Goal: Task Accomplishment & Management: Manage account settings

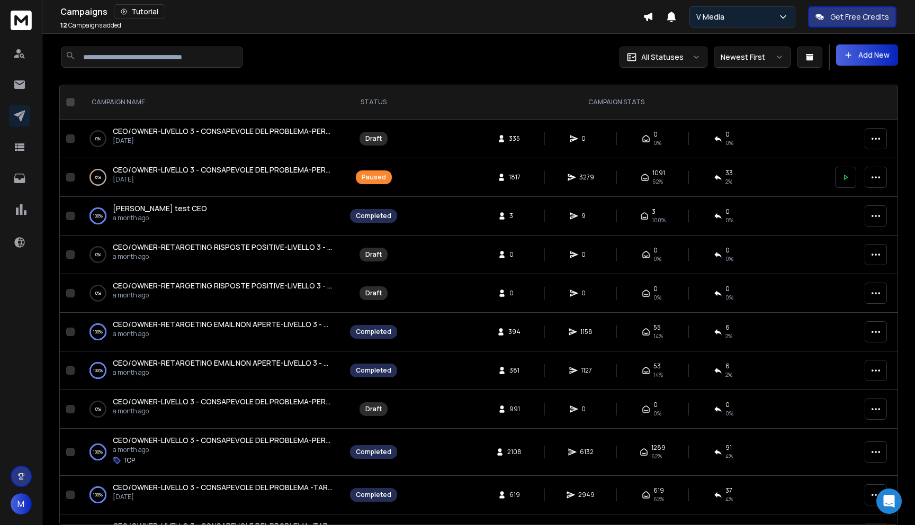
click at [743, 22] on button "V Media" at bounding box center [743, 16] width 106 height 21
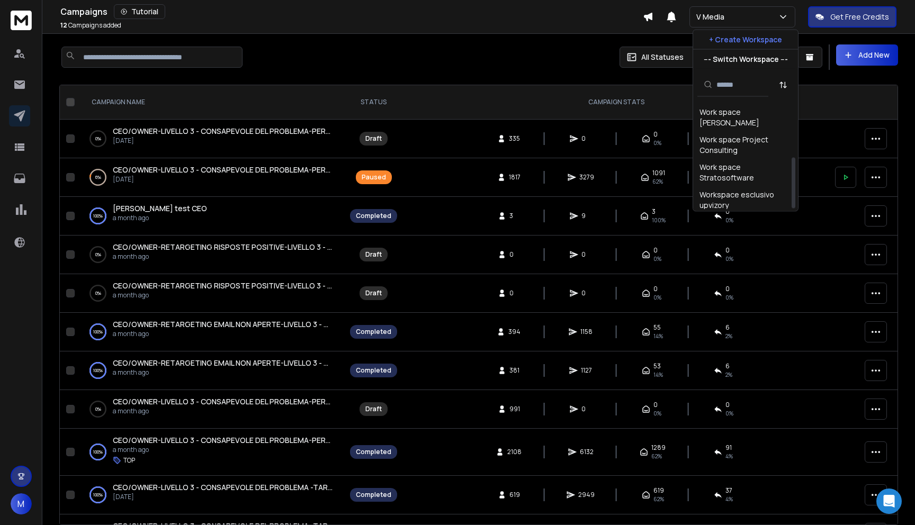
scroll to position [112, 0]
click at [737, 162] on div "Workspace esclusivo upvizory" at bounding box center [746, 172] width 92 height 21
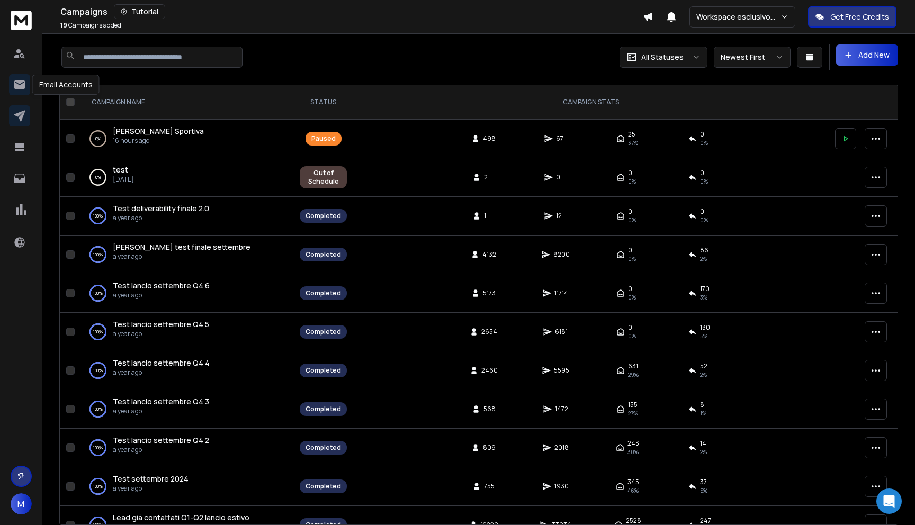
click at [24, 84] on icon at bounding box center [19, 84] width 13 height 13
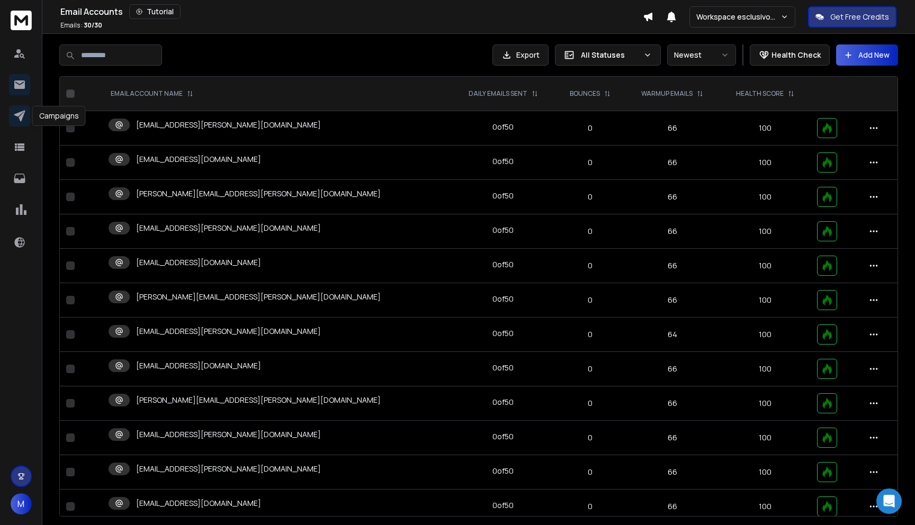
click at [25, 121] on icon at bounding box center [19, 116] width 13 height 13
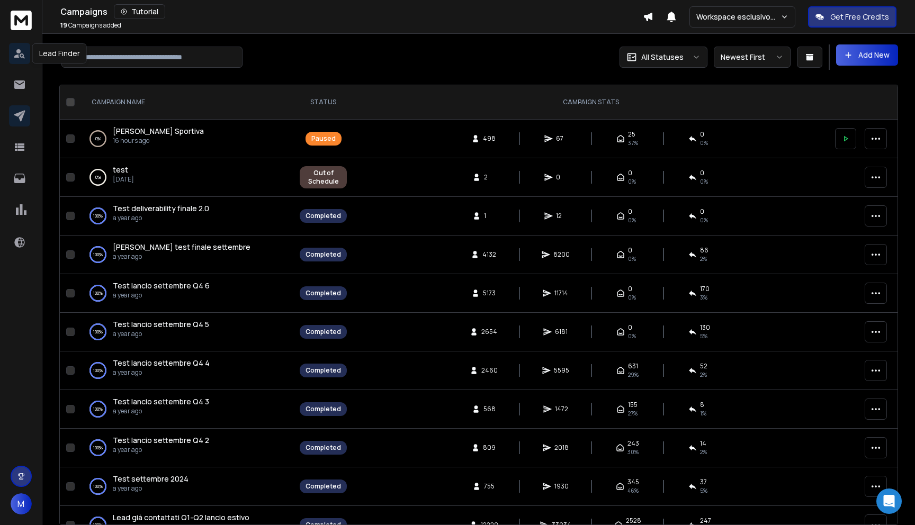
click at [23, 56] on icon at bounding box center [19, 55] width 11 height 5
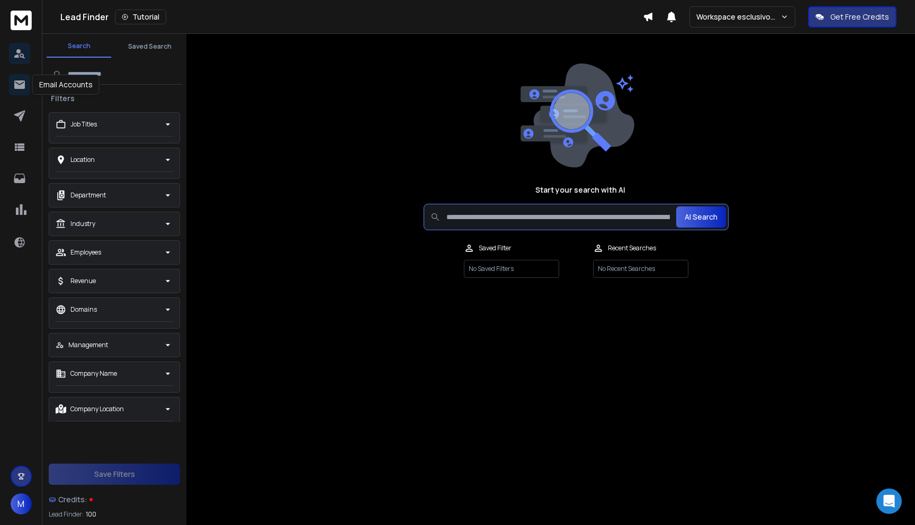
click at [19, 86] on icon at bounding box center [19, 85] width 11 height 8
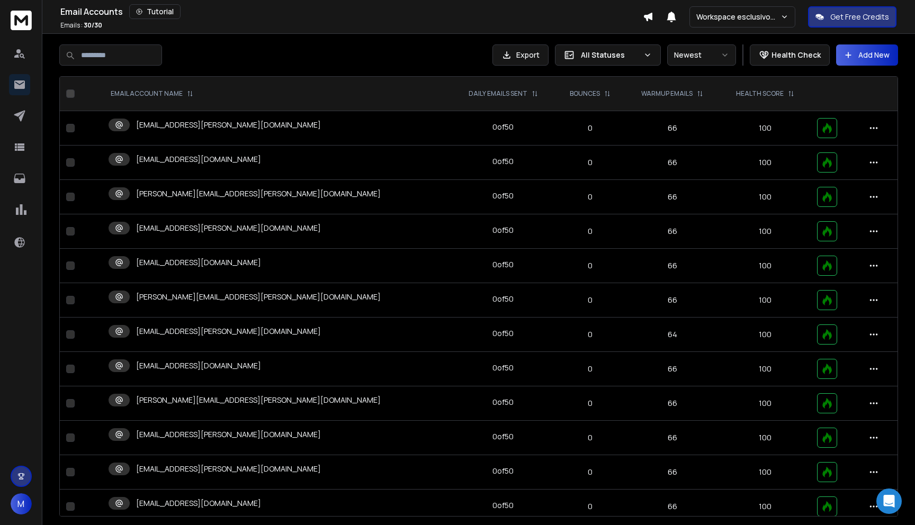
click at [243, 124] on p "siani.mitchell@upvizorymedia.info" at bounding box center [228, 125] width 185 height 11
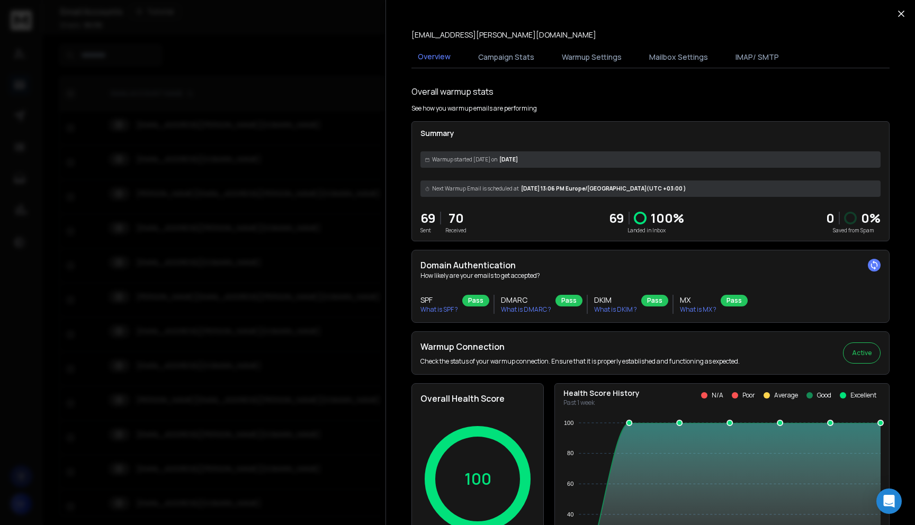
click at [899, 14] on icon "button" at bounding box center [901, 13] width 5 height 5
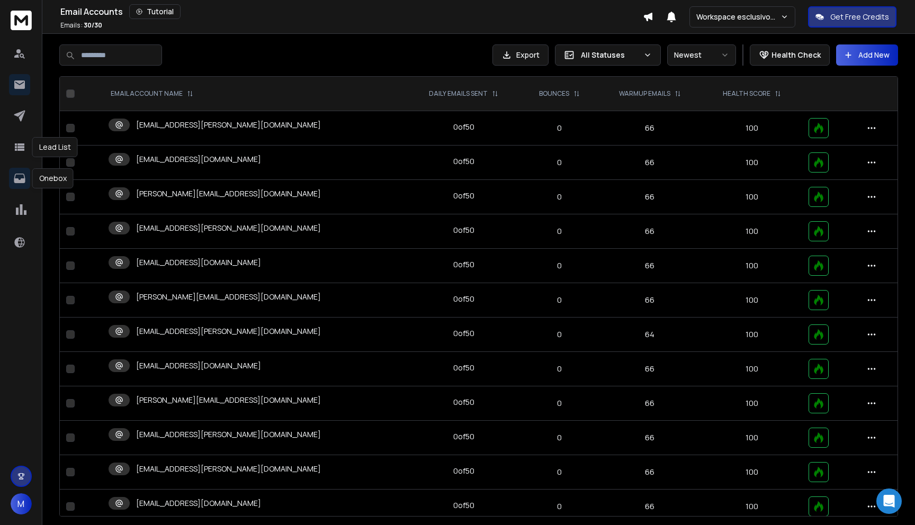
click at [22, 174] on icon at bounding box center [19, 178] width 13 height 13
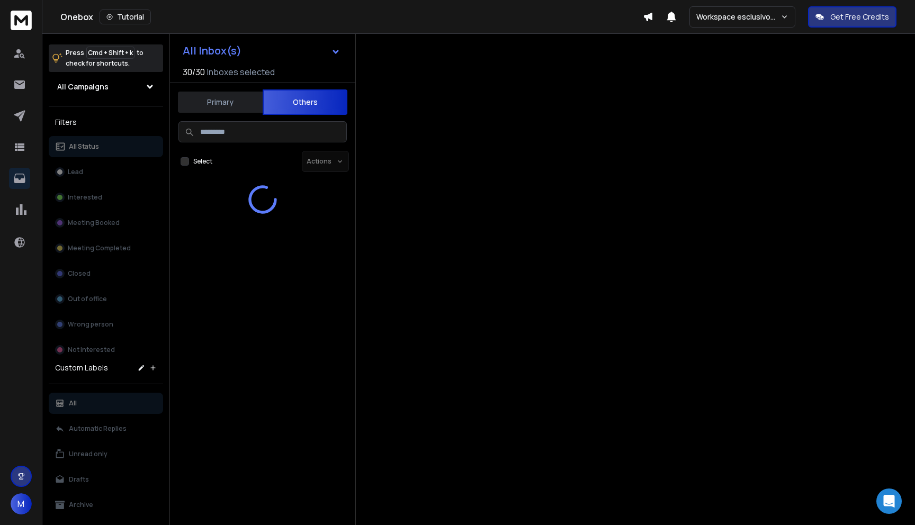
click at [301, 94] on button "Others" at bounding box center [305, 102] width 85 height 25
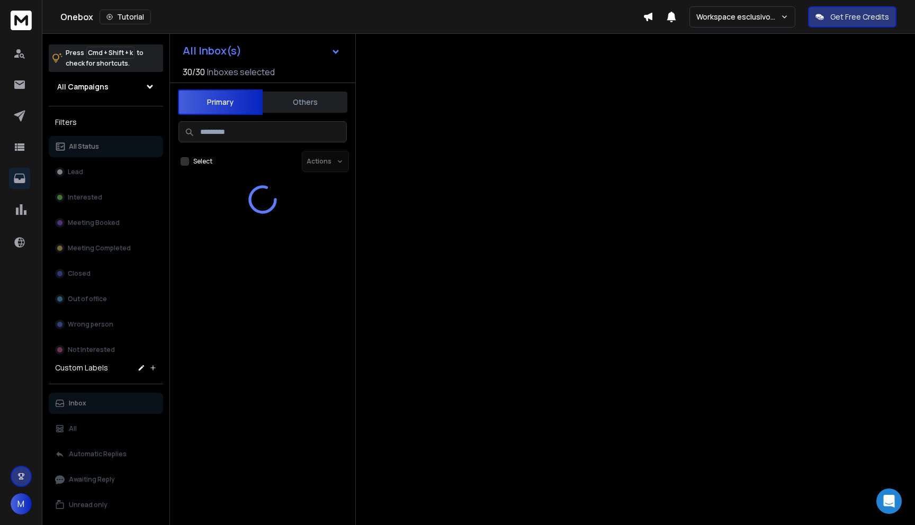
click at [247, 109] on button "Primary" at bounding box center [220, 102] width 85 height 25
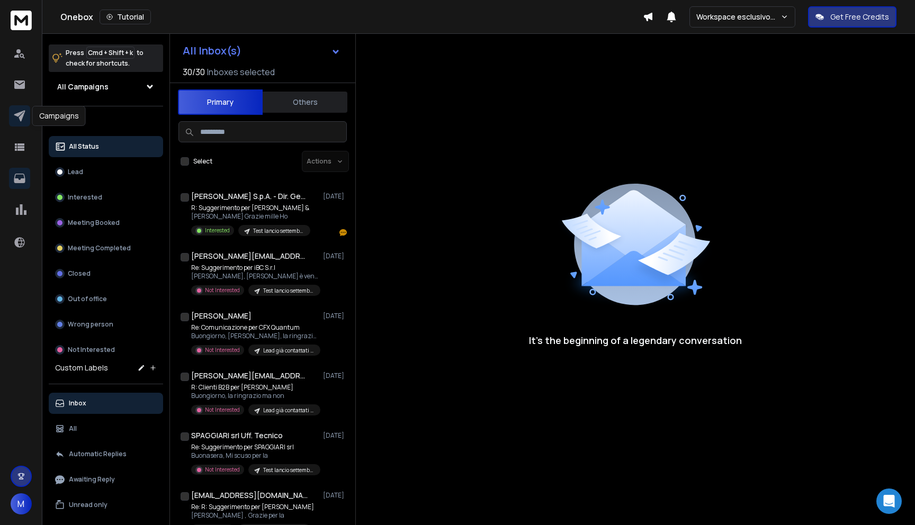
click at [16, 115] on icon at bounding box center [19, 116] width 11 height 11
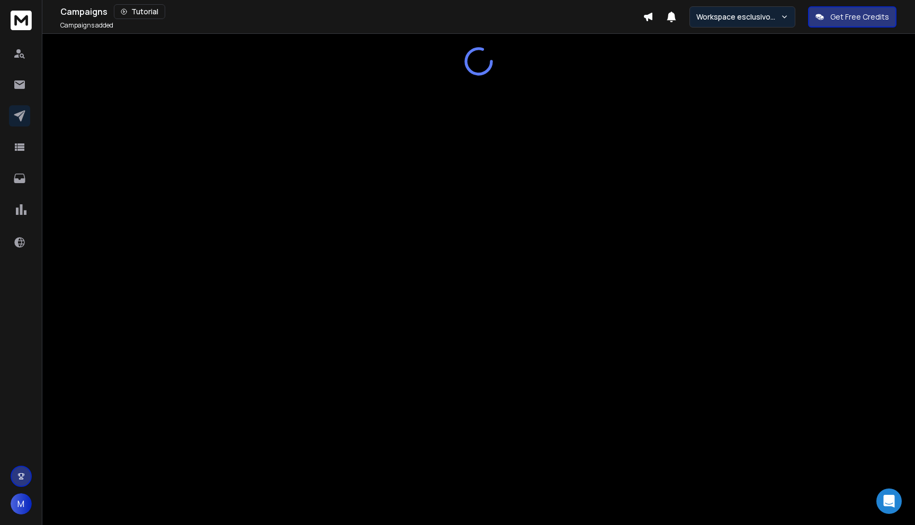
click at [732, 21] on p "Workspace esclusivo upvizory" at bounding box center [738, 17] width 84 height 11
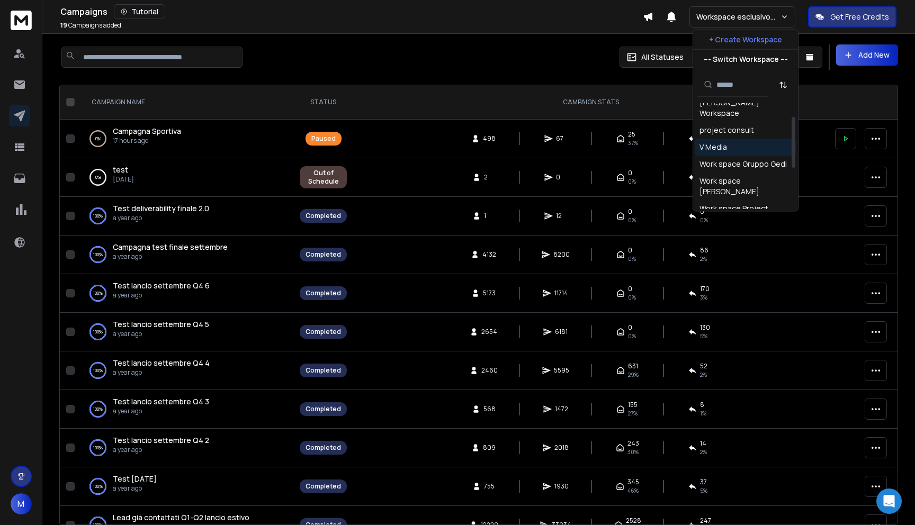
scroll to position [33, 0]
click at [746, 152] on div "Work space Gruppo Gedi" at bounding box center [743, 157] width 87 height 11
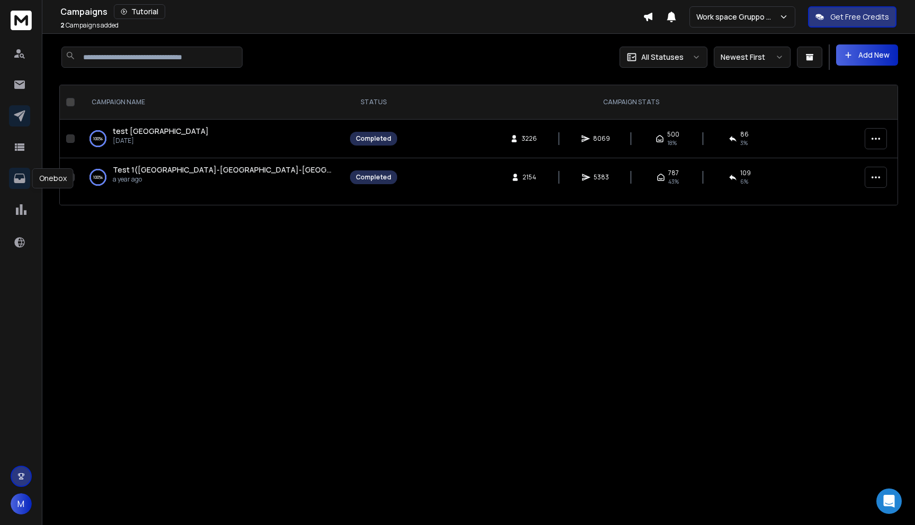
click at [24, 175] on icon at bounding box center [19, 178] width 13 height 13
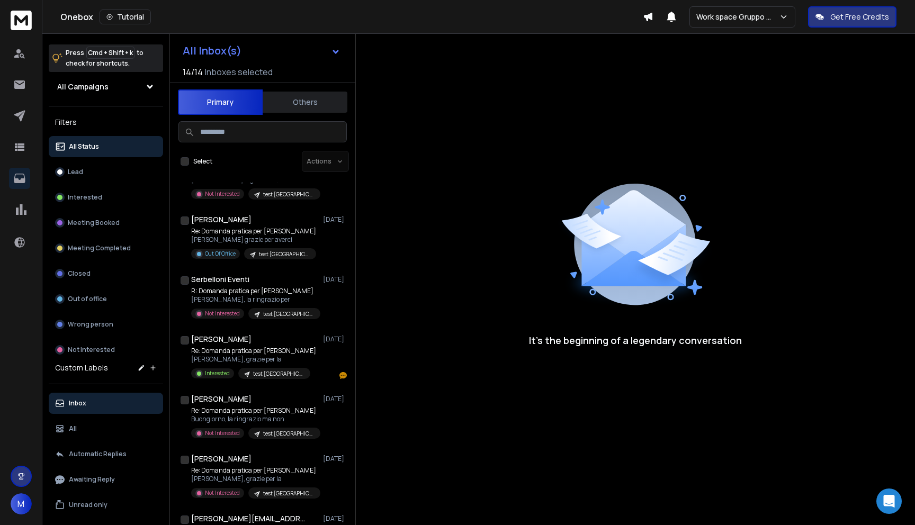
scroll to position [407, 0]
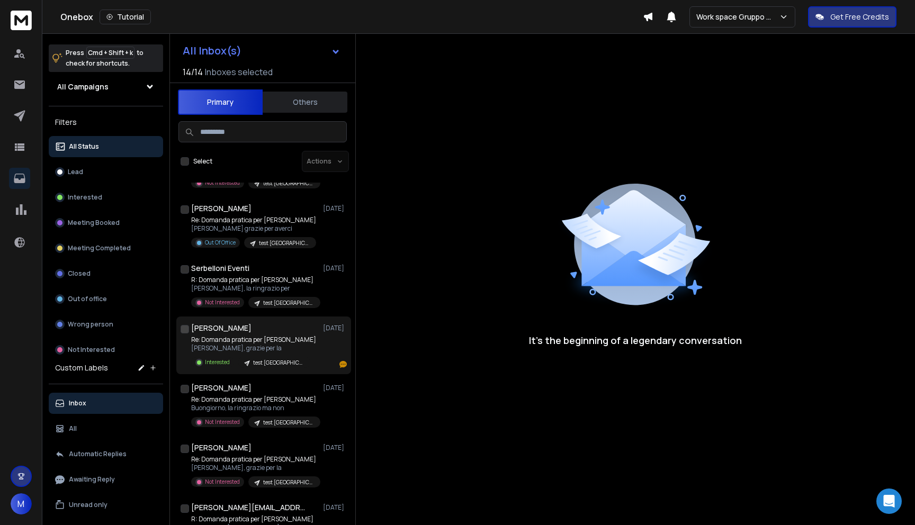
click at [283, 324] on div "Riccardo Galimberti 07 Jan" at bounding box center [269, 328] width 156 height 11
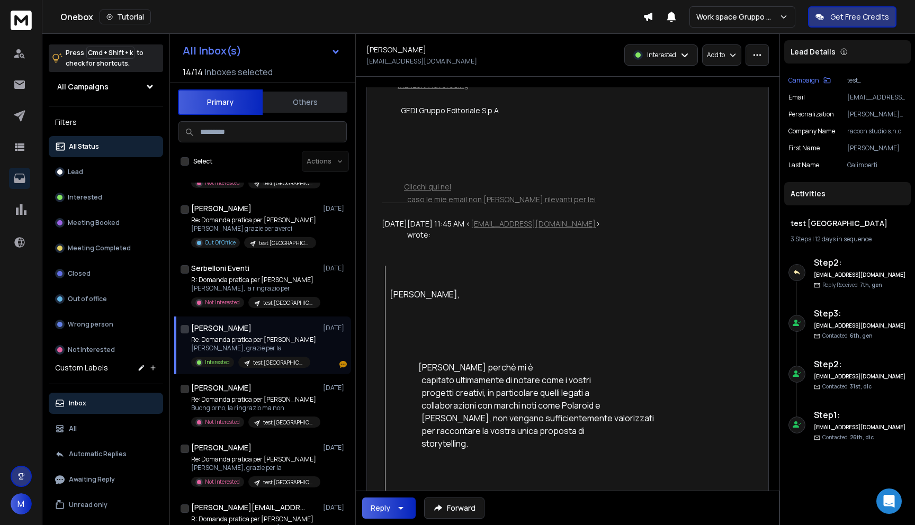
scroll to position [2136, 0]
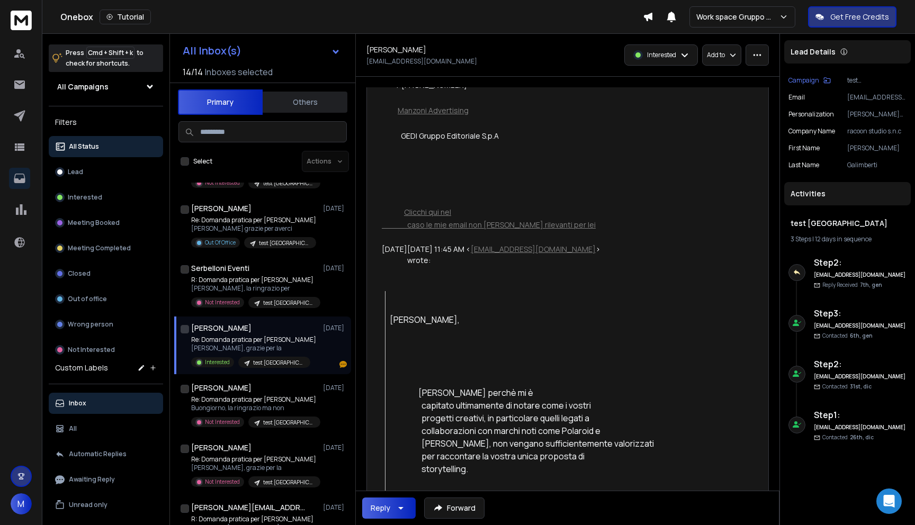
click at [460, 115] on link "Manzoni Advertising" at bounding box center [433, 110] width 71 height 10
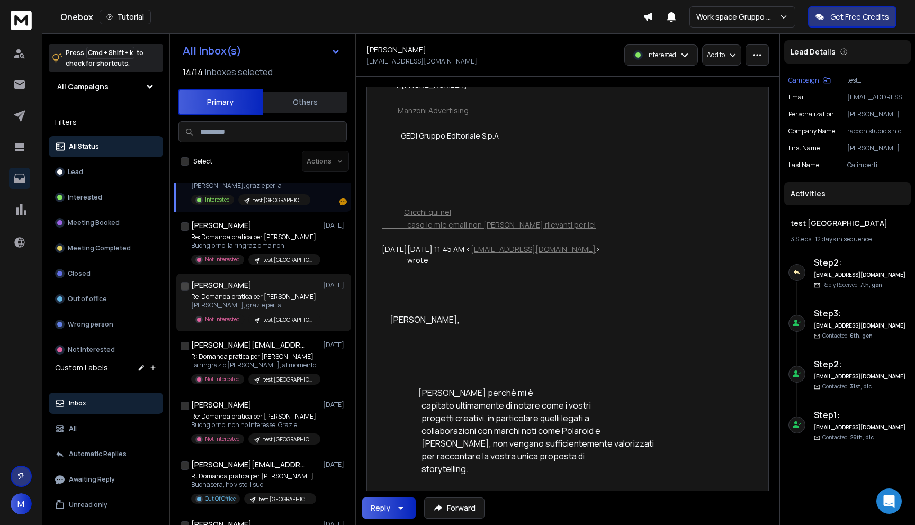
scroll to position [580, 0]
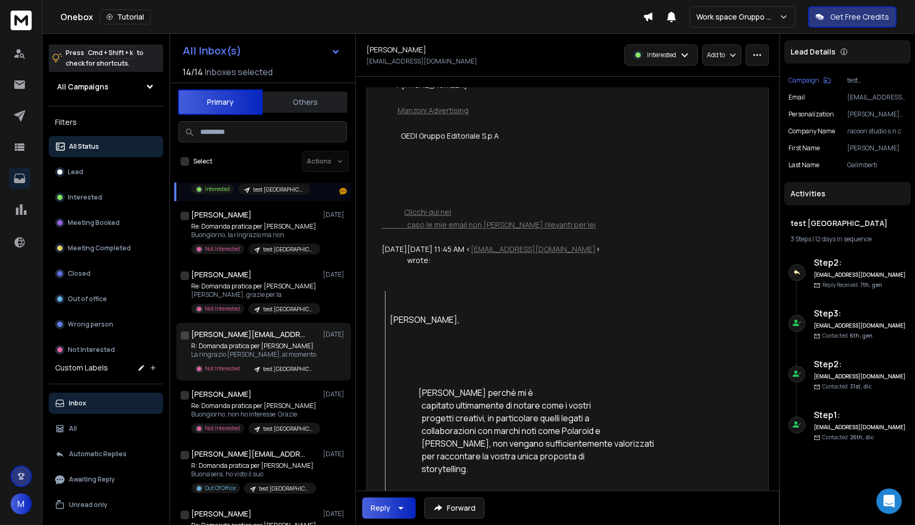
click at [292, 337] on div "a.ferri@aeffeselezione.it 07 Jan" at bounding box center [269, 334] width 156 height 11
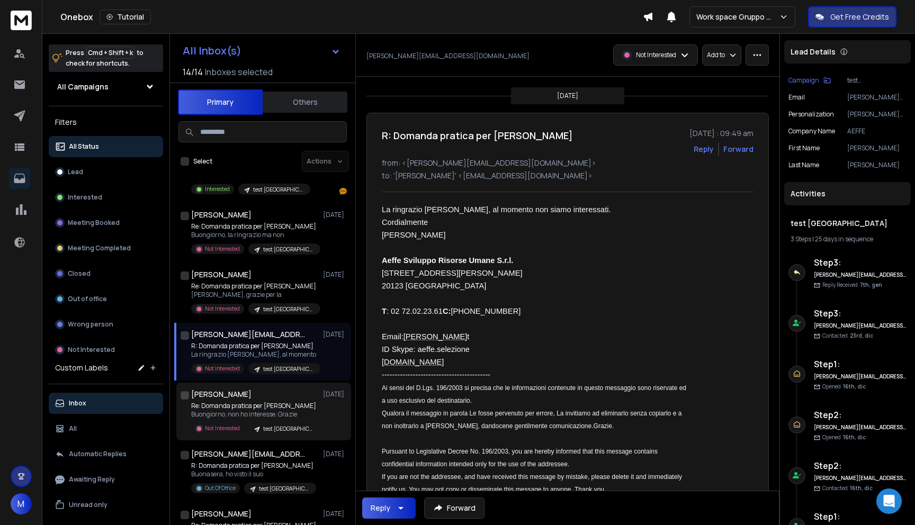
click at [304, 405] on div "Re: Domanda pratica per Nicola Buongiorno, non ho interesse. Grazie Not Interes…" at bounding box center [269, 418] width 156 height 32
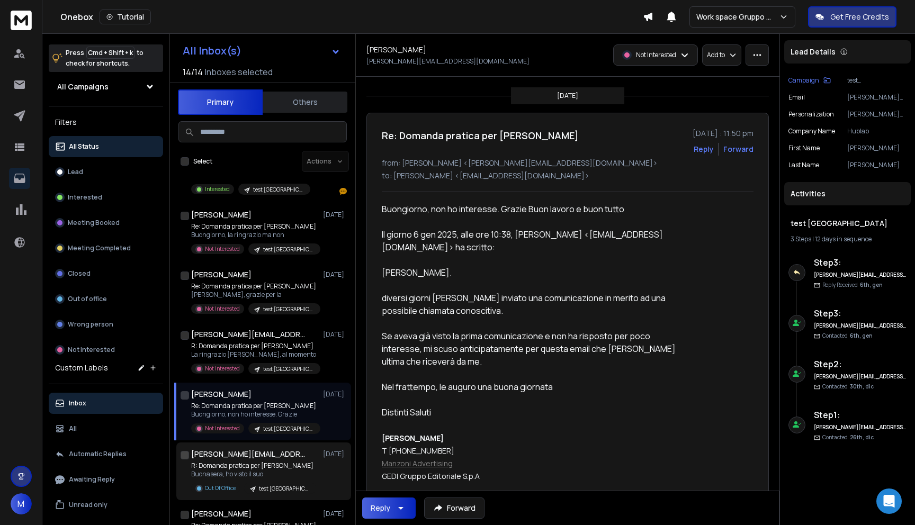
click at [309, 466] on div "R: Domanda pratica per Paola Buonasera, ho visto il suo Out Of Office test mila…" at bounding box center [269, 478] width 156 height 32
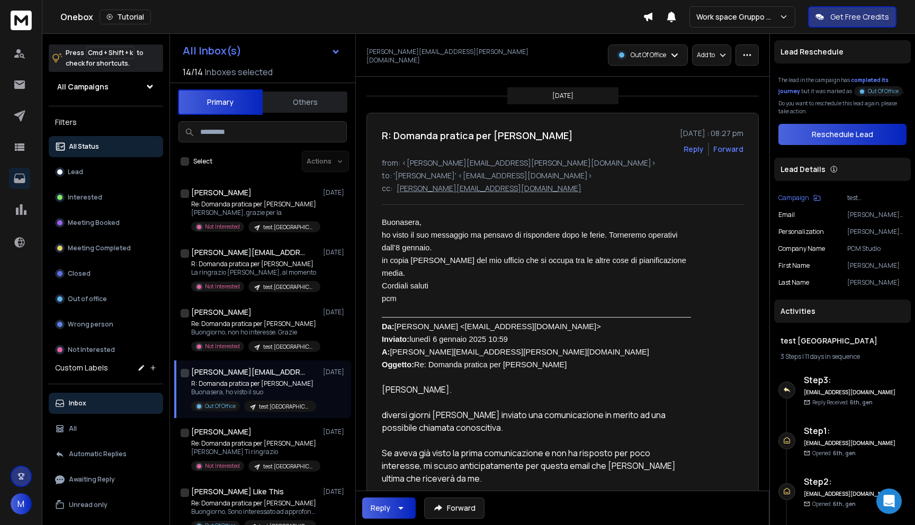
scroll to position [667, 0]
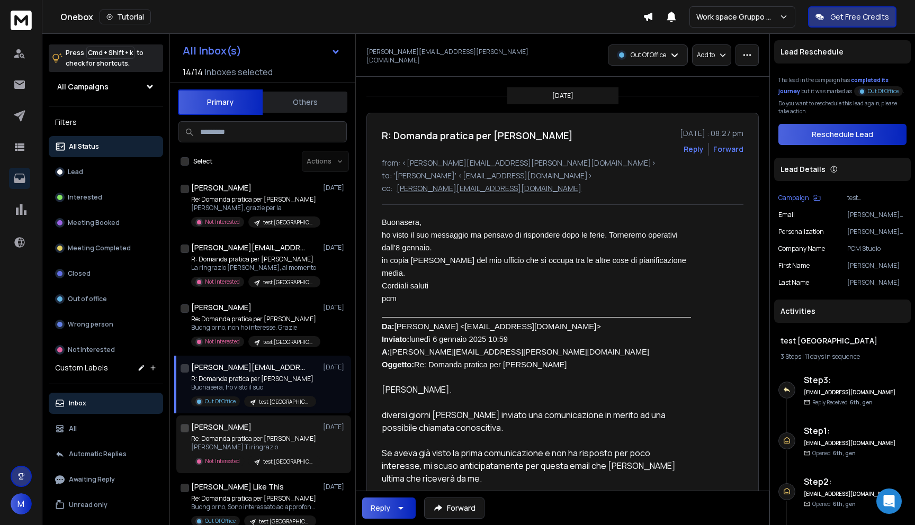
click at [297, 445] on div "Re: Domanda pratica per Paolo Ciao Samuele Pacifici Ti ringrazio Not Interested…" at bounding box center [269, 451] width 156 height 32
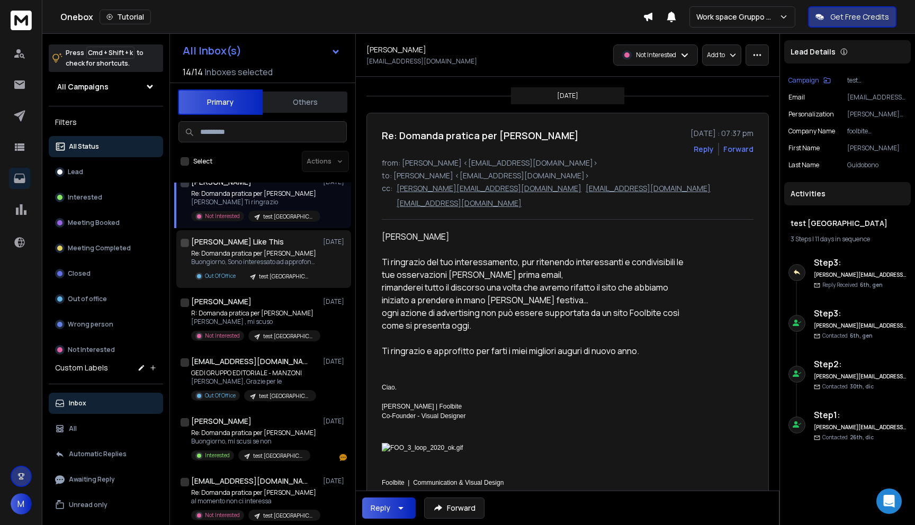
scroll to position [914, 0]
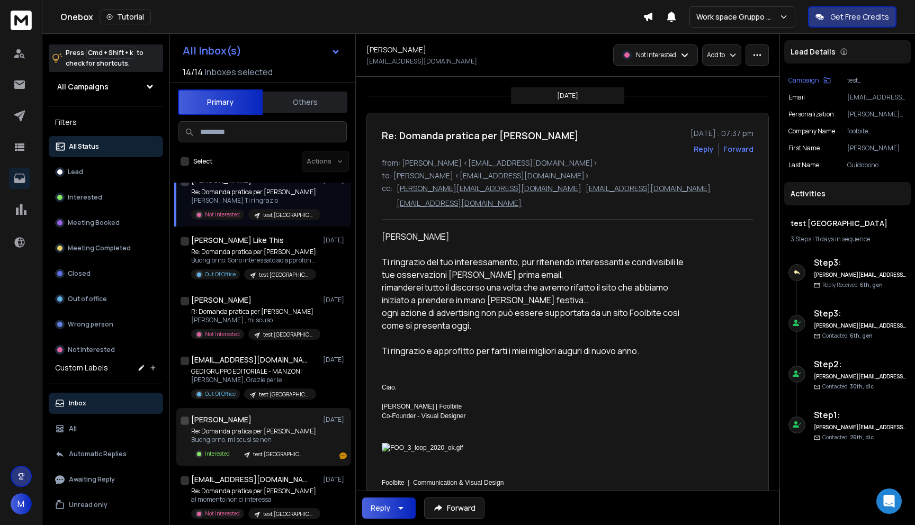
click at [287, 417] on div "Marco Cognetti 02 Jan" at bounding box center [269, 420] width 156 height 11
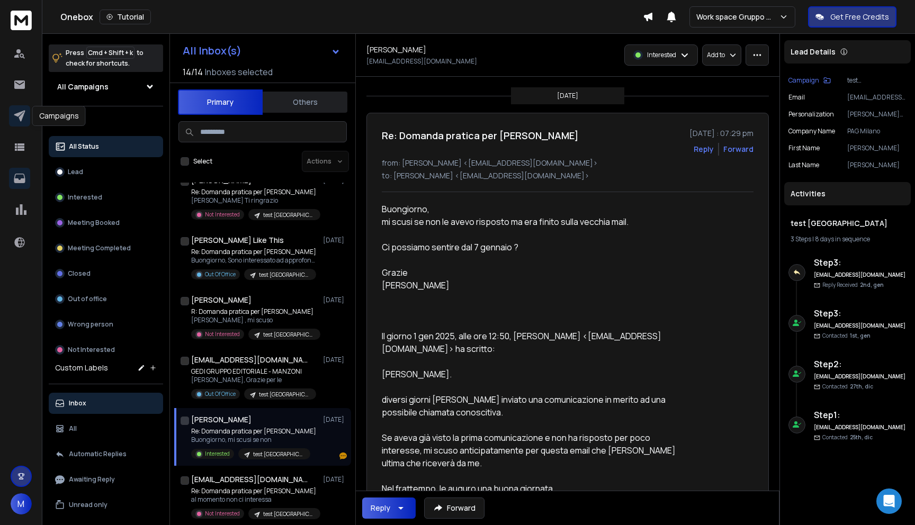
click at [25, 117] on icon at bounding box center [19, 116] width 13 height 13
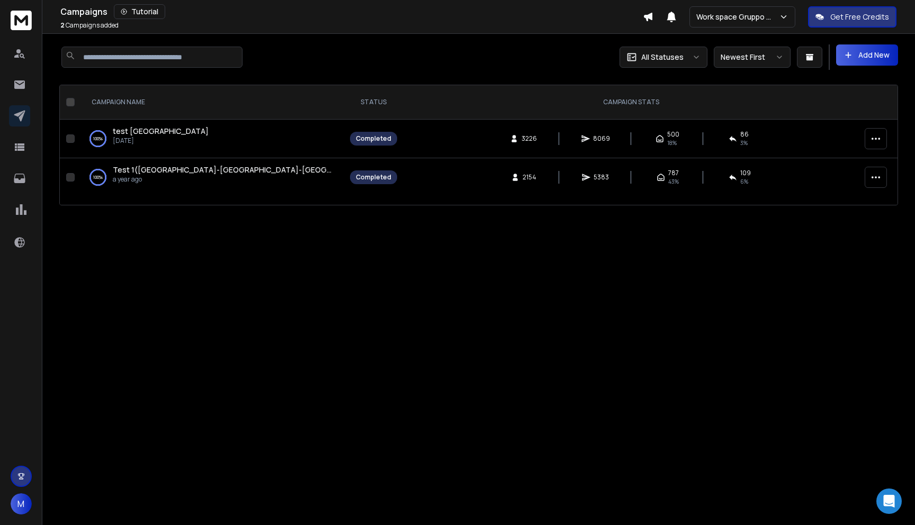
click at [153, 135] on h1 "test milano" at bounding box center [161, 131] width 96 height 11
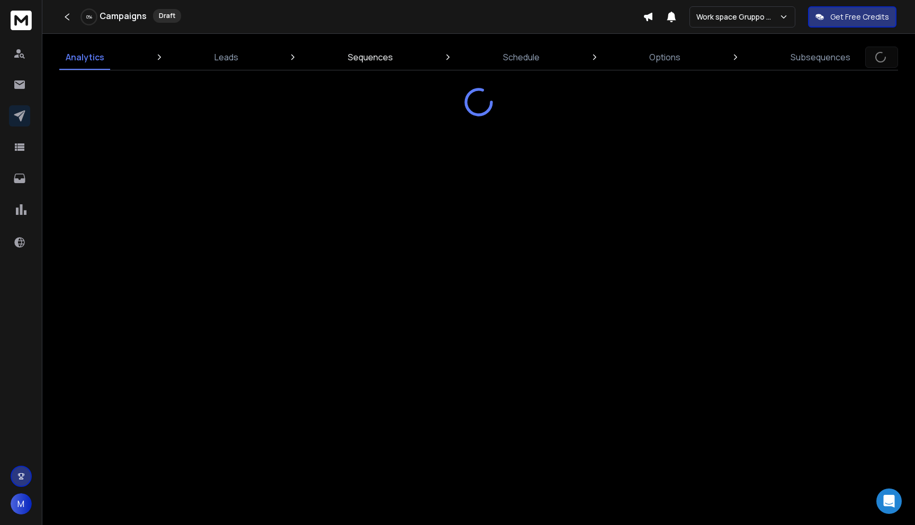
click at [355, 59] on p "Sequences" at bounding box center [370, 57] width 45 height 13
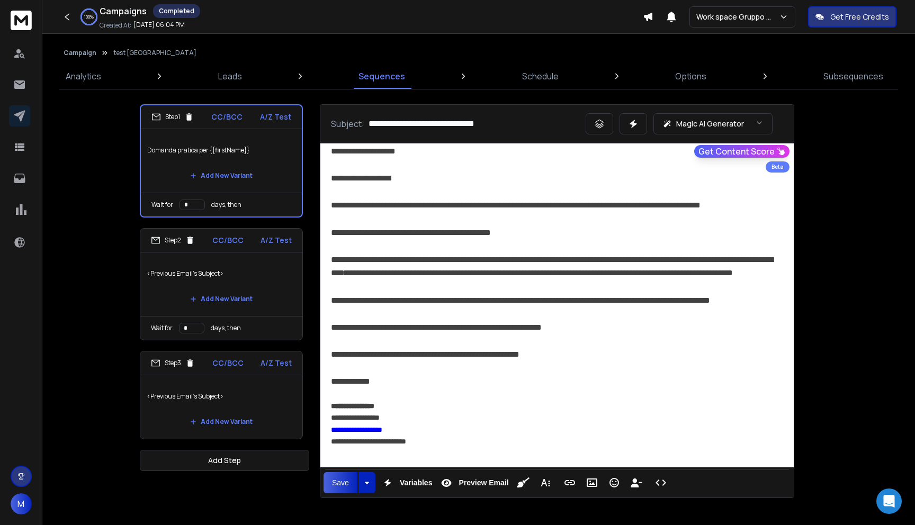
scroll to position [23, 0]
click at [374, 409] on strong "**********" at bounding box center [352, 406] width 43 height 7
click at [662, 476] on button "Code View" at bounding box center [661, 482] width 20 height 21
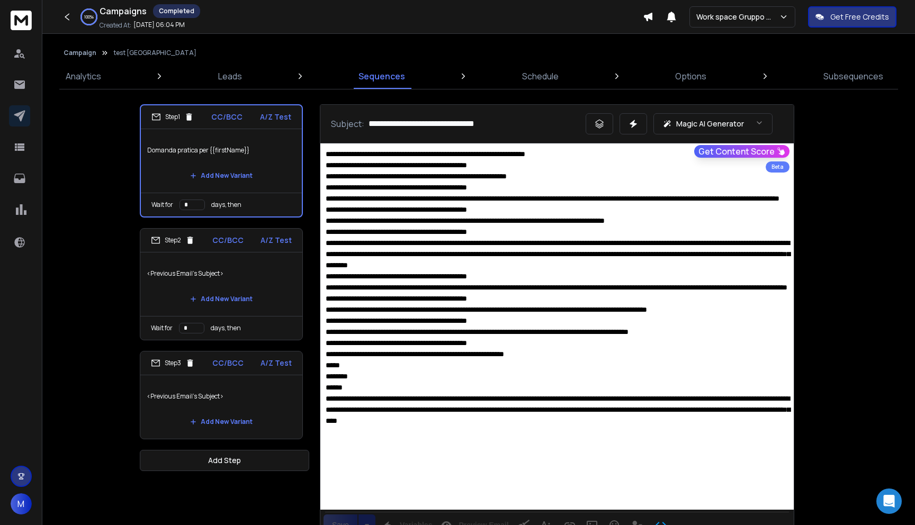
scroll to position [30, 0]
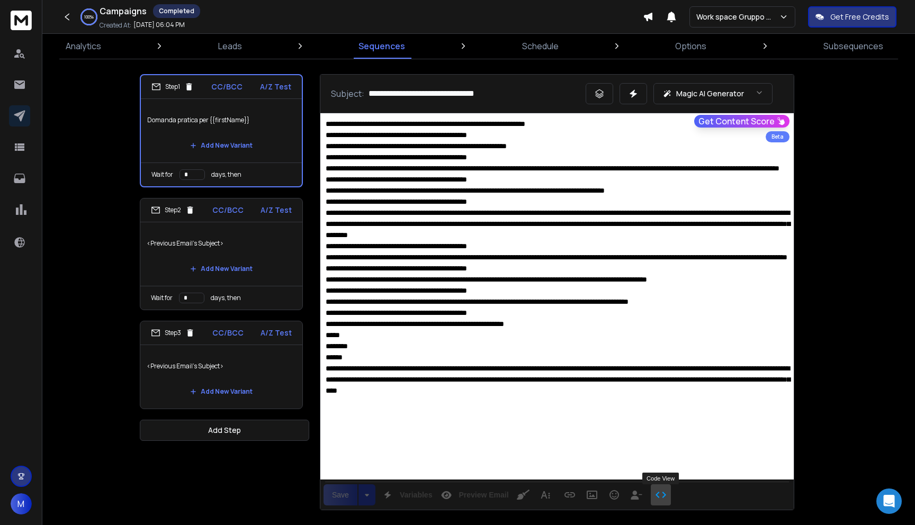
click at [658, 487] on button "Code View" at bounding box center [661, 495] width 20 height 21
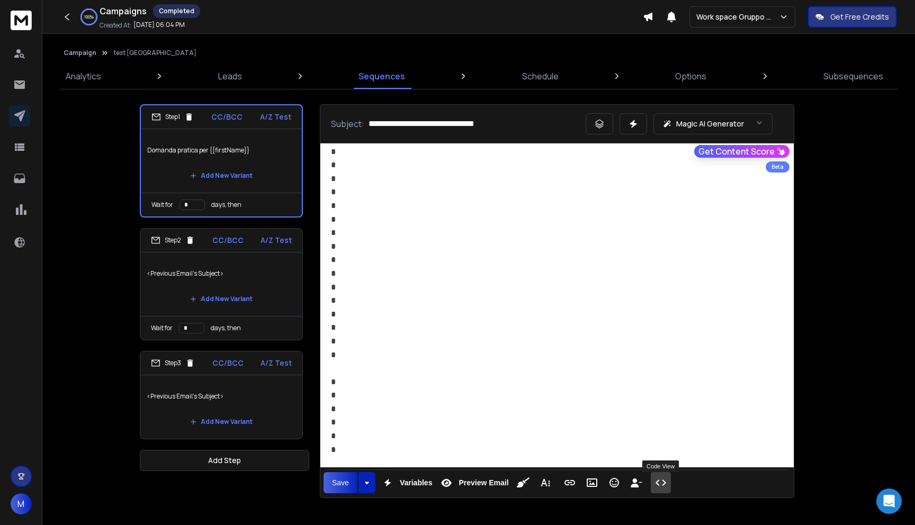
scroll to position [0, 0]
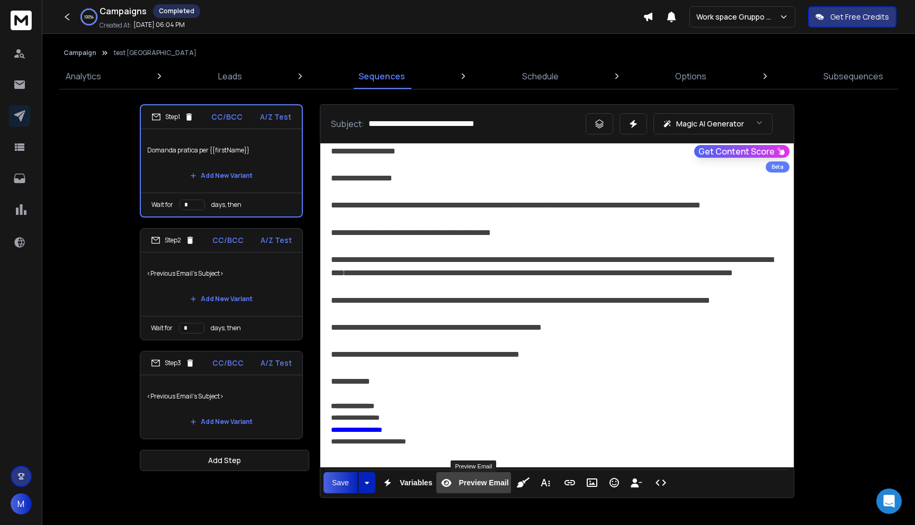
click at [488, 480] on span "Preview Email" at bounding box center [484, 483] width 54 height 9
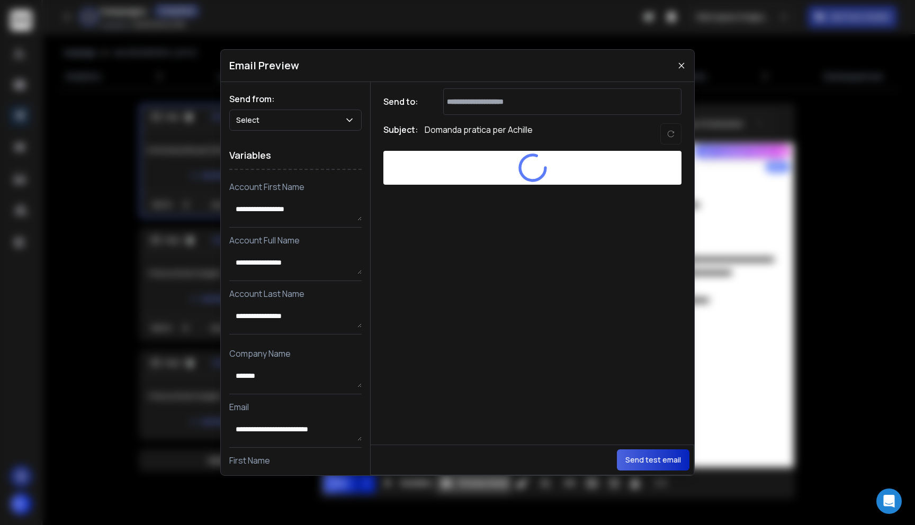
type textarea "**********"
type textarea "****"
type textarea "**********"
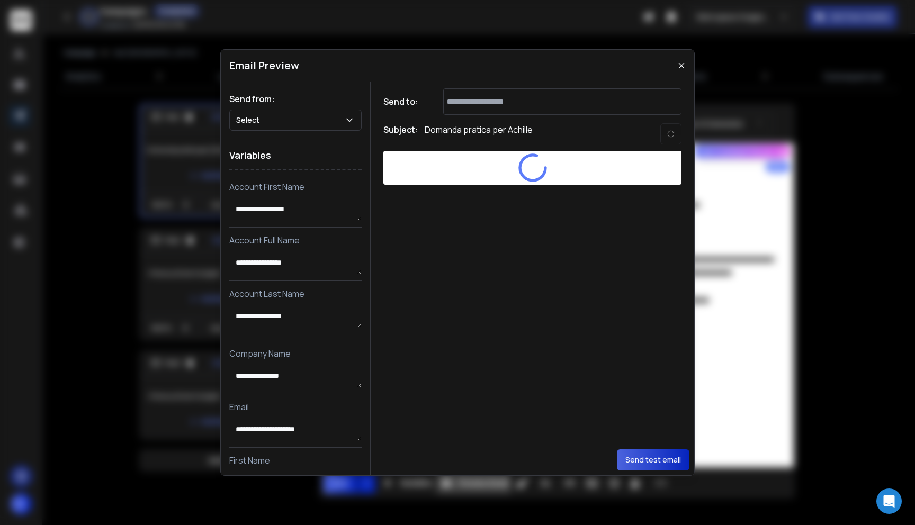
type textarea "*******"
type textarea "**********"
type textarea "********"
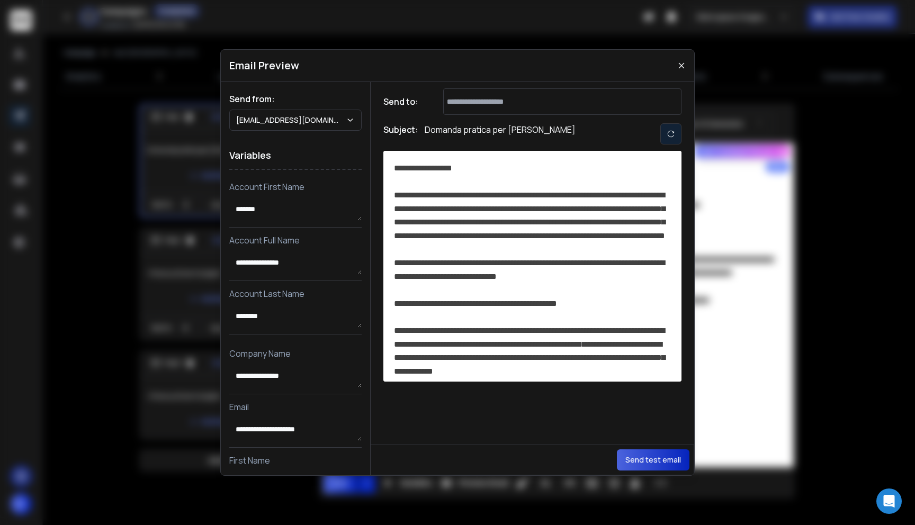
click at [669, 130] on icon at bounding box center [670, 133] width 7 height 7
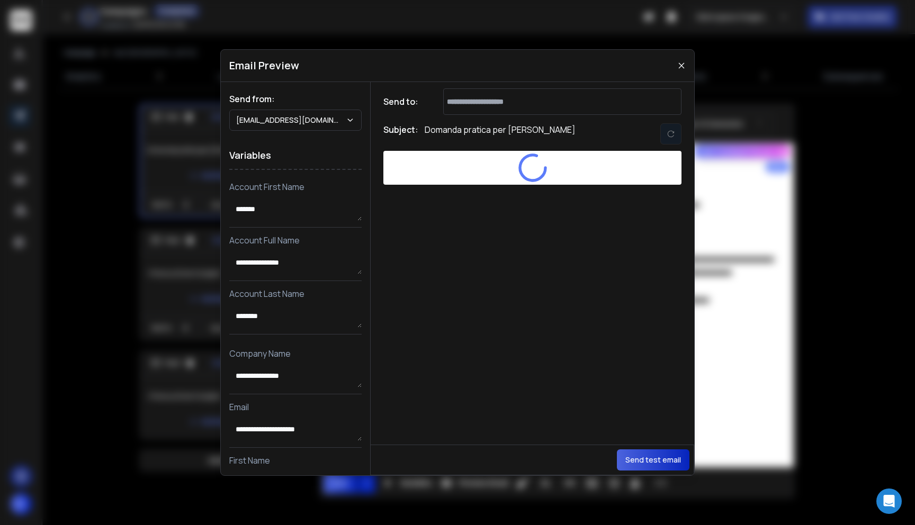
type textarea "**********"
type textarea "*****"
type textarea "**********"
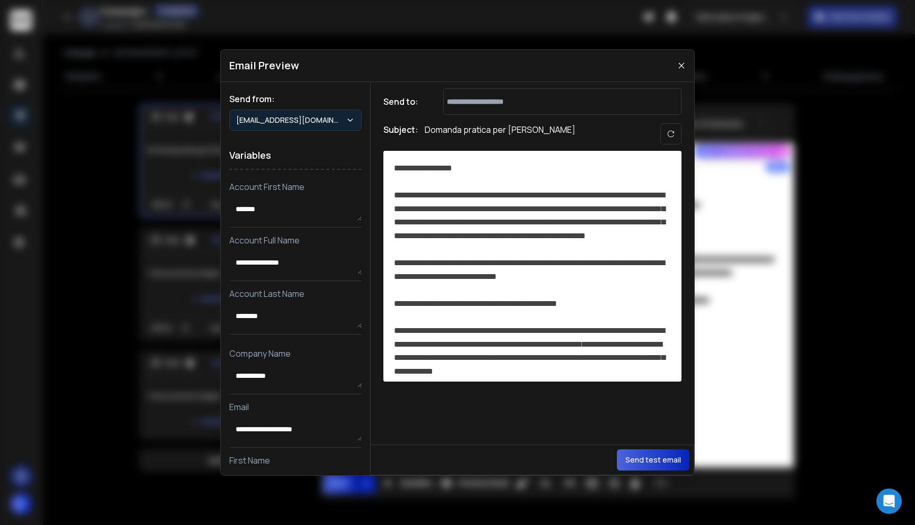
click at [326, 120] on p "samuele.pacifici@getmanzoniagency.com" at bounding box center [291, 120] width 110 height 11
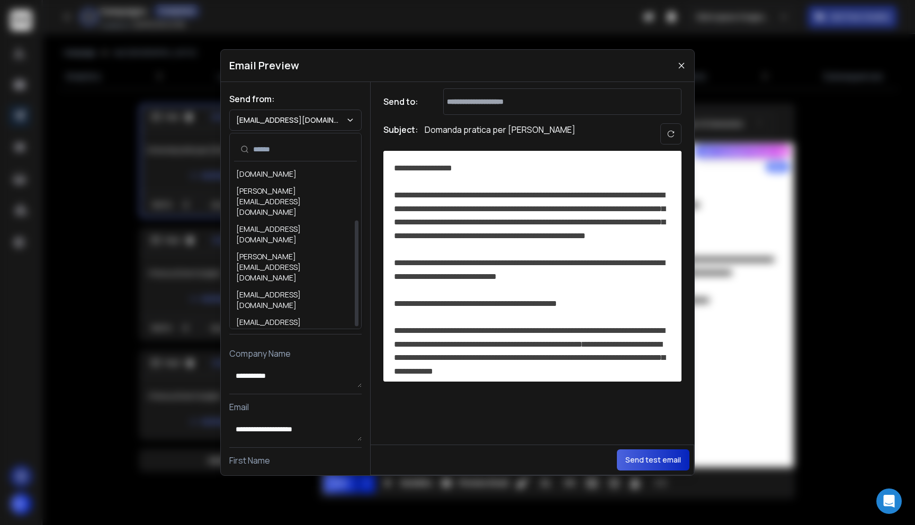
click at [317, 410] on div "samuele.pacifici@manzoniagency.com" at bounding box center [295, 420] width 119 height 21
type textarea "**********"
type textarea "********"
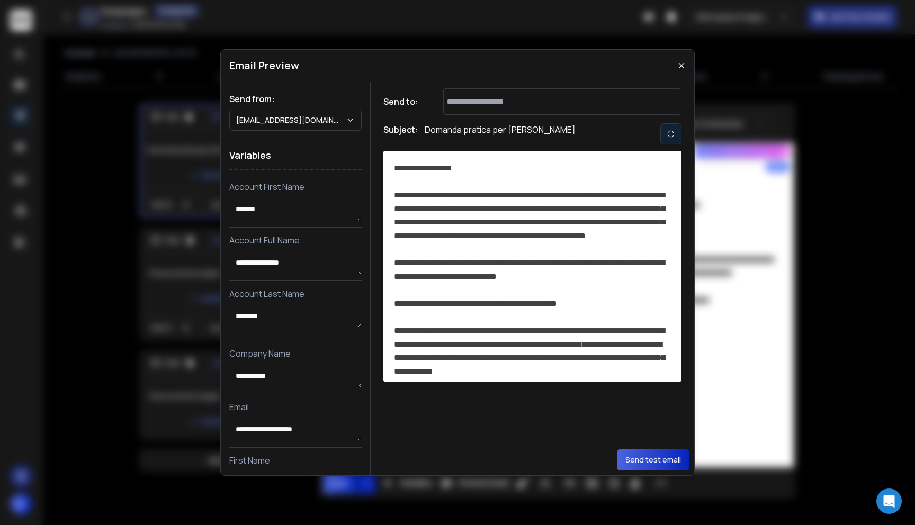
click at [667, 132] on icon at bounding box center [670, 133] width 7 height 7
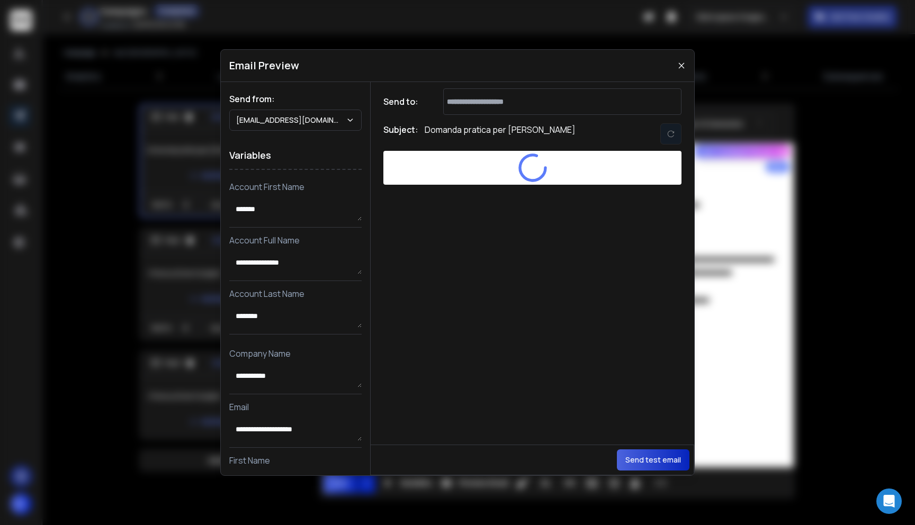
type textarea "**********"
type textarea "******"
type textarea "********"
type textarea "**********"
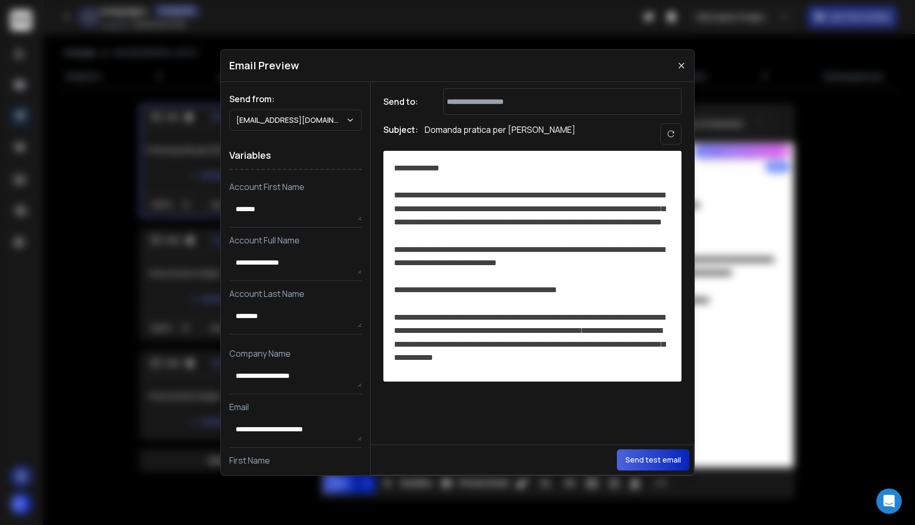
click at [682, 61] on icon at bounding box center [681, 65] width 8 height 8
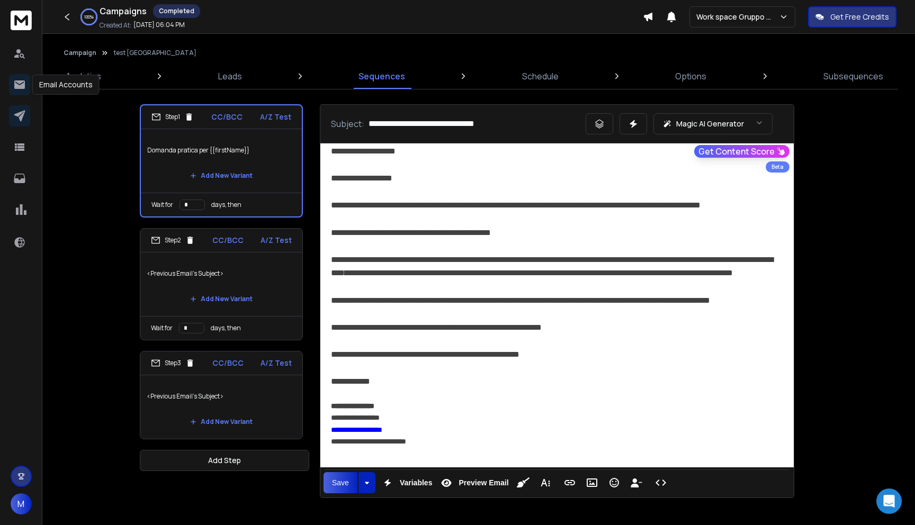
click at [17, 77] on link at bounding box center [19, 84] width 21 height 21
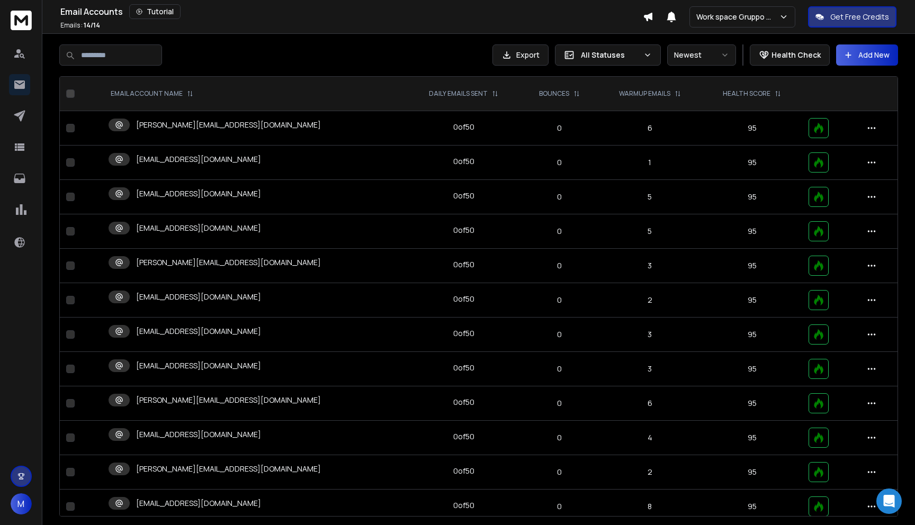
click at [222, 129] on p "samuele@manzoniads.com" at bounding box center [228, 125] width 185 height 11
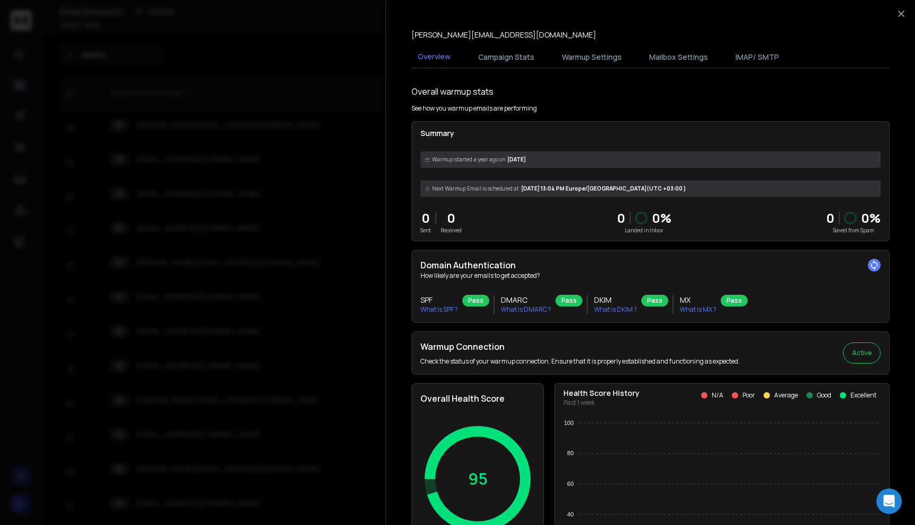
scroll to position [12, 0]
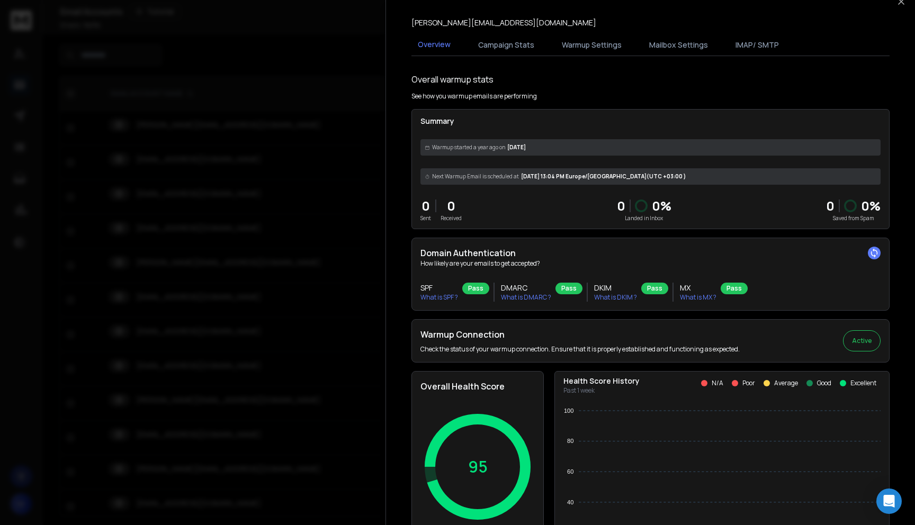
click at [260, 292] on div at bounding box center [457, 262] width 915 height 525
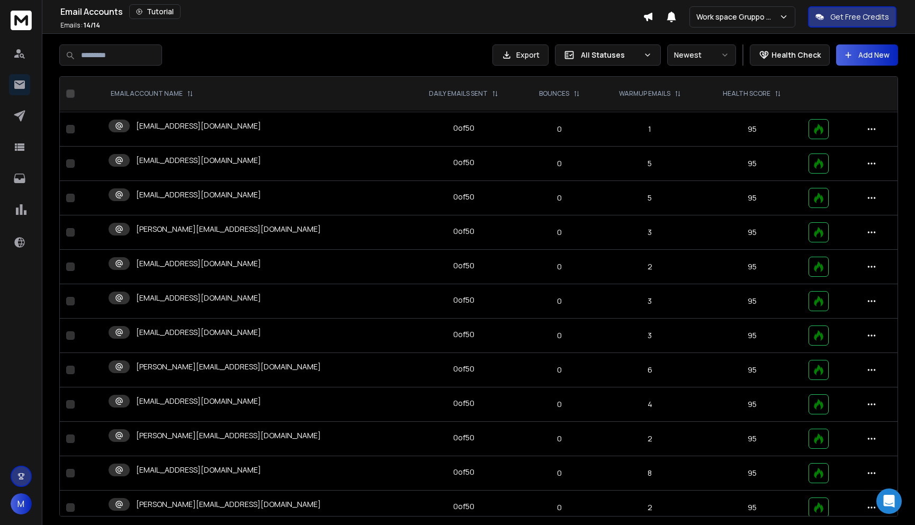
scroll to position [34, 0]
click at [735, 13] on p "Work space Gruppo Gedi" at bounding box center [737, 17] width 83 height 11
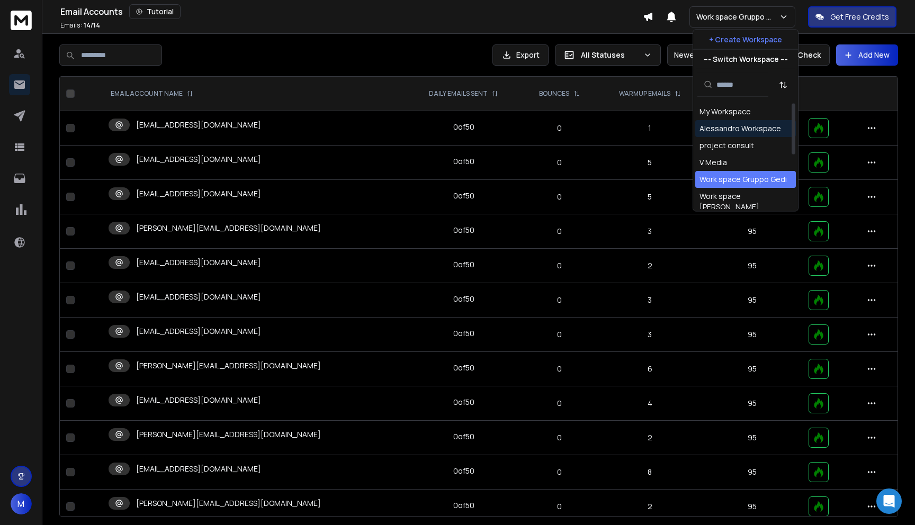
scroll to position [112, 0]
click at [732, 217] on div "[PERSON_NAME]'s Workspace" at bounding box center [746, 227] width 92 height 21
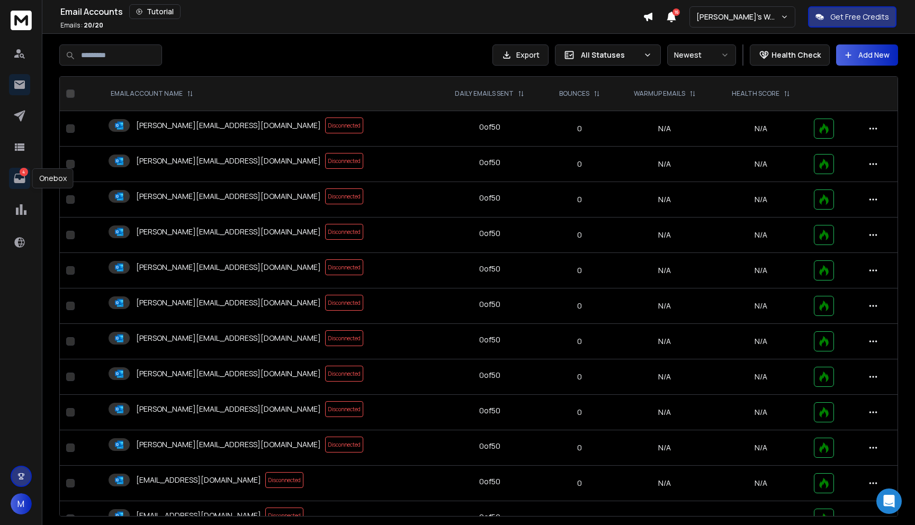
click at [22, 180] on icon at bounding box center [19, 179] width 11 height 10
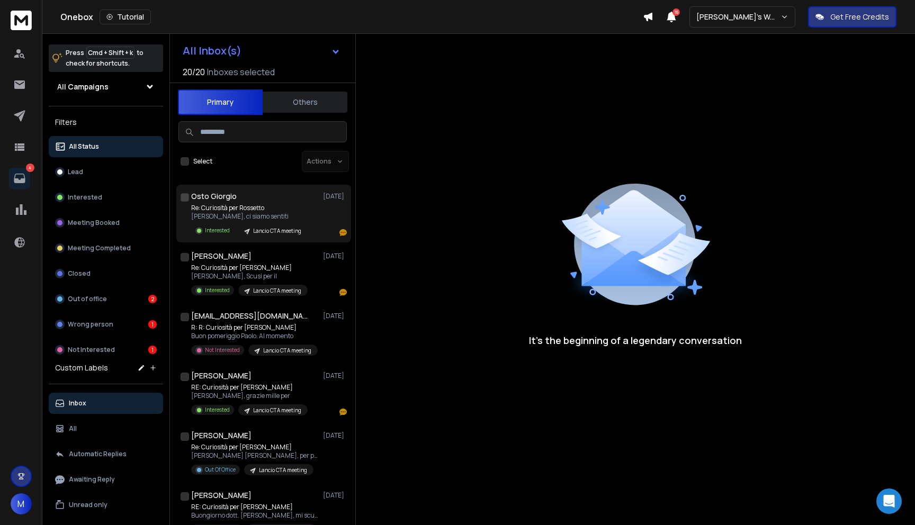
click at [278, 198] on div "Osto Giorgio 25 Oct, 2024" at bounding box center [269, 196] width 156 height 11
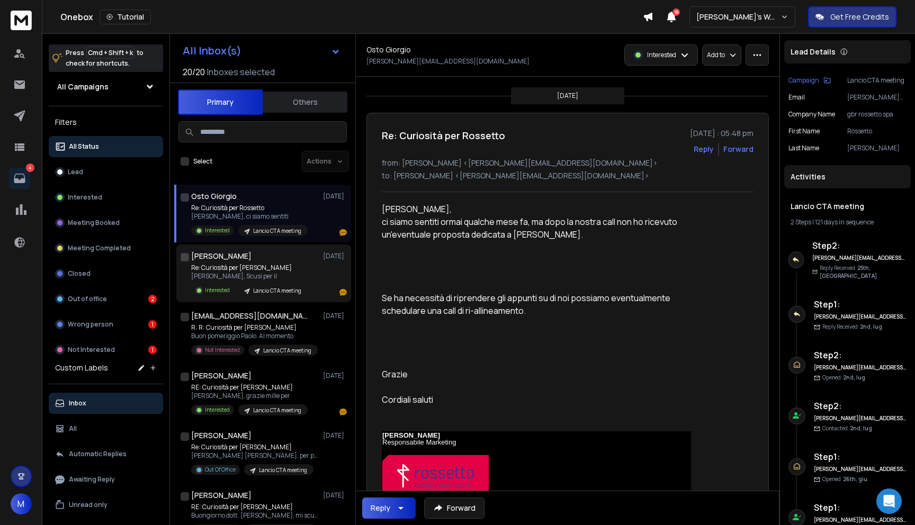
click at [289, 258] on div "Serena Bignamini 26 Sep, 2024" at bounding box center [269, 256] width 156 height 11
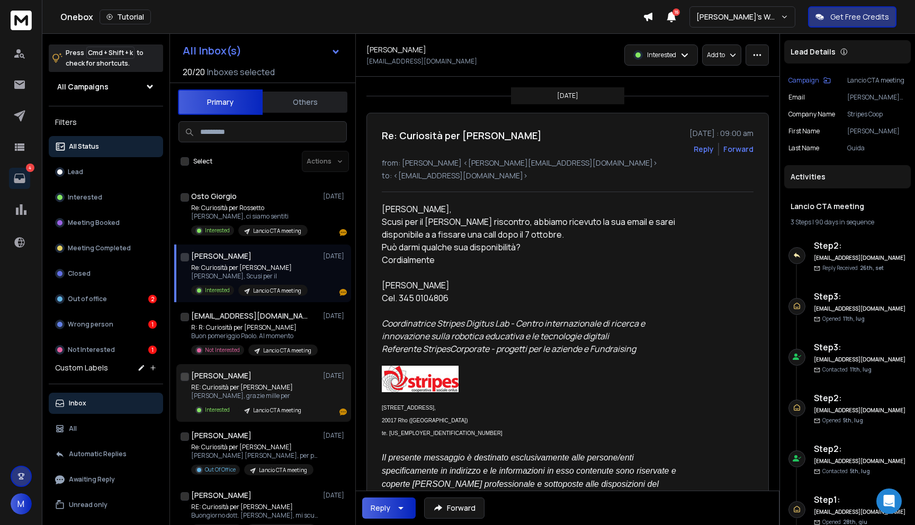
click at [280, 376] on div "Verena Lanbacher 02 Aug, 2024" at bounding box center [269, 376] width 156 height 11
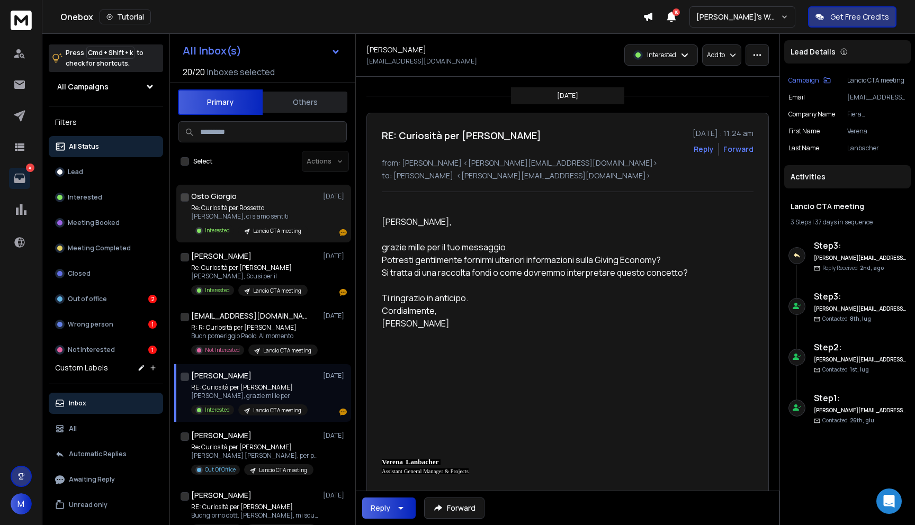
click at [314, 211] on div "Re: Curiosità per Rossetto Buongiorno Paolo, ci siamo sentiti Interested Lancio…" at bounding box center [269, 220] width 156 height 32
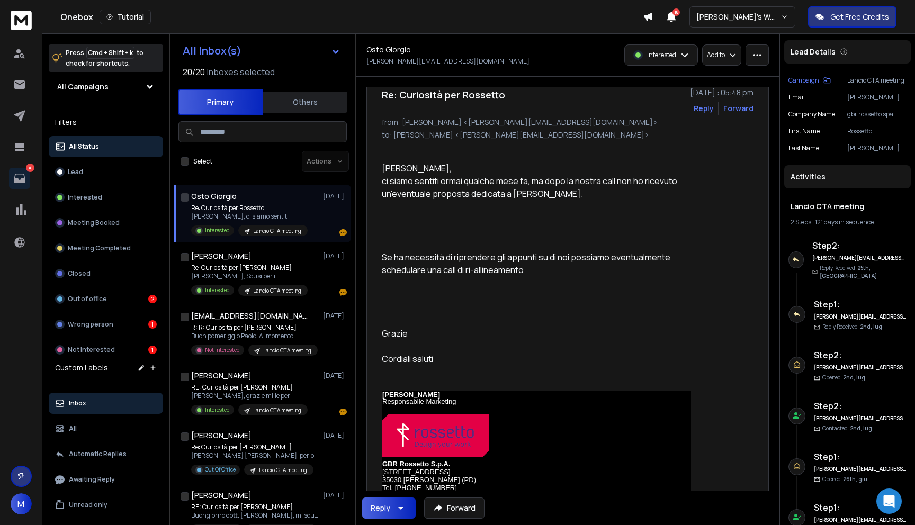
scroll to position [48, 0]
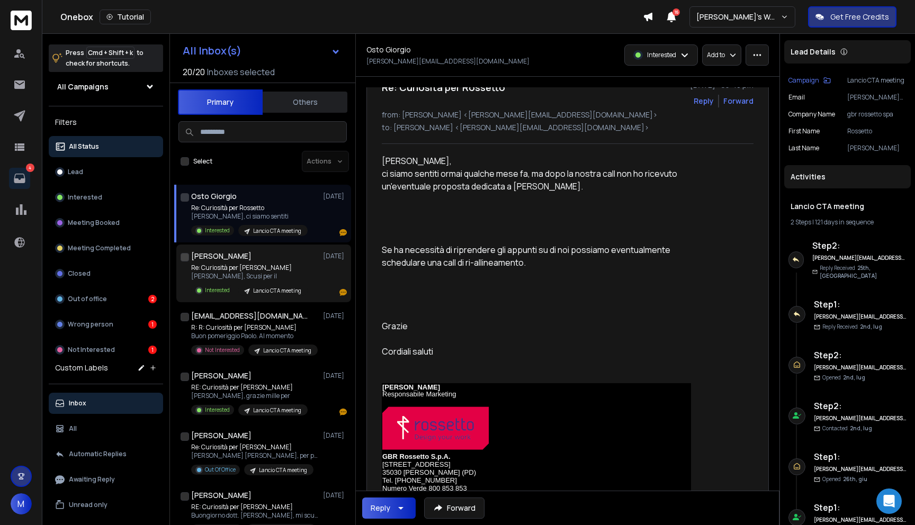
click at [272, 265] on p "Re: Curiosità per Igor" at bounding box center [249, 268] width 117 height 8
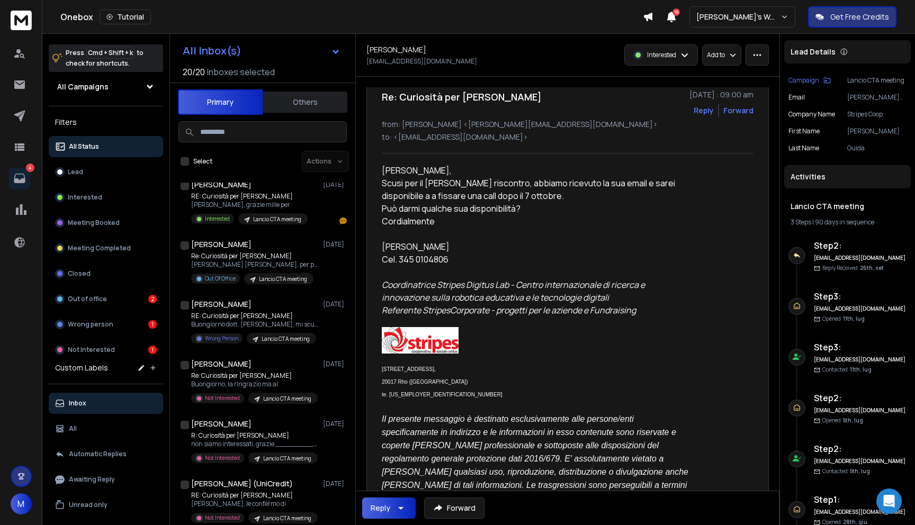
scroll to position [210, 0]
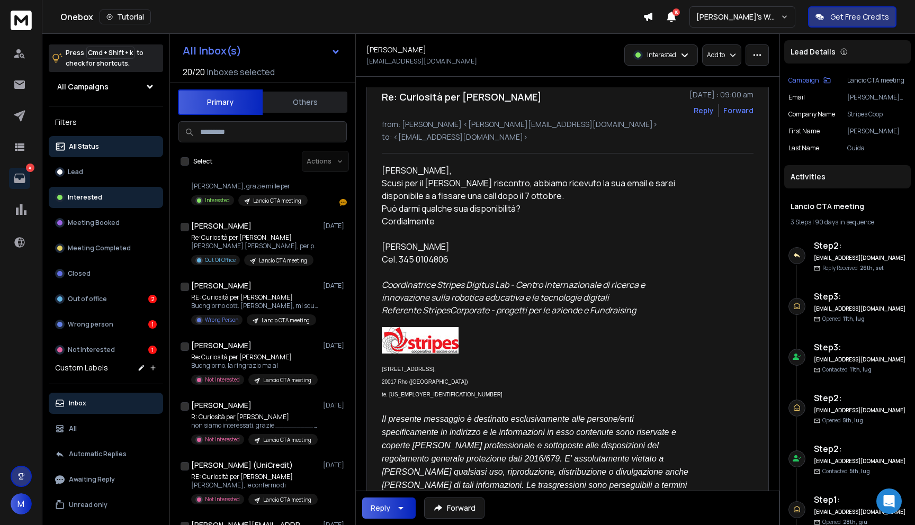
click at [91, 196] on p "Interested" at bounding box center [85, 197] width 34 height 8
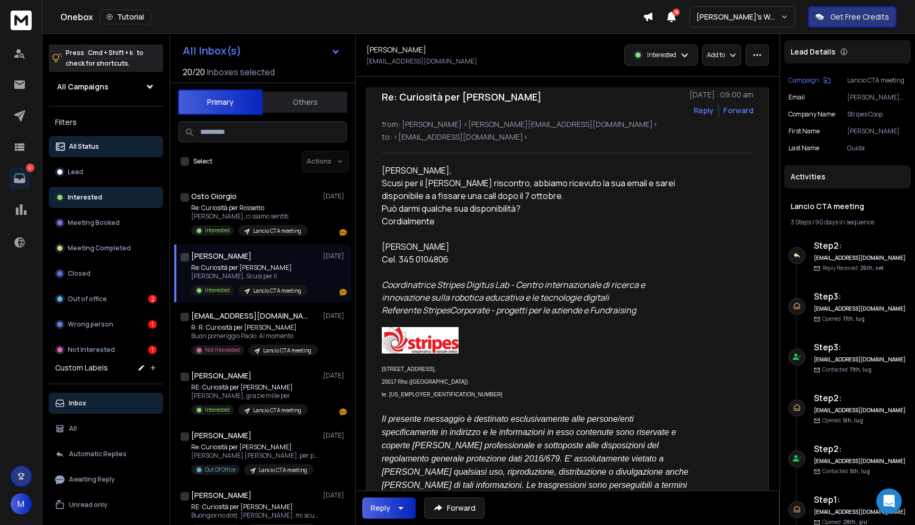
scroll to position [0, 0]
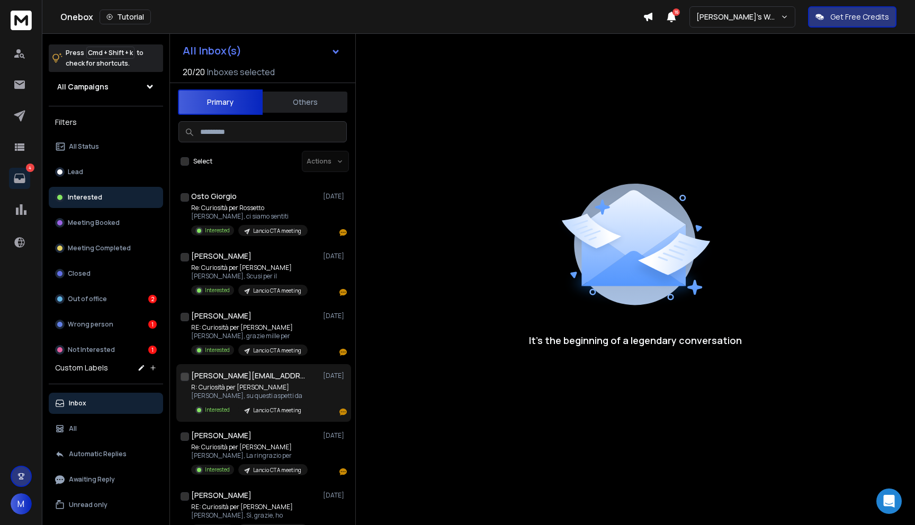
click at [294, 382] on div "paolo.bovo@logisticauno.com 26 Jul, 2024 R: Curiosità per Paolo Buongiorno, su …" at bounding box center [269, 393] width 156 height 45
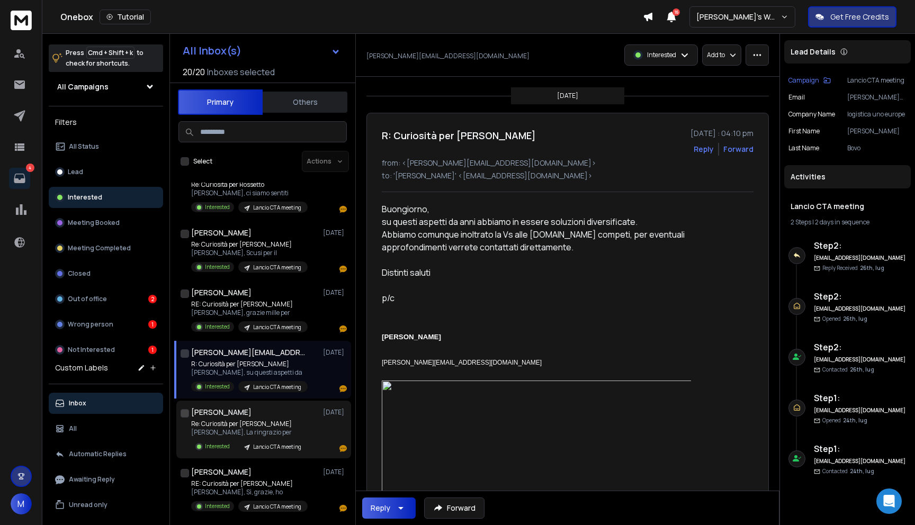
scroll to position [24, 0]
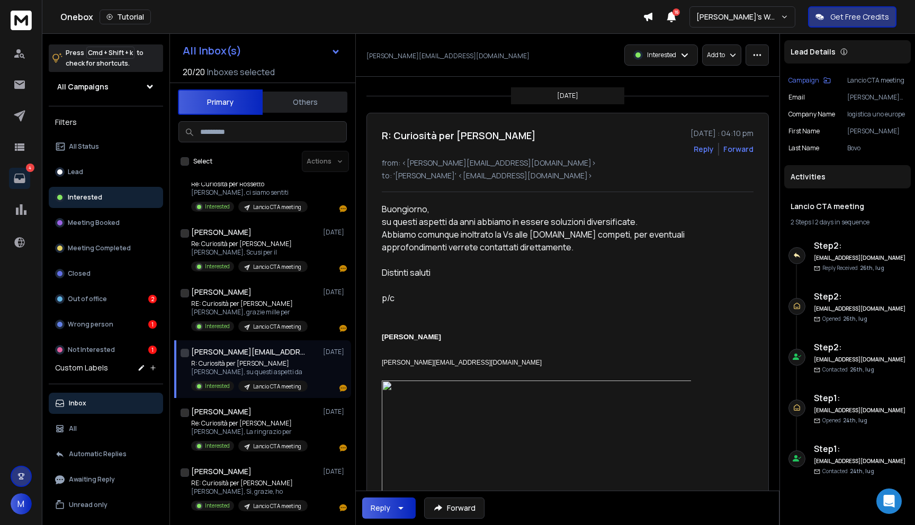
click at [296, 369] on p "Buongiorno, su questi aspetti da" at bounding box center [249, 372] width 117 height 8
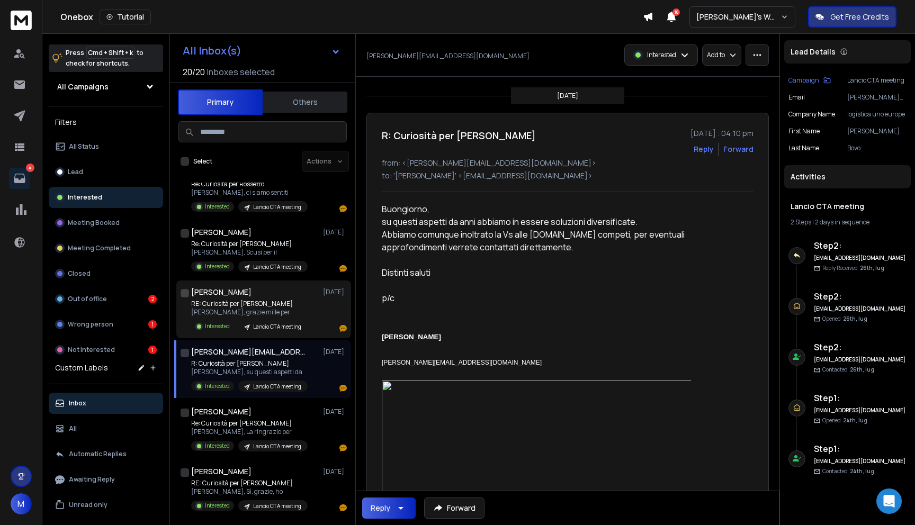
click at [284, 301] on p "RE: Curiosità per Verena" at bounding box center [249, 304] width 117 height 8
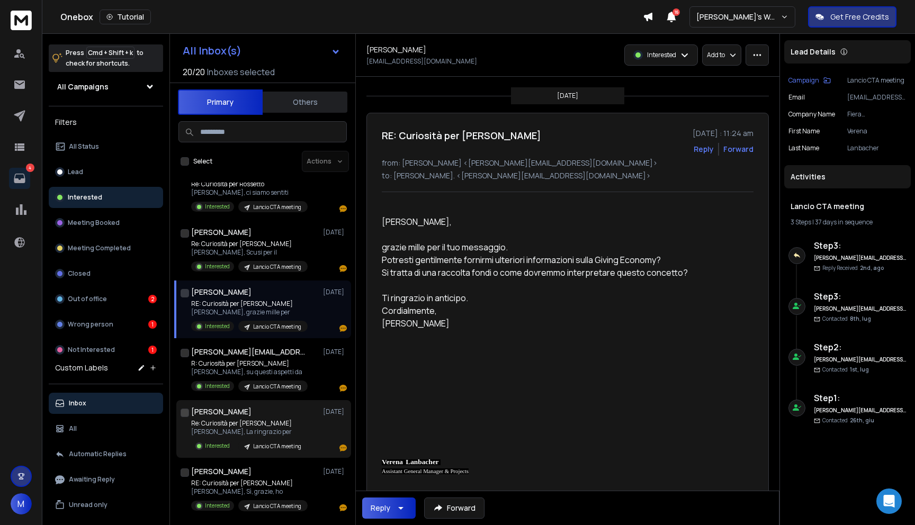
click at [283, 414] on div "Francesco Nusca 26 Jul, 2024" at bounding box center [269, 412] width 156 height 11
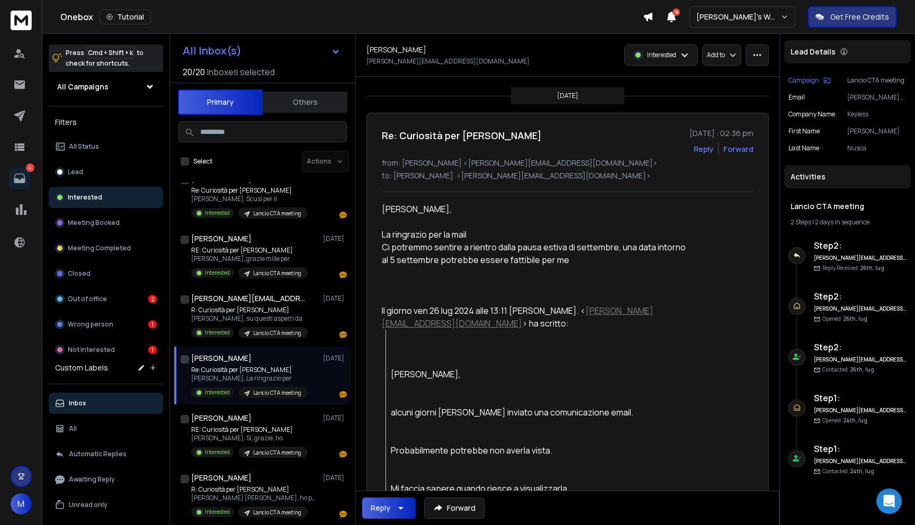
scroll to position [79, 0]
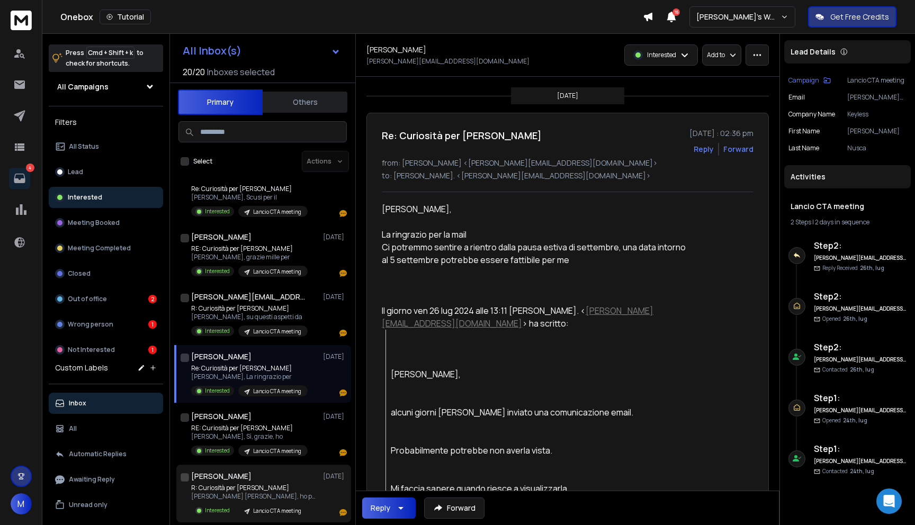
click at [278, 489] on p "R: Curiosità per Stefania" at bounding box center [254, 488] width 127 height 8
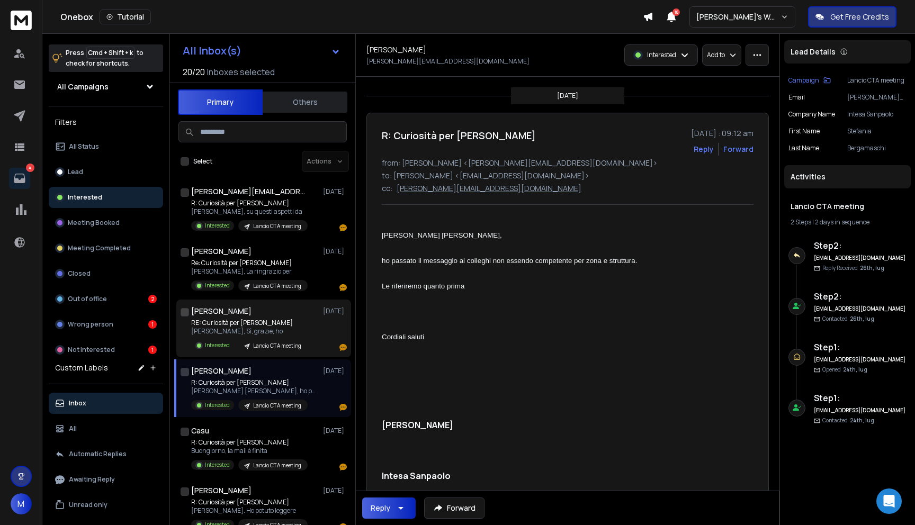
scroll to position [190, 0]
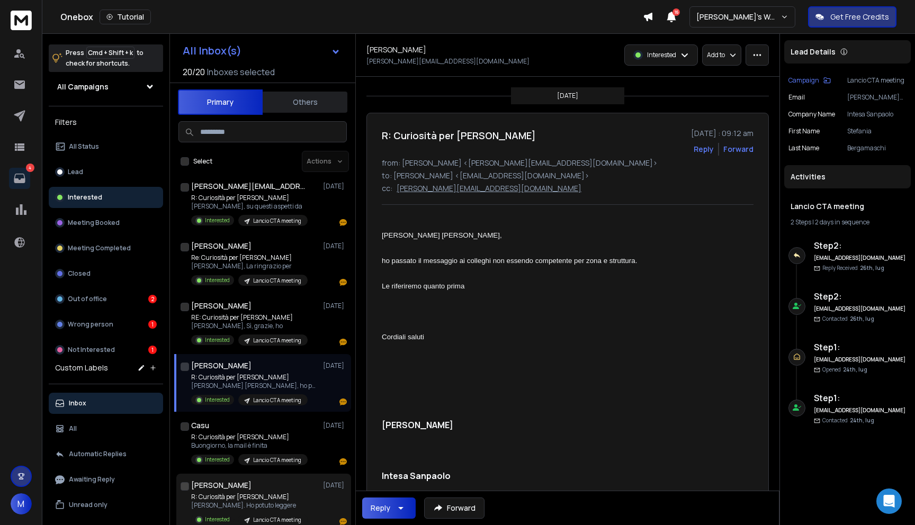
click at [277, 486] on div "Tatiana Cini 25 Jul, 2024" at bounding box center [269, 485] width 156 height 11
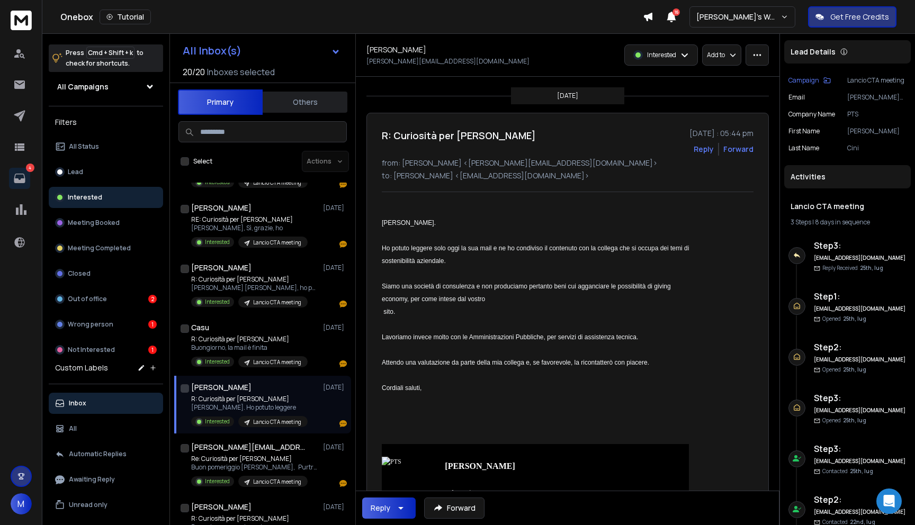
scroll to position [289, 0]
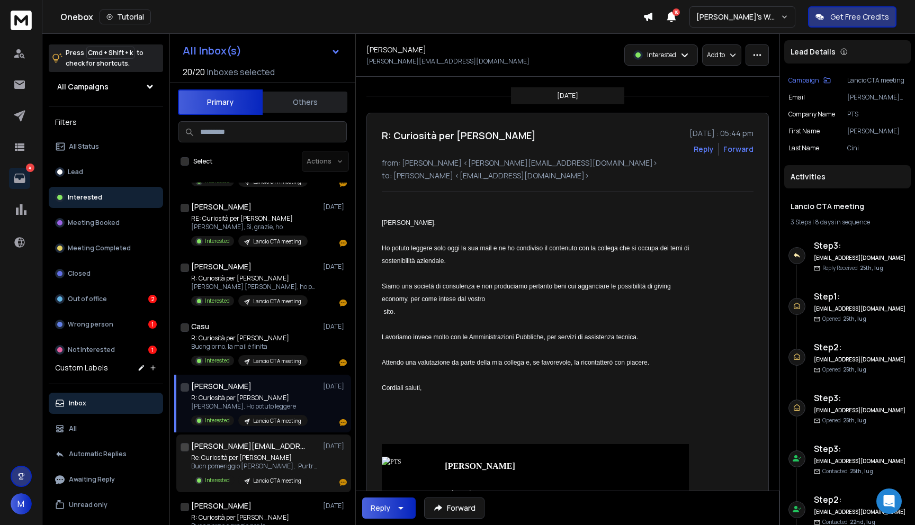
click at [272, 464] on p "Buon pomeriggio Liliana, Purtroppo per domani" at bounding box center [254, 466] width 127 height 8
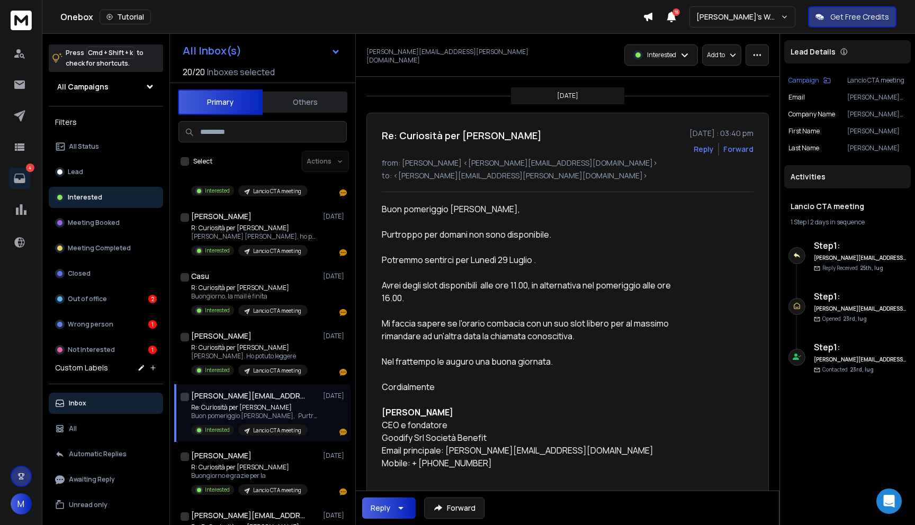
scroll to position [358, 0]
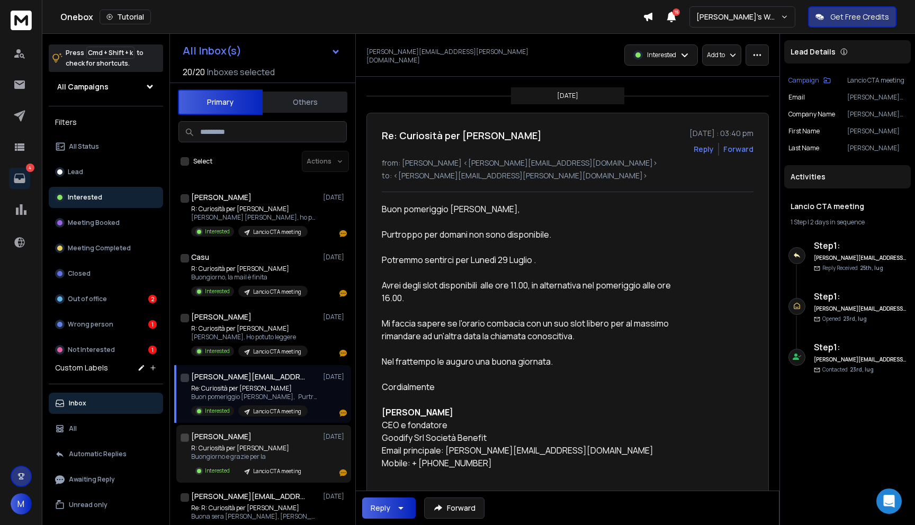
click at [274, 440] on div "Simone Tarlarini 25 Jul, 2024" at bounding box center [269, 437] width 156 height 11
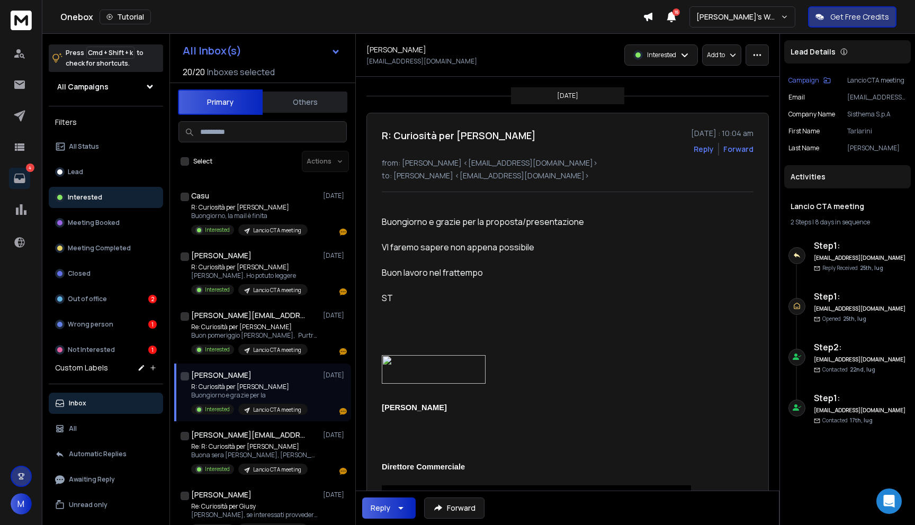
scroll to position [429, 0]
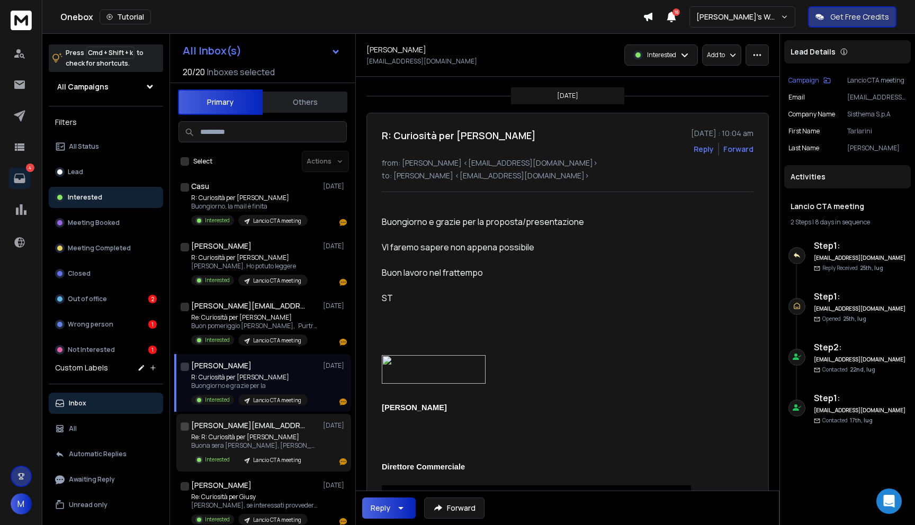
click at [275, 426] on h1 "martina.barel@tecnosystemi.com" at bounding box center [249, 426] width 117 height 11
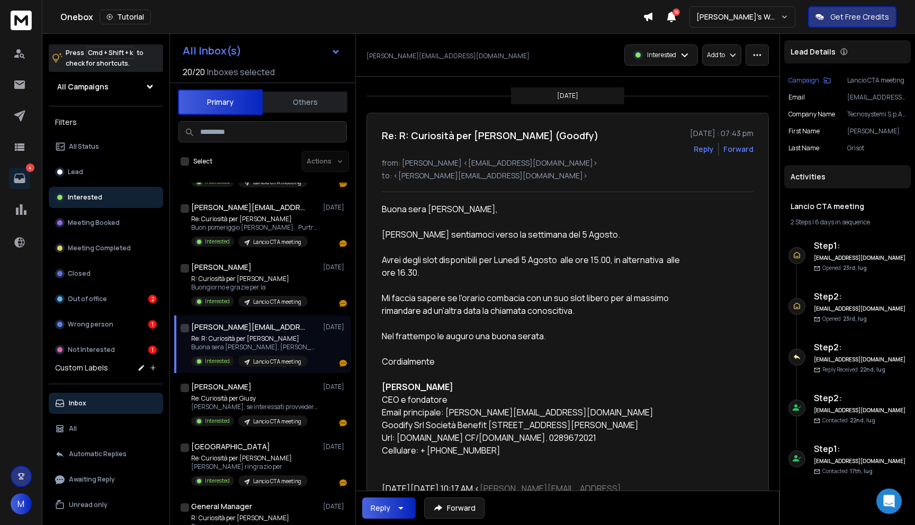
scroll to position [529, 0]
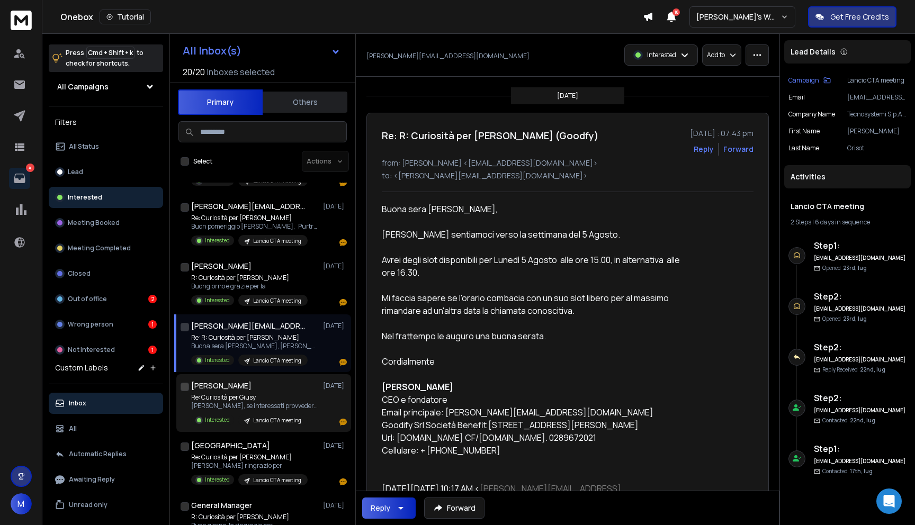
click at [305, 419] on div "Lancio CTA meeting" at bounding box center [272, 420] width 69 height 11
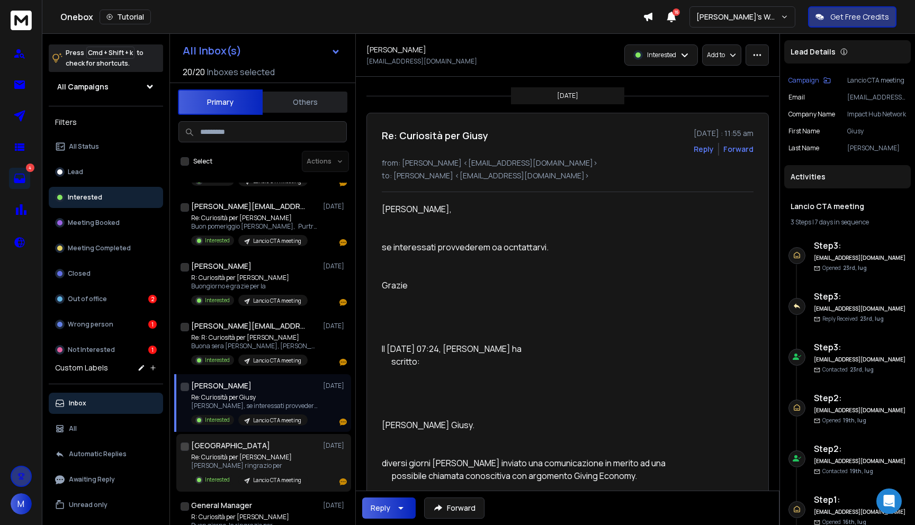
click at [292, 455] on p "Re: Curiosità per Marco" at bounding box center [249, 457] width 117 height 8
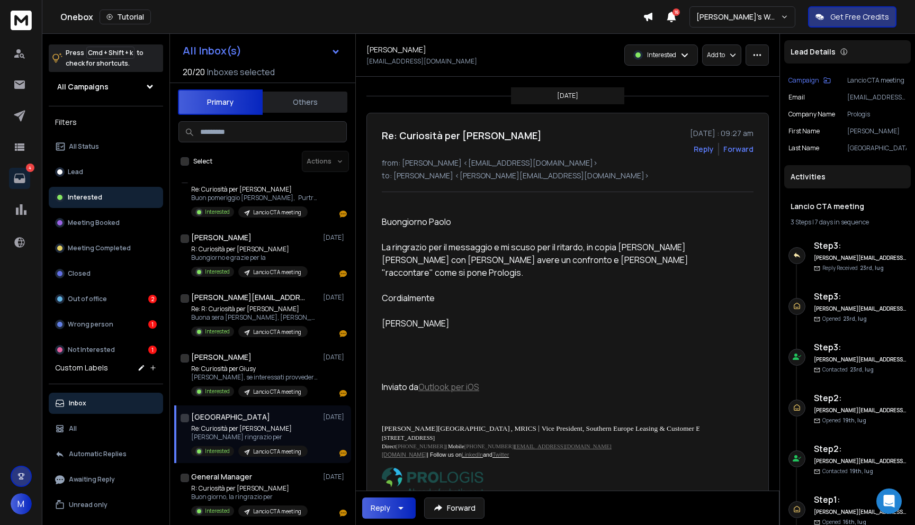
scroll to position [564, 0]
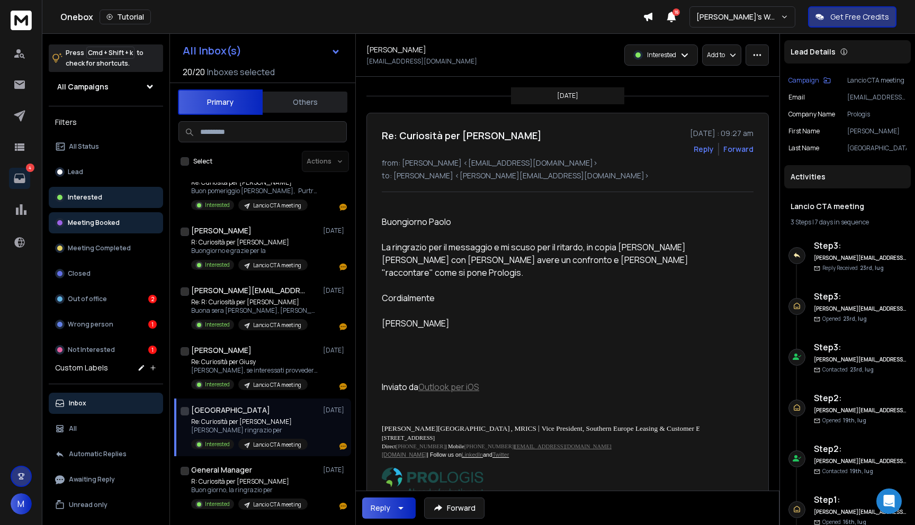
click at [118, 227] on button "Meeting Booked" at bounding box center [106, 222] width 114 height 21
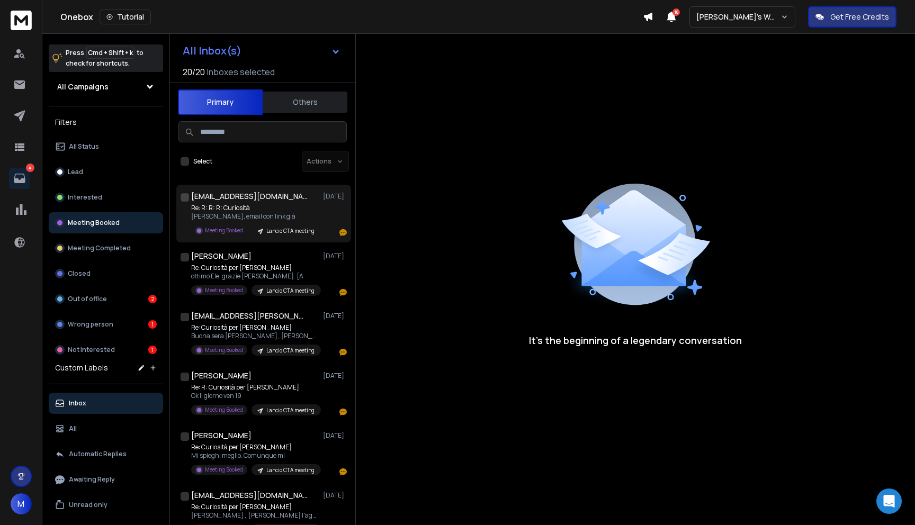
click at [236, 204] on p "Re: R: R: R: Curiosità" at bounding box center [254, 208] width 127 height 8
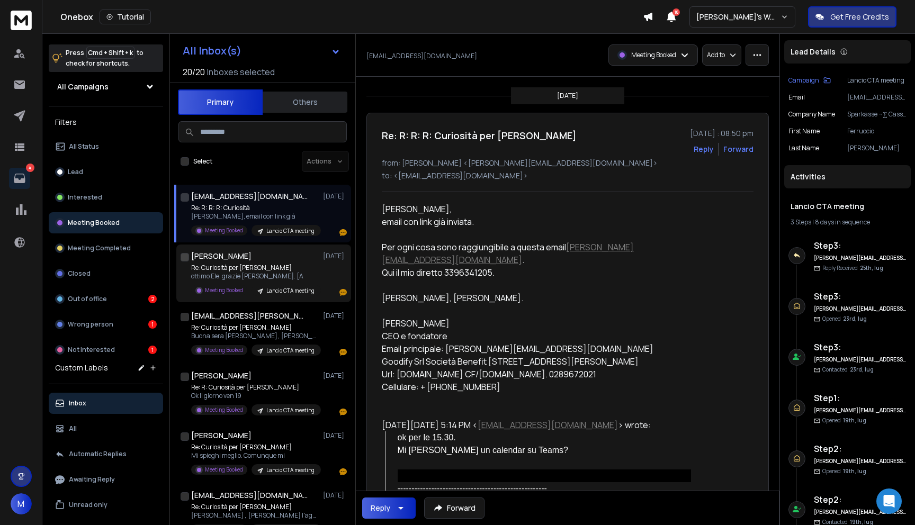
click at [279, 283] on div "Re: Curiosità per Elena ottimo Ele. grazie Paolo. [A Meeting Booked Lancio CTA …" at bounding box center [256, 280] width 130 height 32
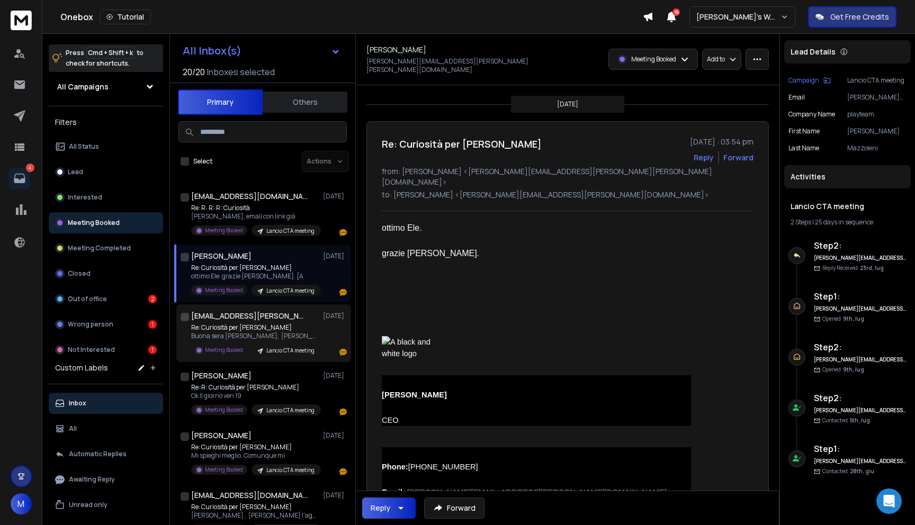
click at [295, 328] on p "Re: Curiosità per Massimo" at bounding box center [254, 328] width 127 height 8
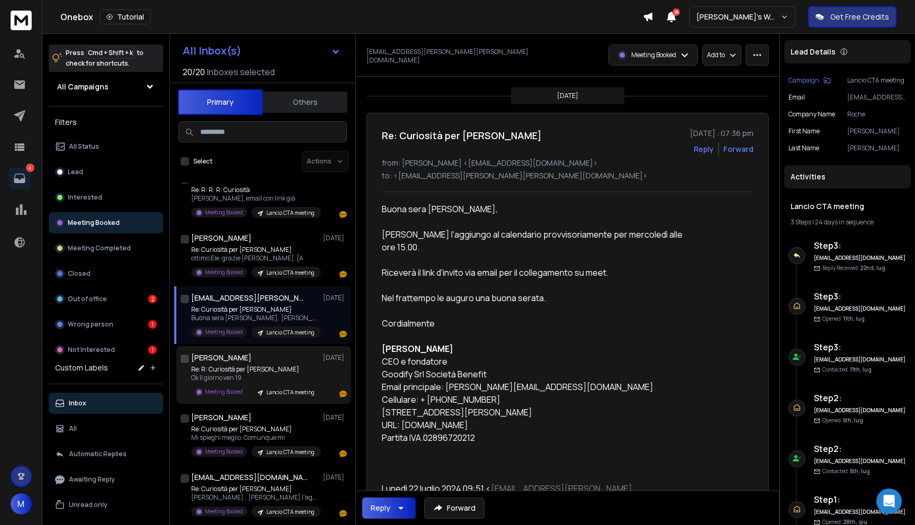
scroll to position [23, 0]
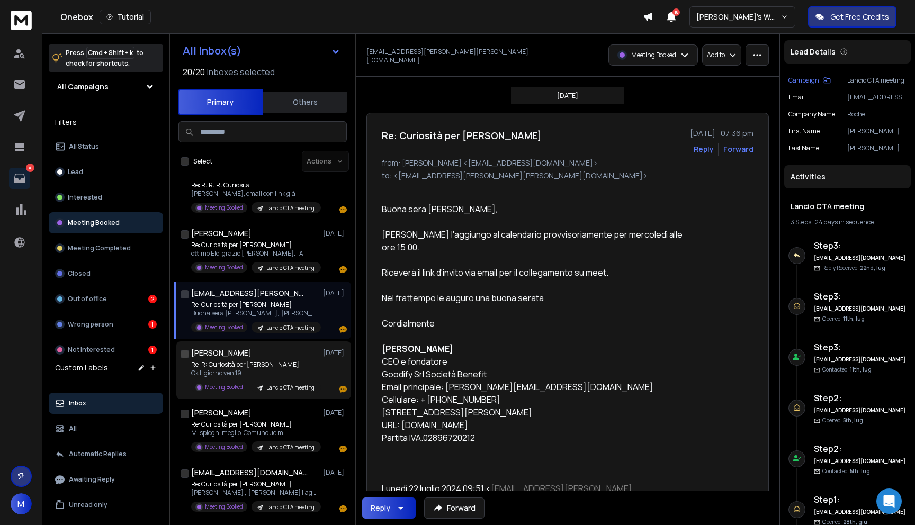
click at [296, 350] on div "Matteo Santi 19 Jul, 2024" at bounding box center [269, 353] width 156 height 11
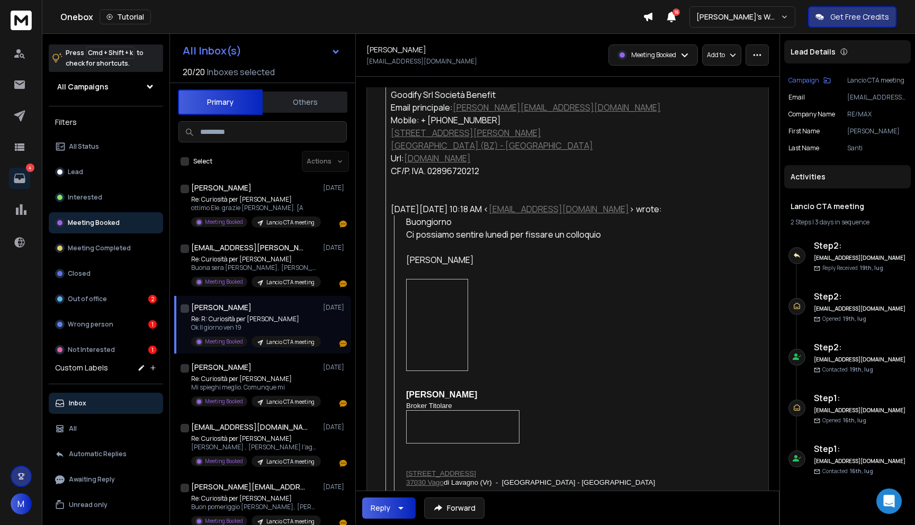
scroll to position [73, 0]
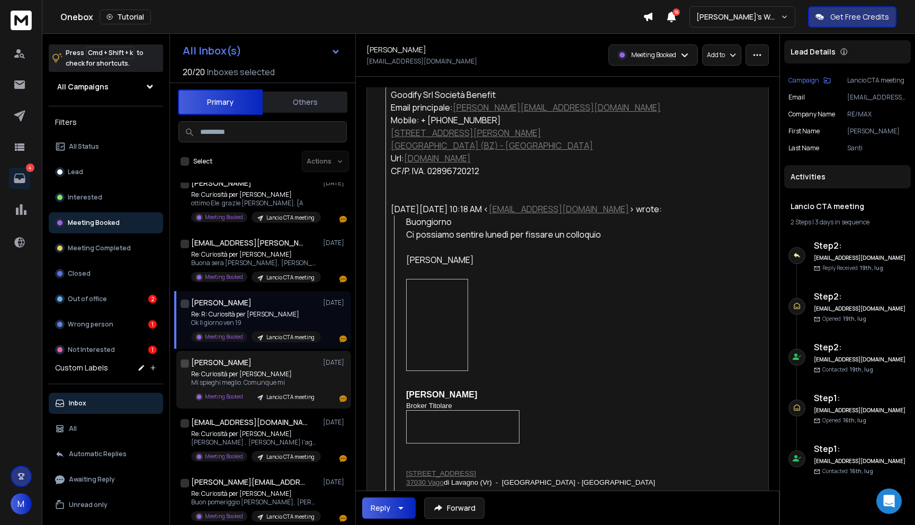
click at [279, 369] on div "Andrea De Col 16 Jul, 2024 Re: Curiosità per Andrea Mi spieghi meglio. Comunque…" at bounding box center [269, 379] width 156 height 45
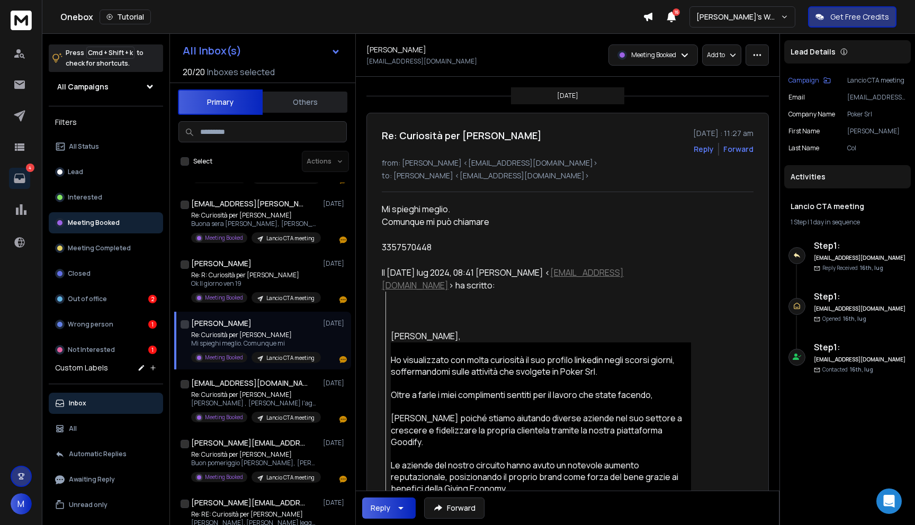
scroll to position [118, 0]
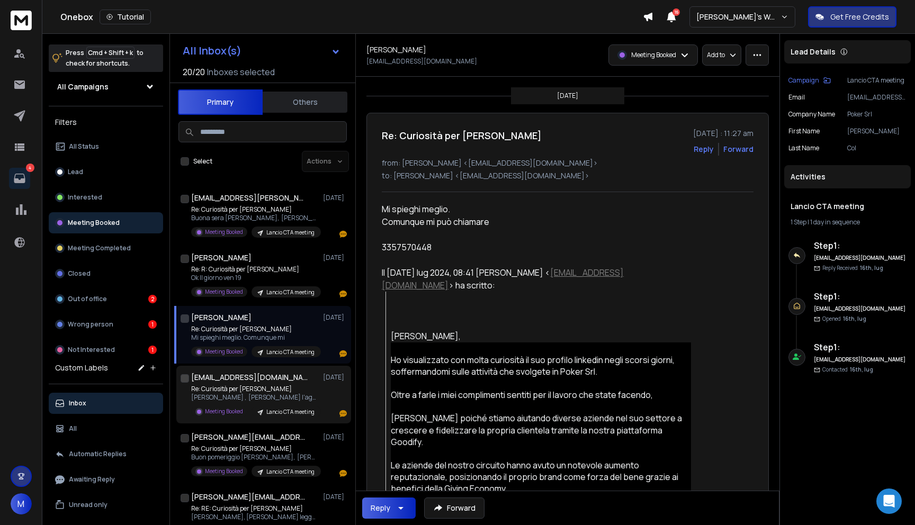
click at [279, 387] on p "Re: Curiosità per Corrado" at bounding box center [254, 389] width 127 height 8
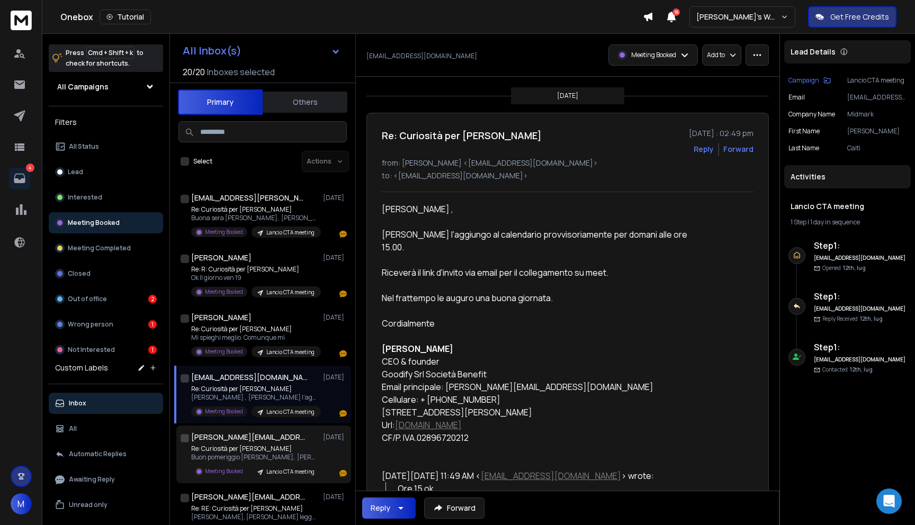
click at [275, 447] on p "Re: Curiosità per Edoardo" at bounding box center [254, 449] width 127 height 8
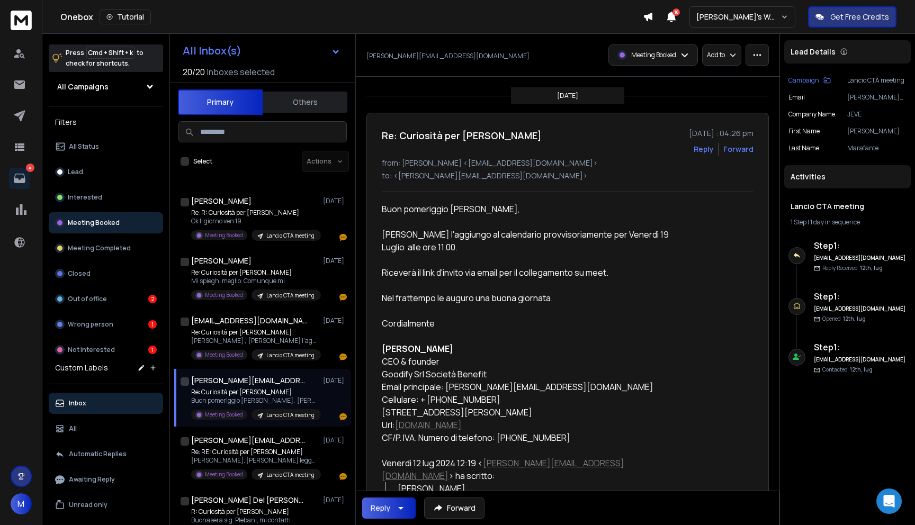
scroll to position [181, 0]
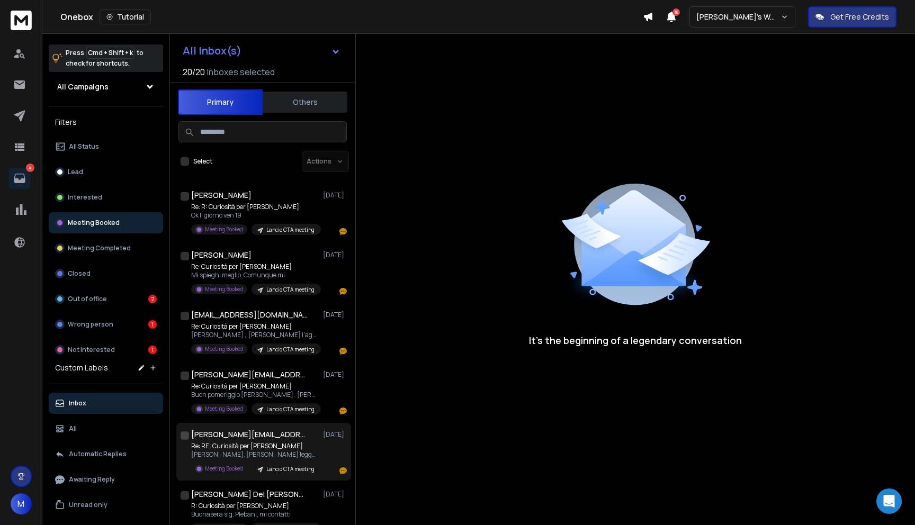
click at [270, 454] on p "Hallo Hubert, bello leggerti e spero" at bounding box center [254, 455] width 127 height 8
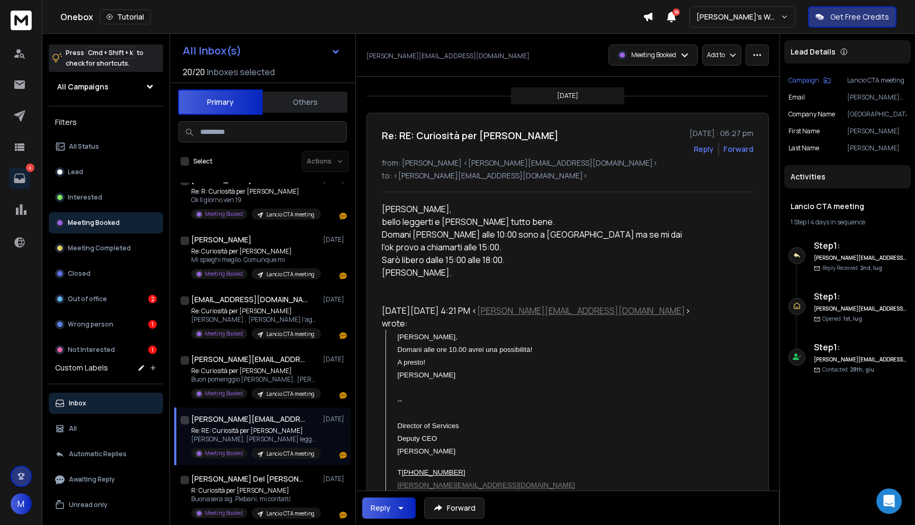
scroll to position [220, 0]
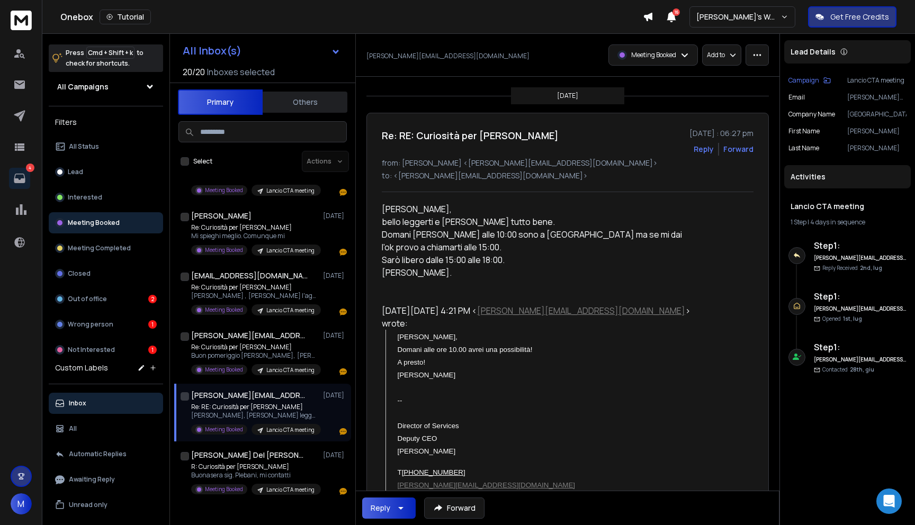
click at [266, 406] on p "Re: RE: Curiosità per Hubert" at bounding box center [254, 407] width 127 height 8
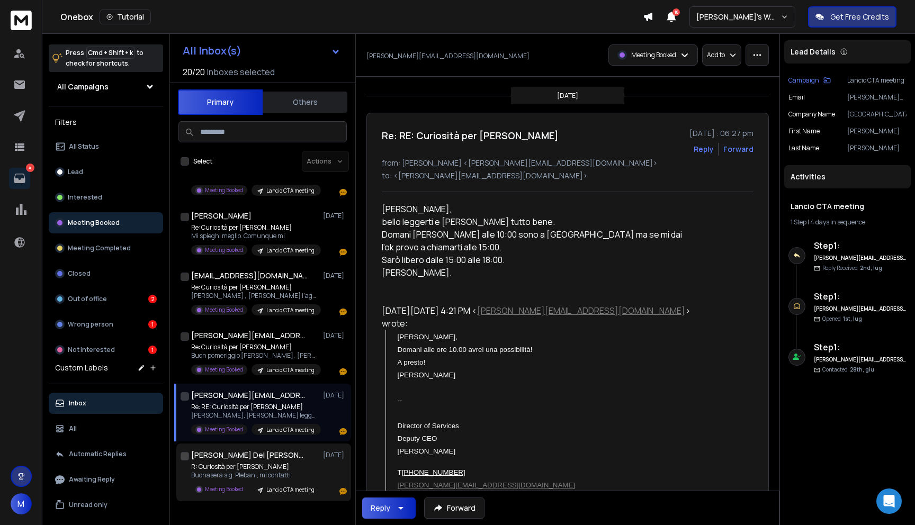
click at [271, 459] on div "Laura Del Frate 28 Jun, 2024" at bounding box center [269, 455] width 156 height 11
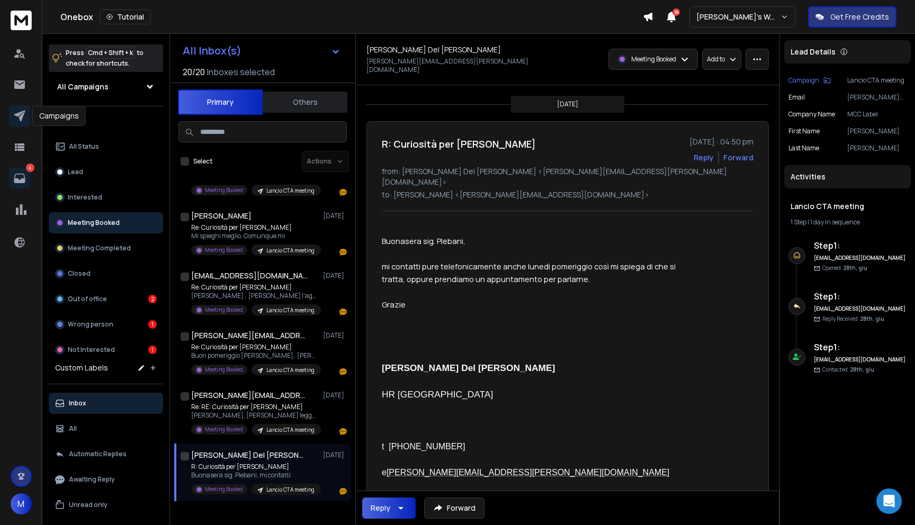
click at [24, 116] on icon at bounding box center [19, 116] width 13 height 13
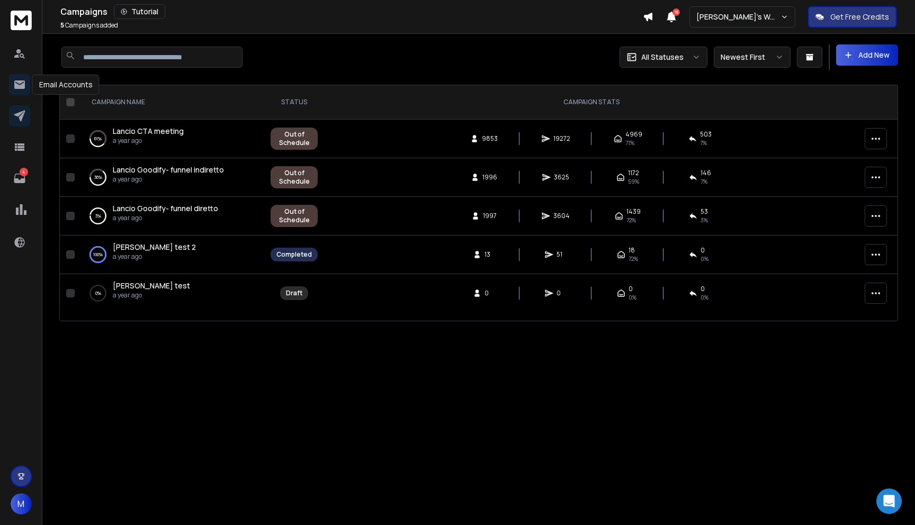
click at [28, 90] on link at bounding box center [19, 84] width 21 height 21
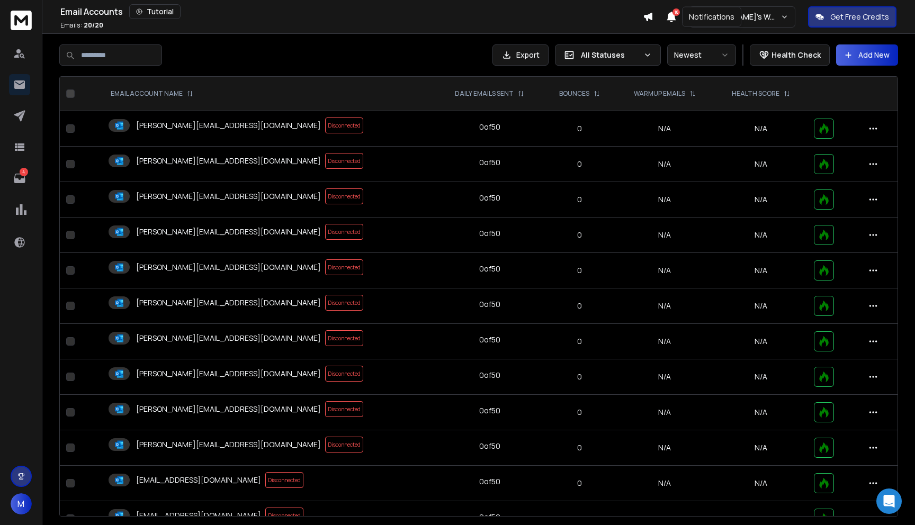
click at [674, 20] on icon at bounding box center [671, 17] width 11 height 11
click at [741, 20] on p "Paolo's Workspace" at bounding box center [738, 17] width 84 height 11
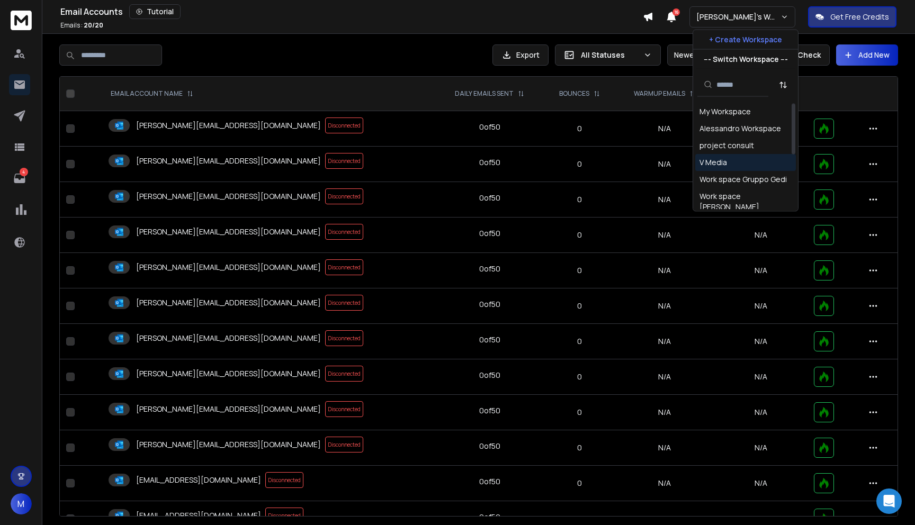
click at [728, 163] on div "V Media" at bounding box center [745, 162] width 101 height 17
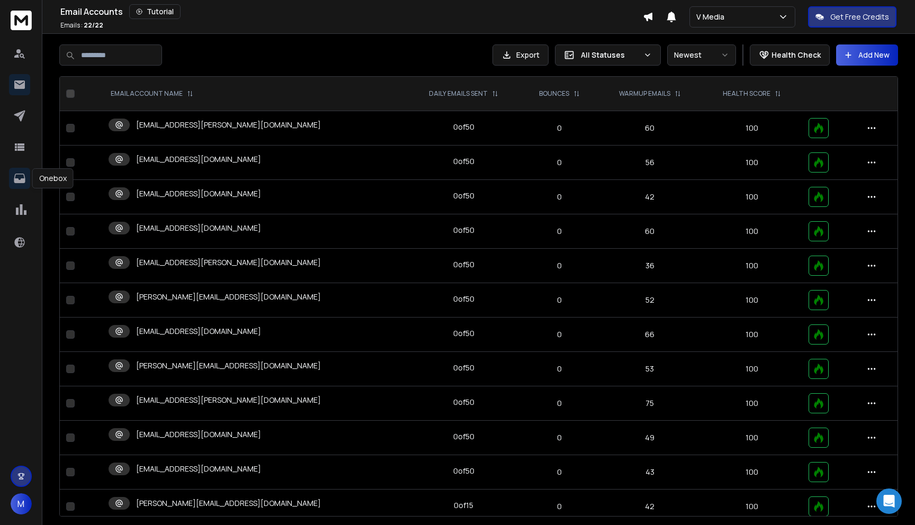
click at [17, 183] on icon at bounding box center [19, 179] width 11 height 10
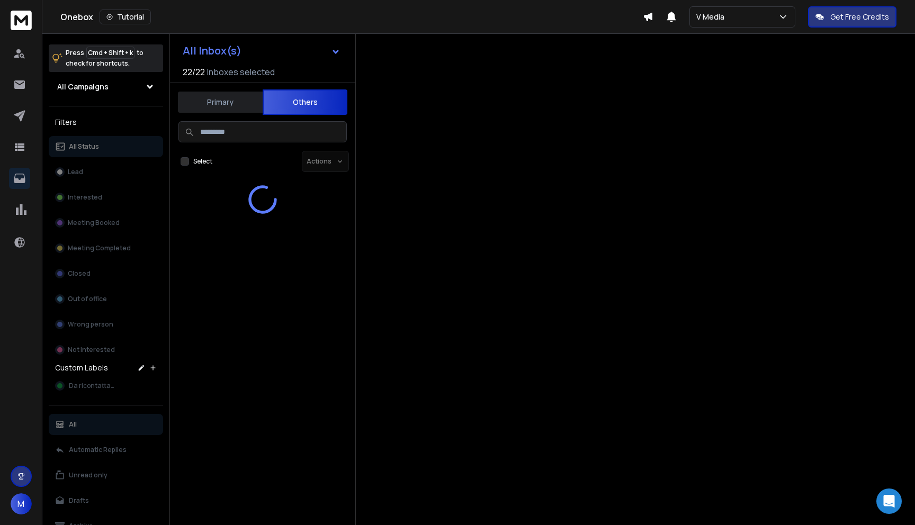
click at [298, 100] on button "Others" at bounding box center [305, 102] width 85 height 25
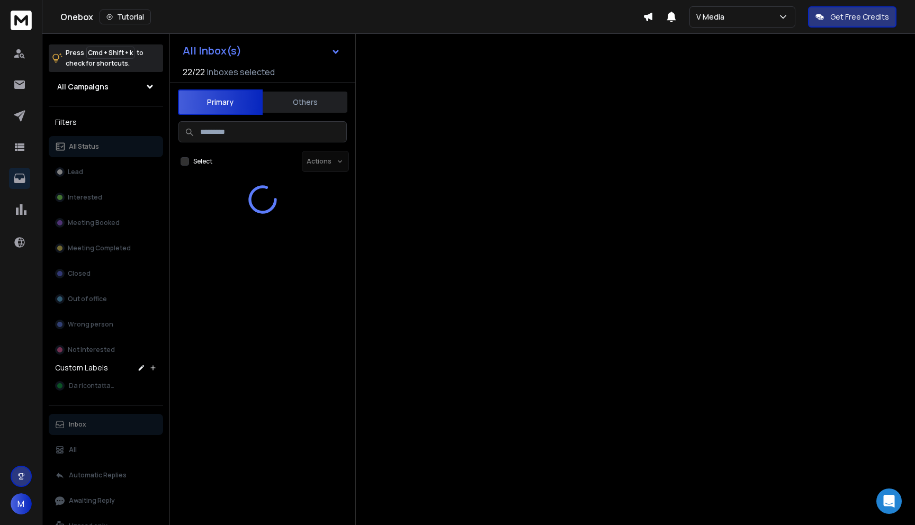
click at [226, 99] on button "Primary" at bounding box center [220, 102] width 85 height 25
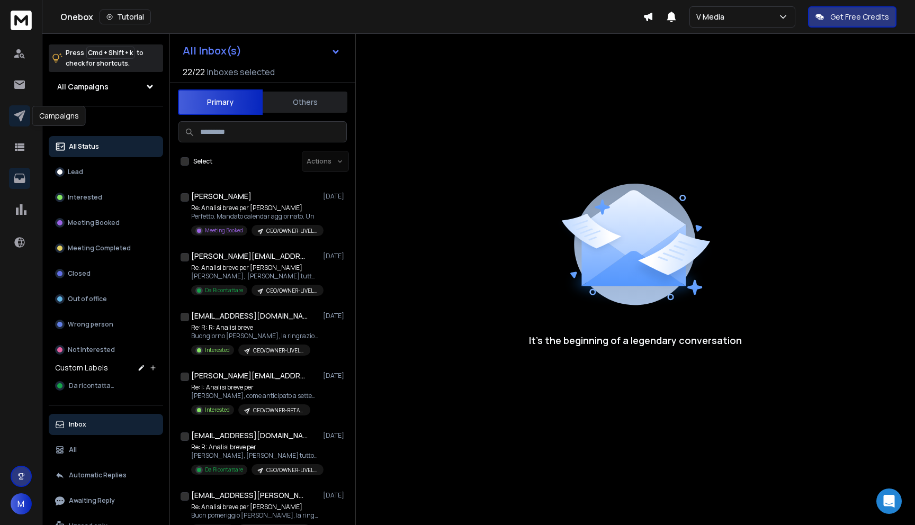
click at [29, 118] on link at bounding box center [19, 115] width 21 height 21
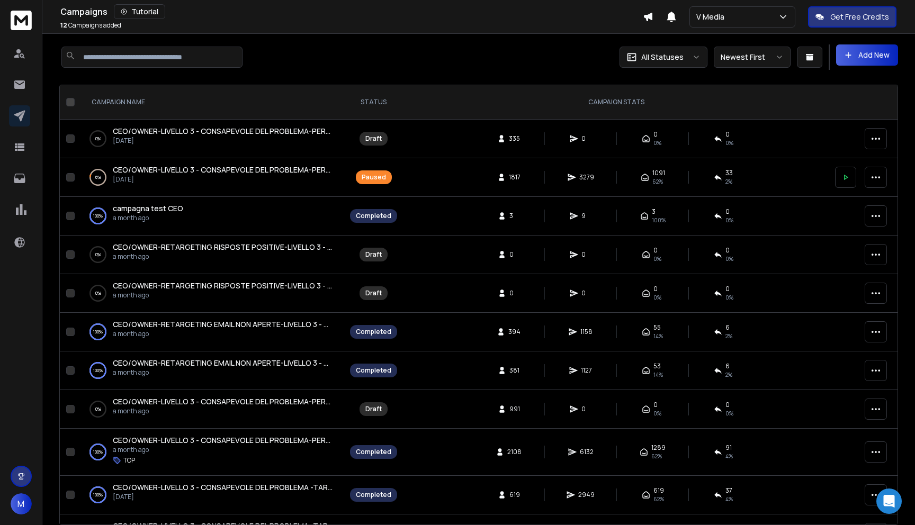
click at [231, 165] on span "CEO/OWNER-LIVELLO 3 - CONSAPEVOLE DEL PROBLEMA-PERSONALIZZAZIONI TARGET A(51-25…" at bounding box center [297, 170] width 368 height 10
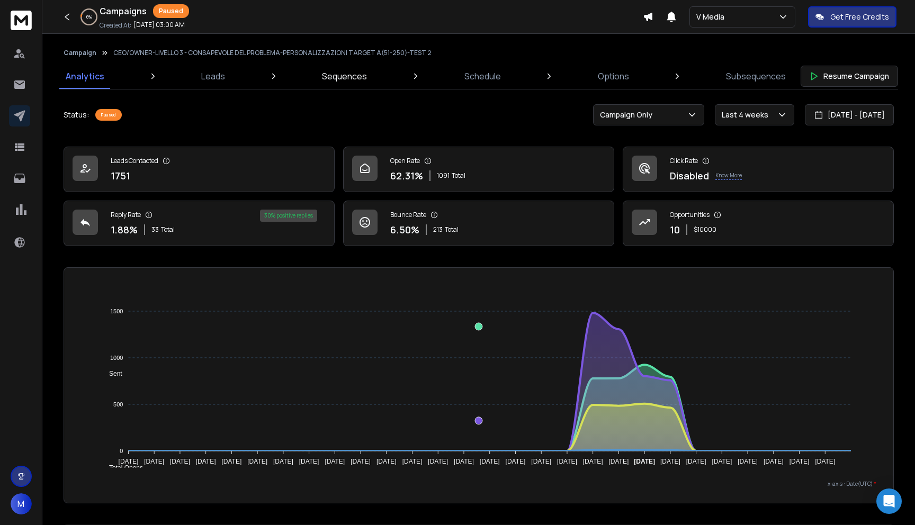
click at [351, 82] on p "Sequences" at bounding box center [344, 76] width 45 height 13
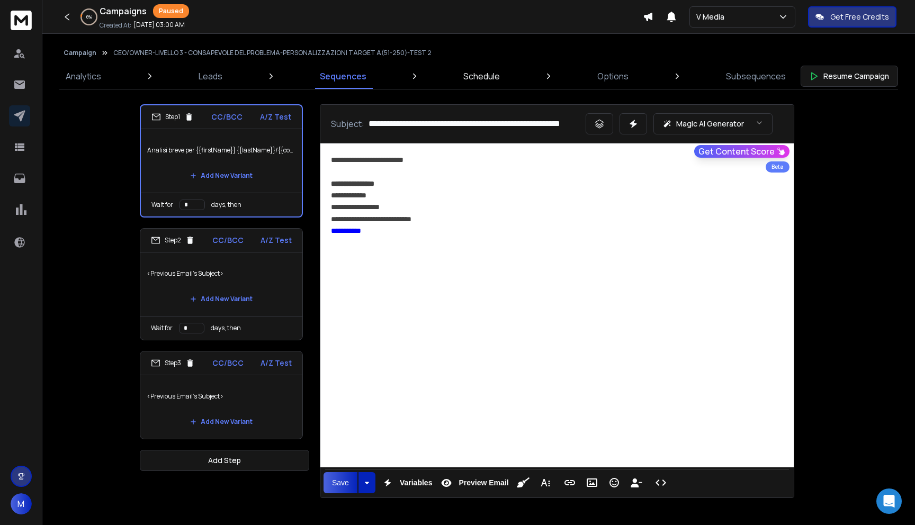
click at [470, 76] on p "Schedule" at bounding box center [481, 76] width 37 height 13
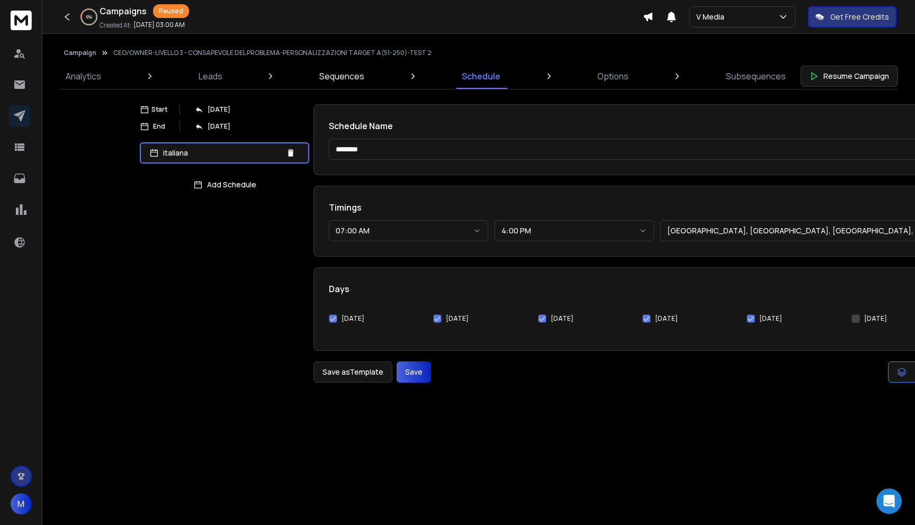
click at [364, 75] on p "Sequences" at bounding box center [341, 76] width 45 height 13
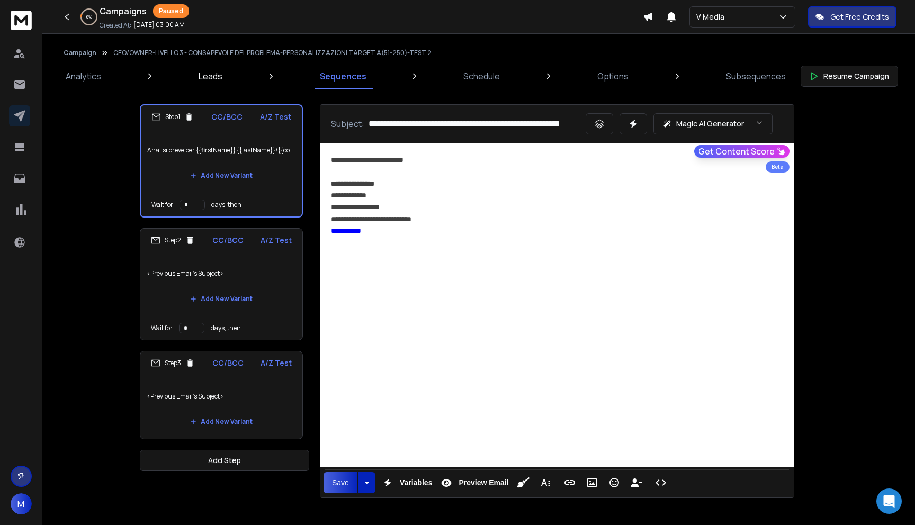
click at [226, 73] on link "Leads" at bounding box center [210, 76] width 37 height 25
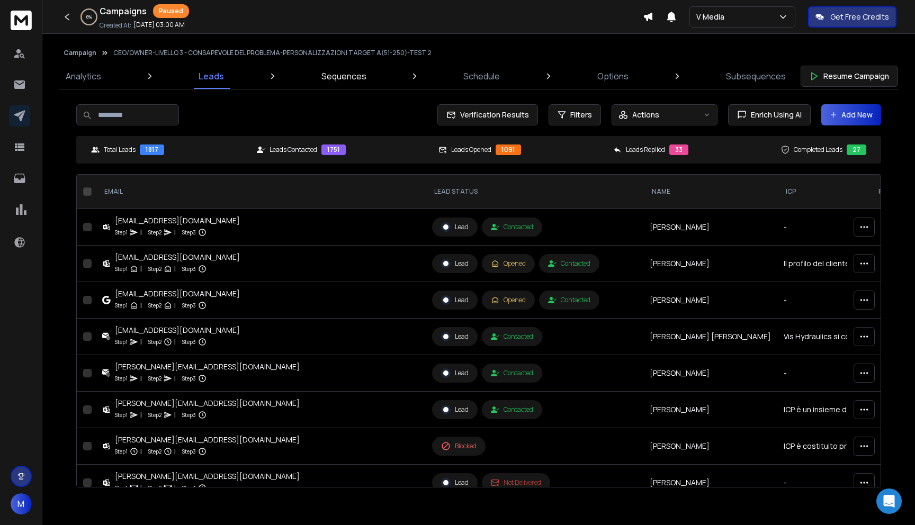
click at [360, 75] on p "Sequences" at bounding box center [343, 76] width 45 height 13
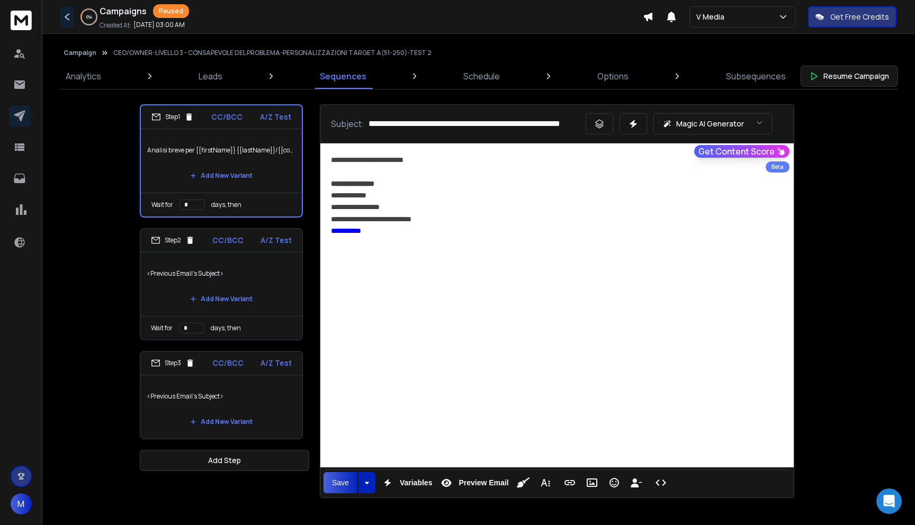
click at [69, 16] on icon at bounding box center [67, 17] width 10 height 10
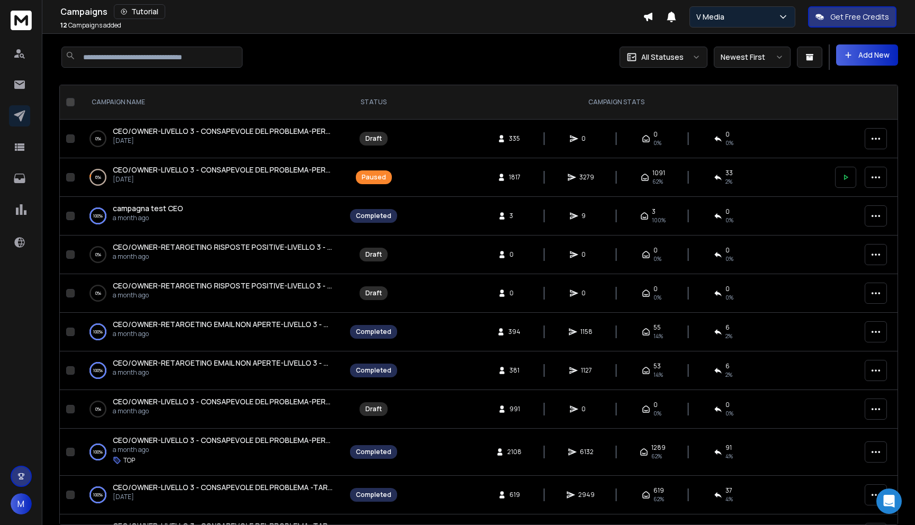
click at [748, 21] on div "V Media" at bounding box center [742, 17] width 92 height 11
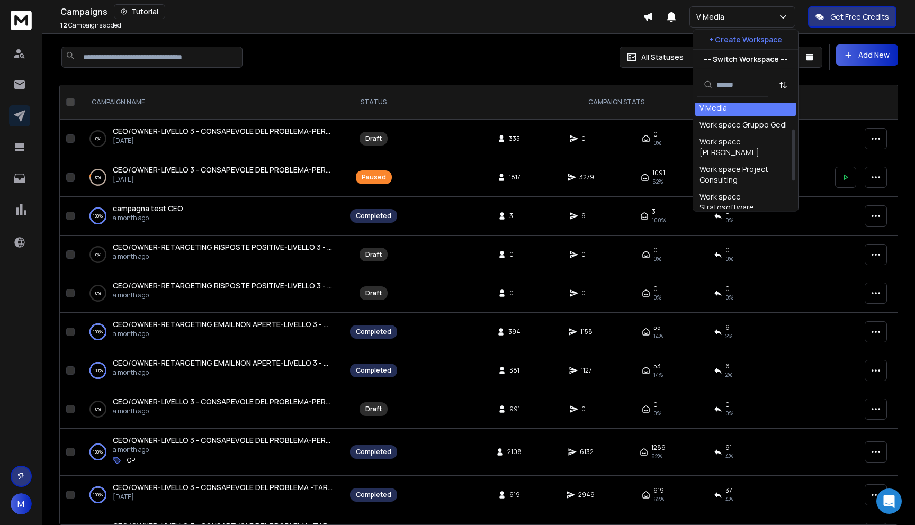
scroll to position [65, 0]
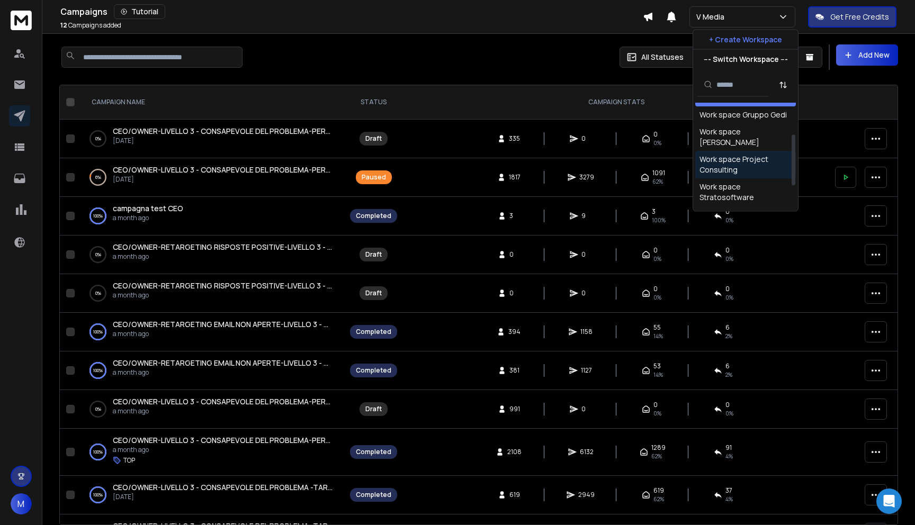
click at [734, 154] on div "Work space Project Consulting" at bounding box center [746, 164] width 92 height 21
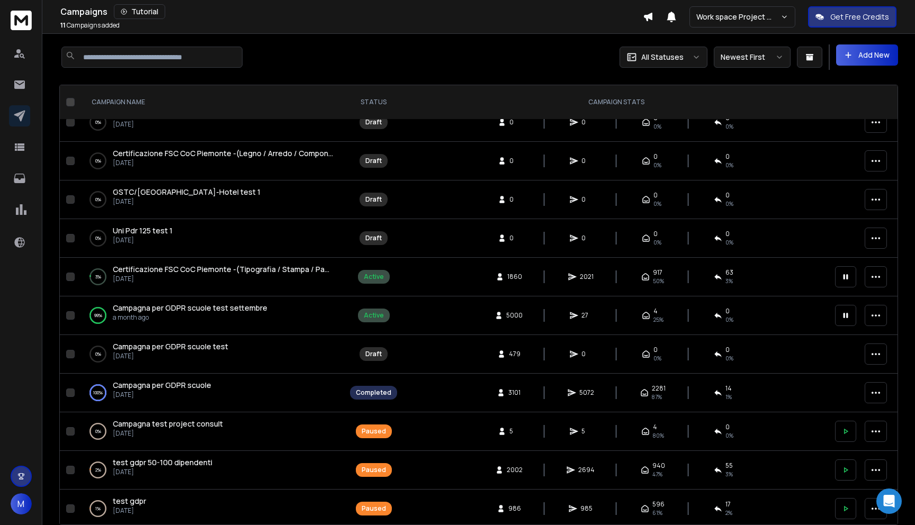
scroll to position [17, 0]
click at [162, 232] on span "Uni Pdr 125 test 1" at bounding box center [143, 230] width 60 height 10
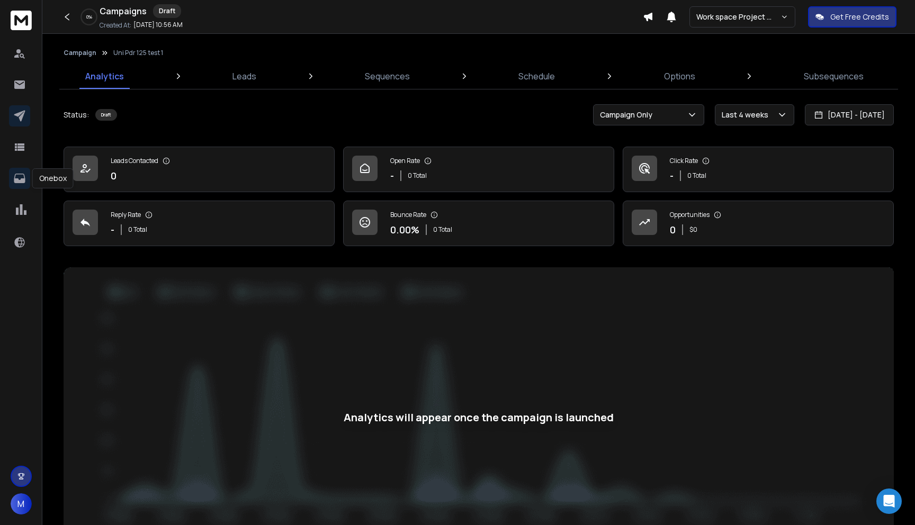
click at [22, 175] on icon at bounding box center [19, 178] width 13 height 13
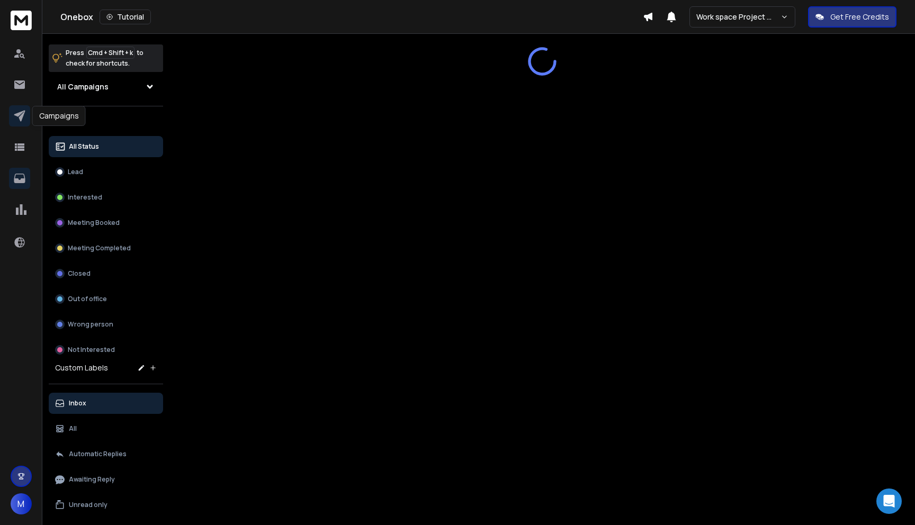
click at [21, 114] on icon at bounding box center [19, 116] width 13 height 13
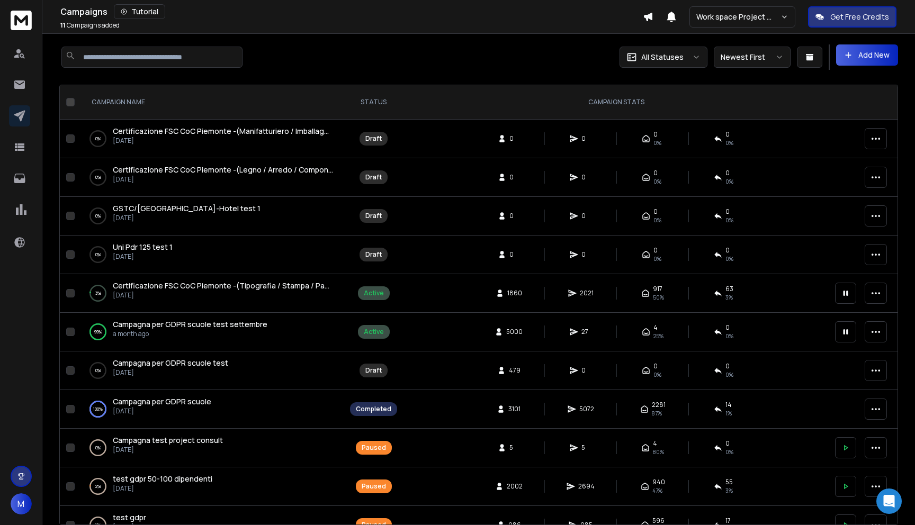
click at [187, 284] on span "Certificazione FSC CoC Piemonte -(Tipografia / Stampa / Packaging / Carta) Test…" at bounding box center [259, 286] width 292 height 10
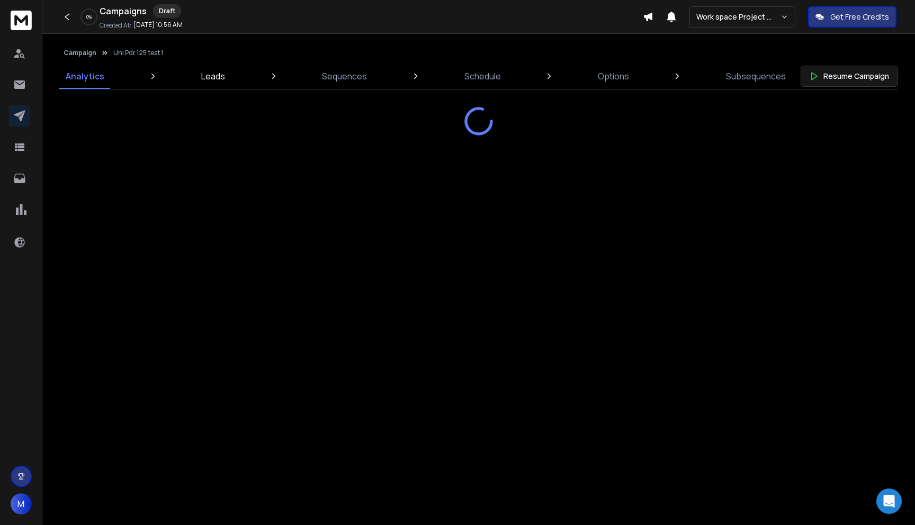
click at [209, 82] on p "Leads" at bounding box center [213, 76] width 24 height 13
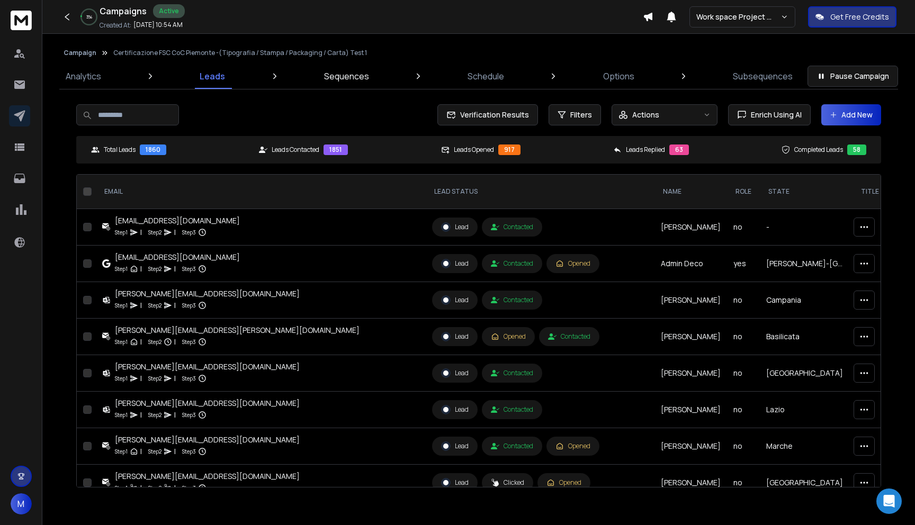
click at [352, 76] on p "Sequences" at bounding box center [346, 76] width 45 height 13
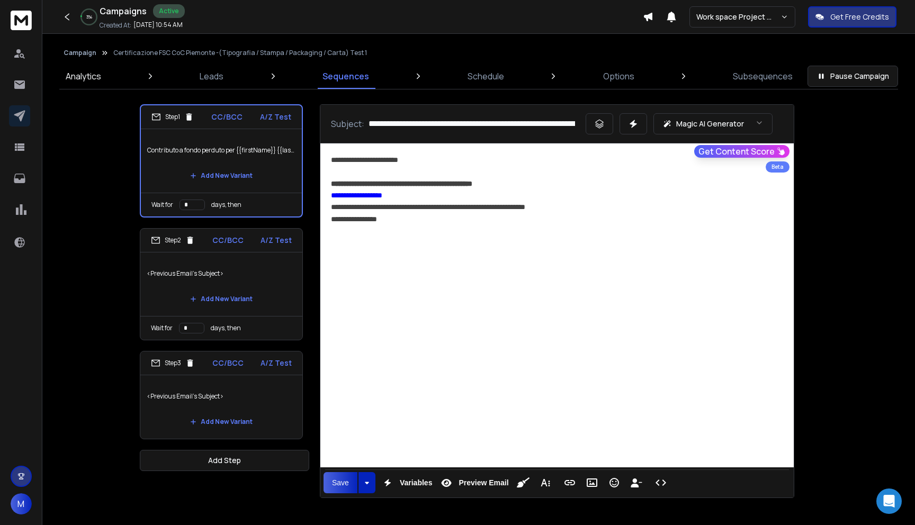
click at [93, 83] on link "Analytics" at bounding box center [83, 76] width 48 height 25
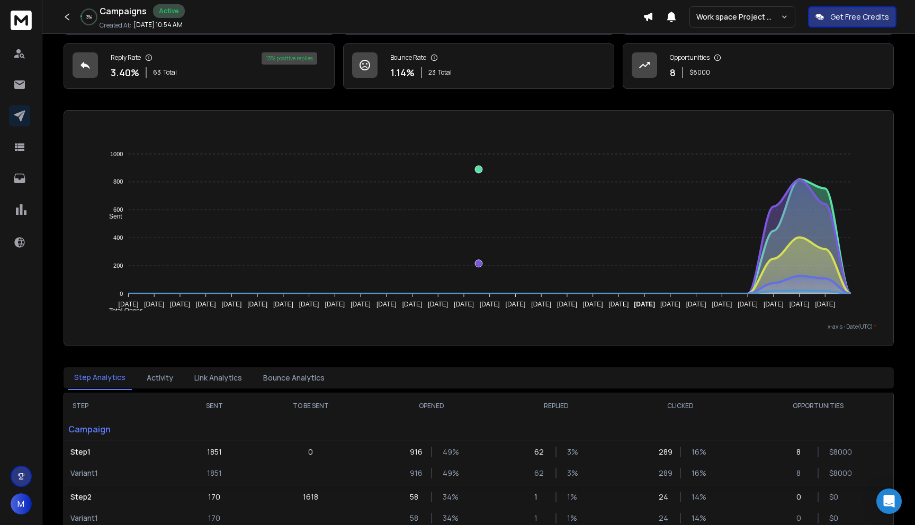
scroll to position [182, 0]
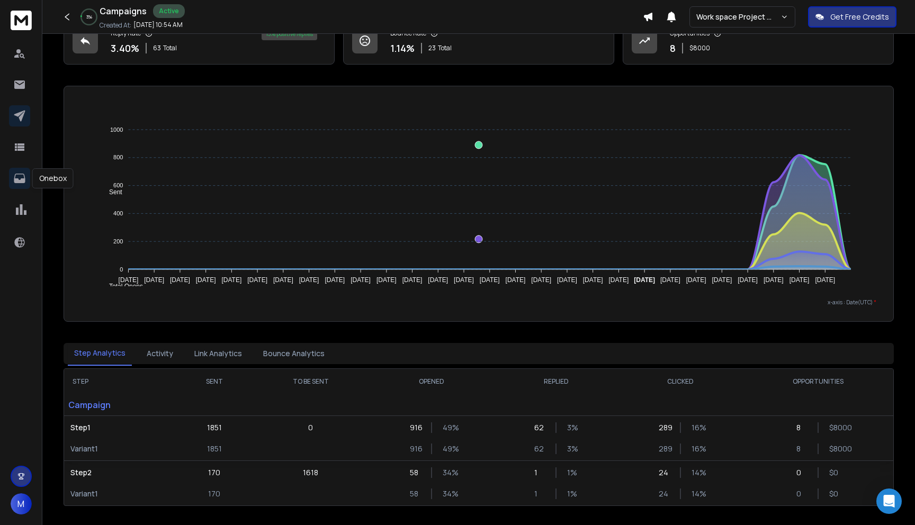
click at [22, 175] on icon at bounding box center [19, 178] width 13 height 13
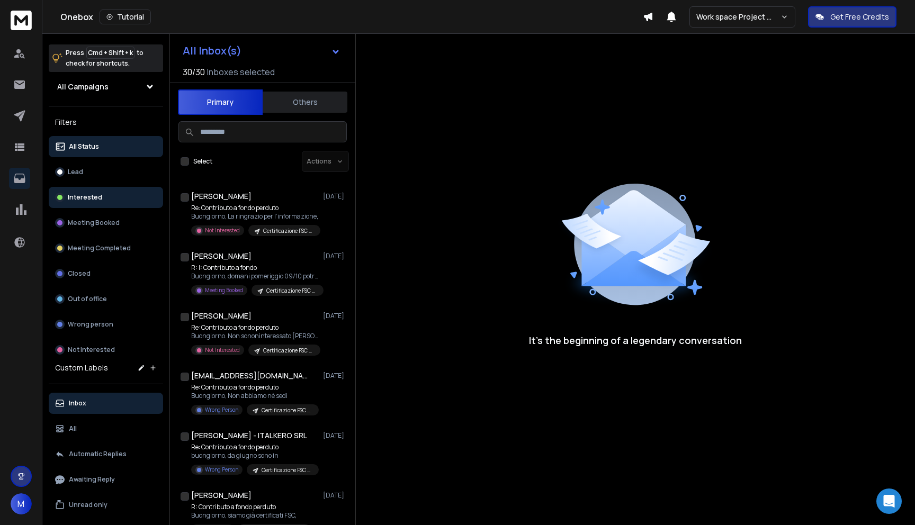
click at [78, 193] on p "Interested" at bounding box center [85, 197] width 34 height 8
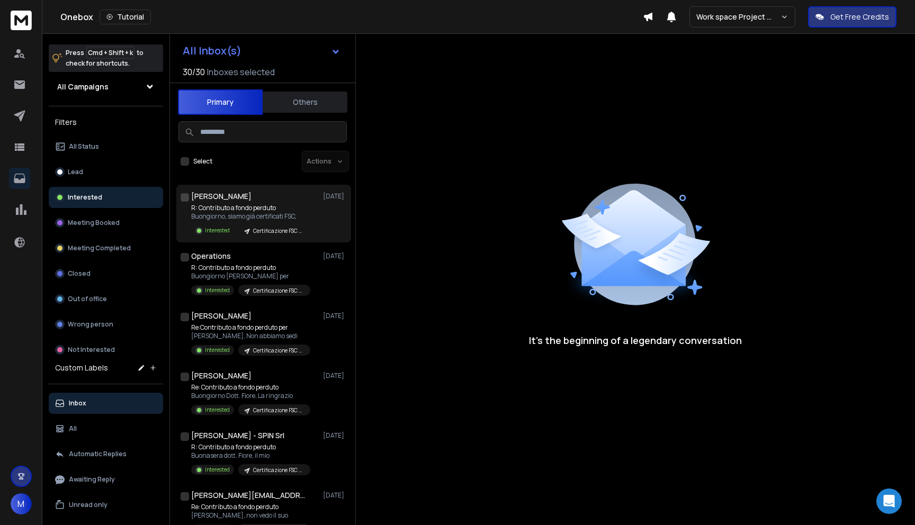
click at [243, 214] on p "Buongiorno, siamo già certificati FSC," at bounding box center [250, 216] width 119 height 8
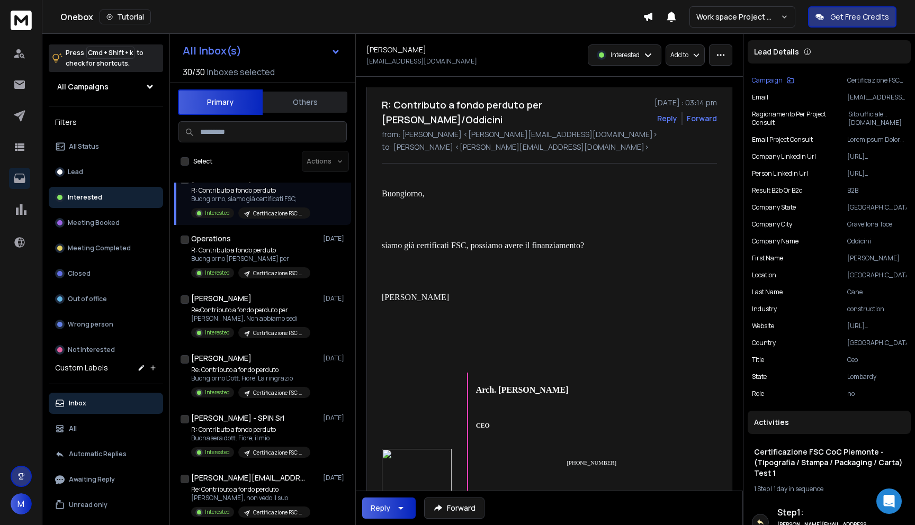
scroll to position [34, 0]
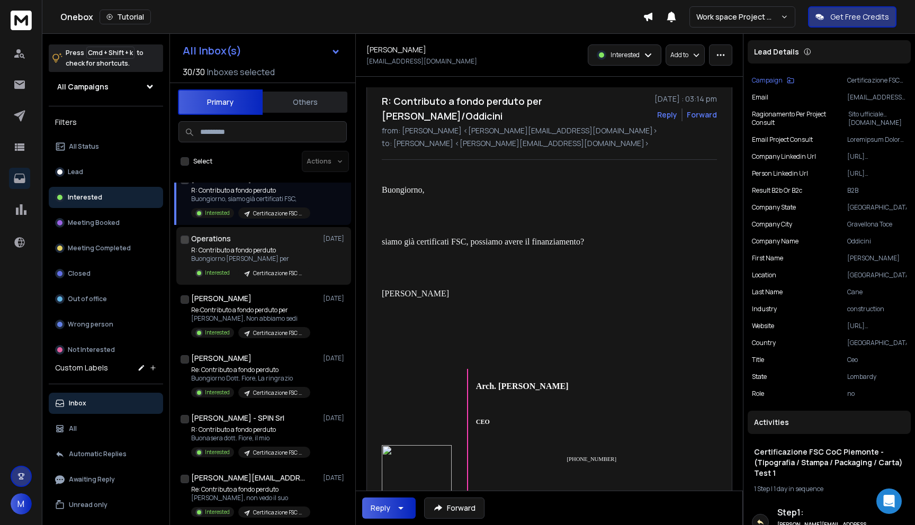
click at [303, 266] on div "R: Contributo a fondo perduto Buongiorno [PERSON_NAME] per Interested Certifica…" at bounding box center [250, 262] width 119 height 32
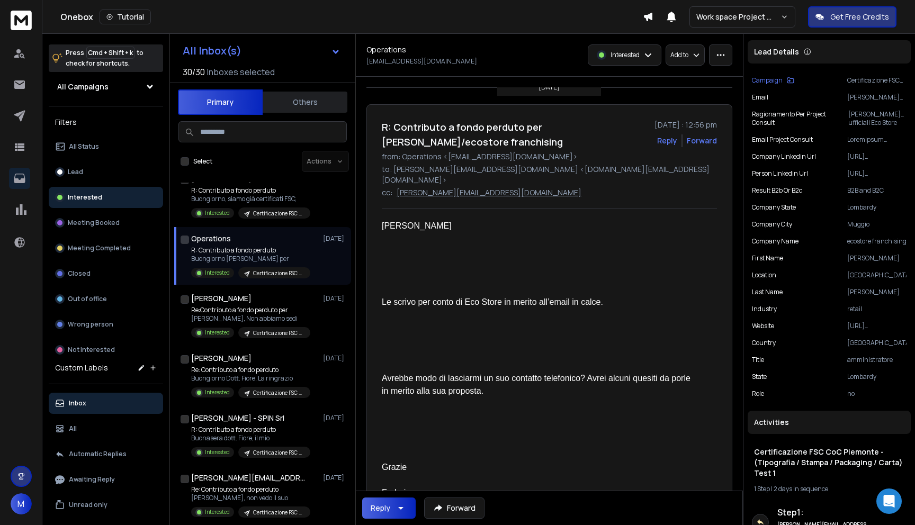
scroll to position [13, 0]
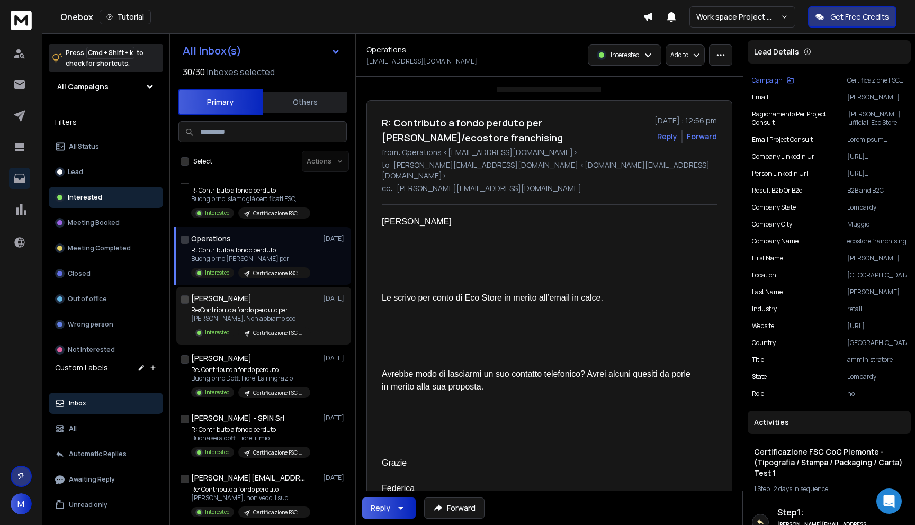
click at [267, 310] on p "Re:Contributo a fondo perduto per" at bounding box center [250, 310] width 119 height 8
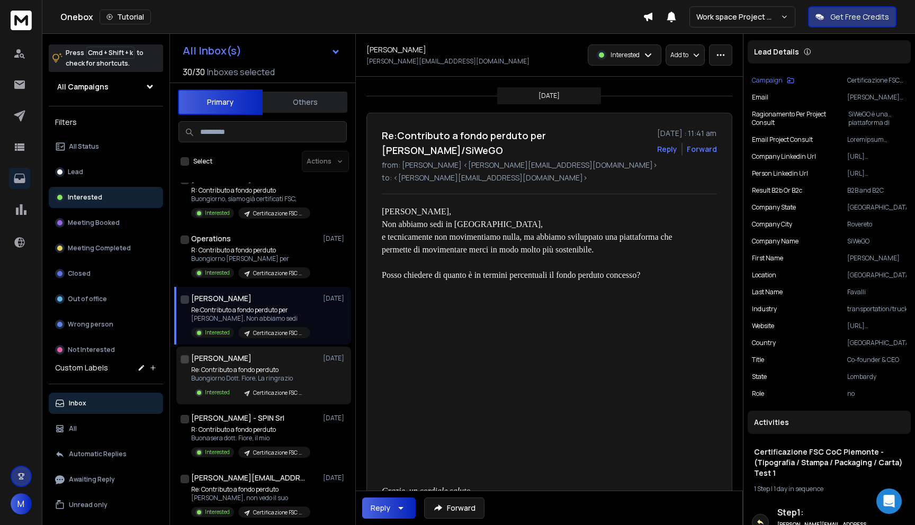
click at [261, 384] on div "Re: Contributo a fondo perduto [PERSON_NAME]. [PERSON_NAME], La ringrazio Inter…" at bounding box center [250, 382] width 119 height 32
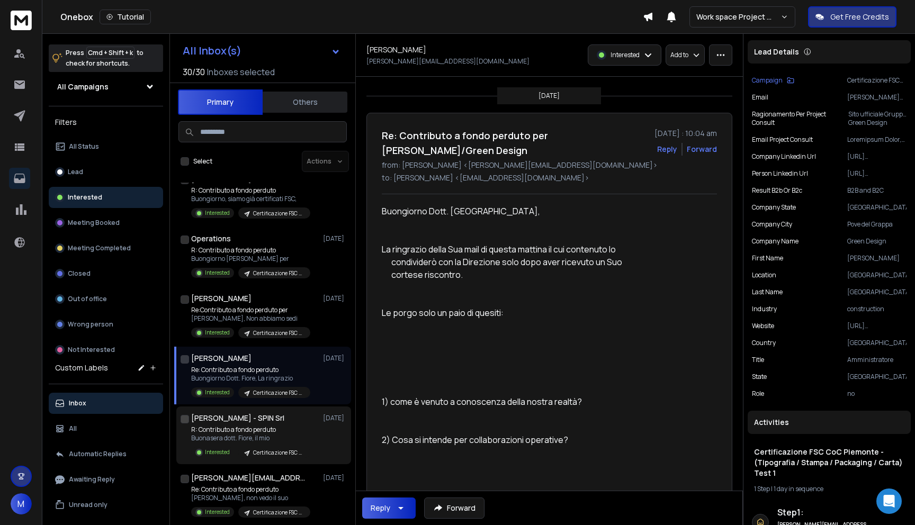
click at [260, 443] on div "R: Contributo a fondo perduto Buonasera dott. Fiore, il mio Interested Certific…" at bounding box center [250, 442] width 119 height 32
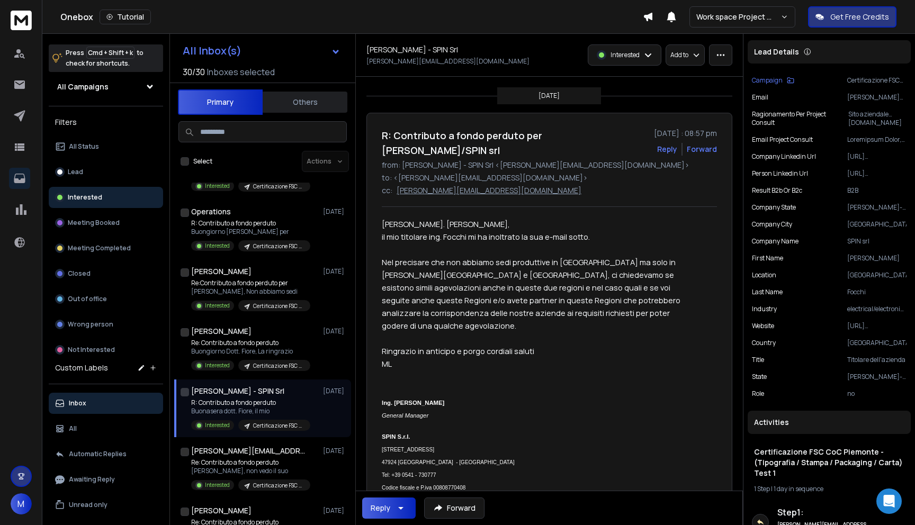
scroll to position [48, 0]
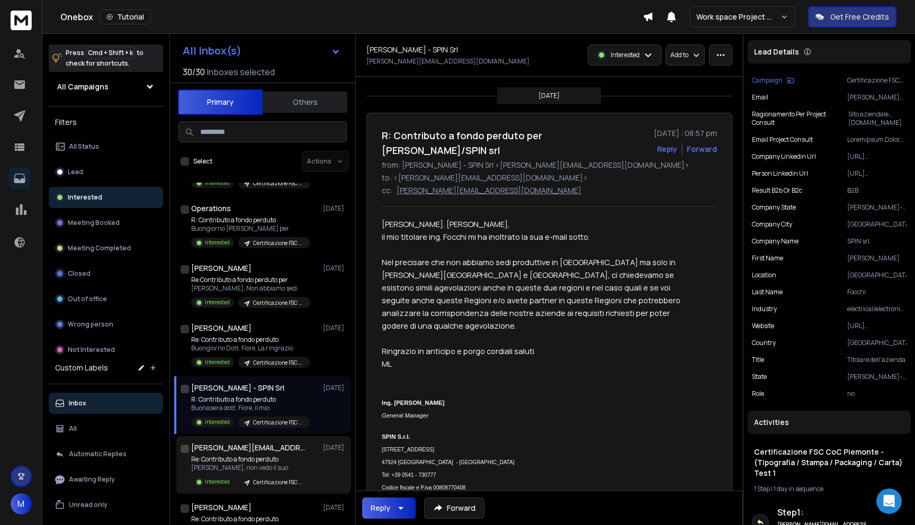
click at [251, 462] on p "Re: Contributo a fondo perduto" at bounding box center [250, 459] width 119 height 8
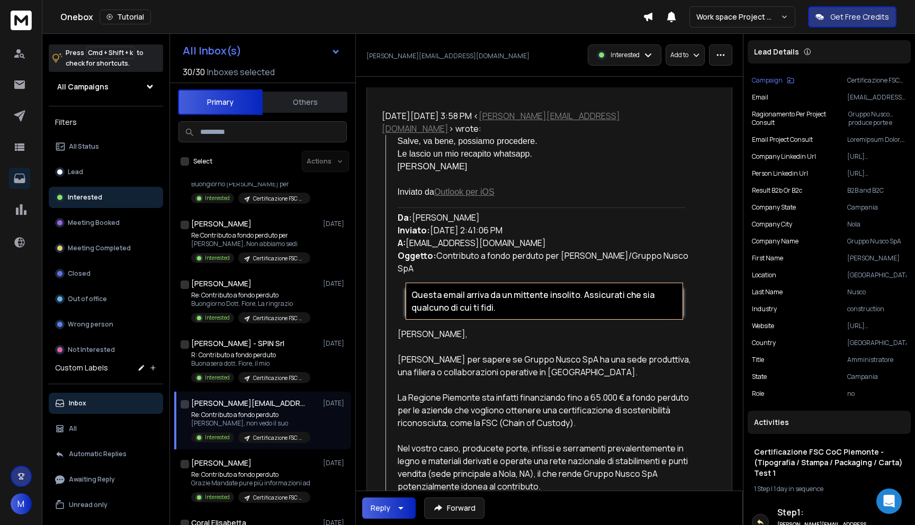
scroll to position [239, 0]
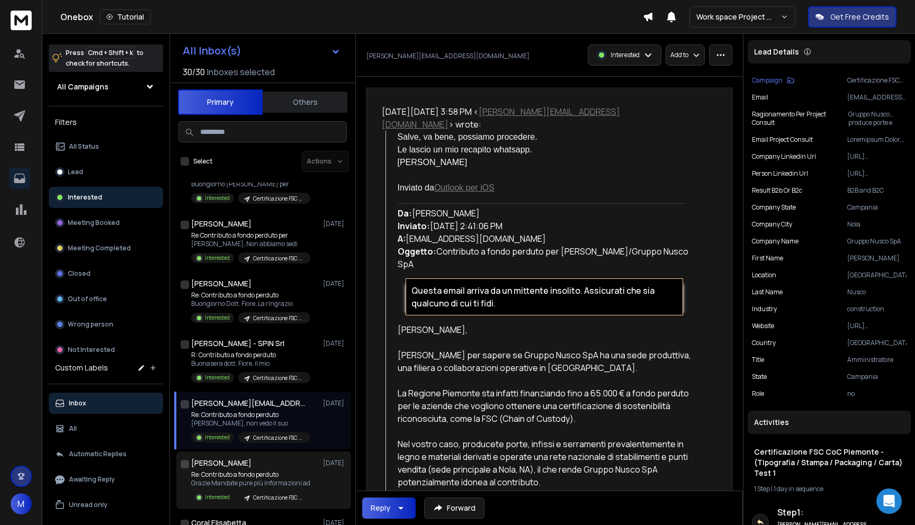
click at [233, 467] on div "[PERSON_NAME] [DATE]" at bounding box center [269, 463] width 156 height 11
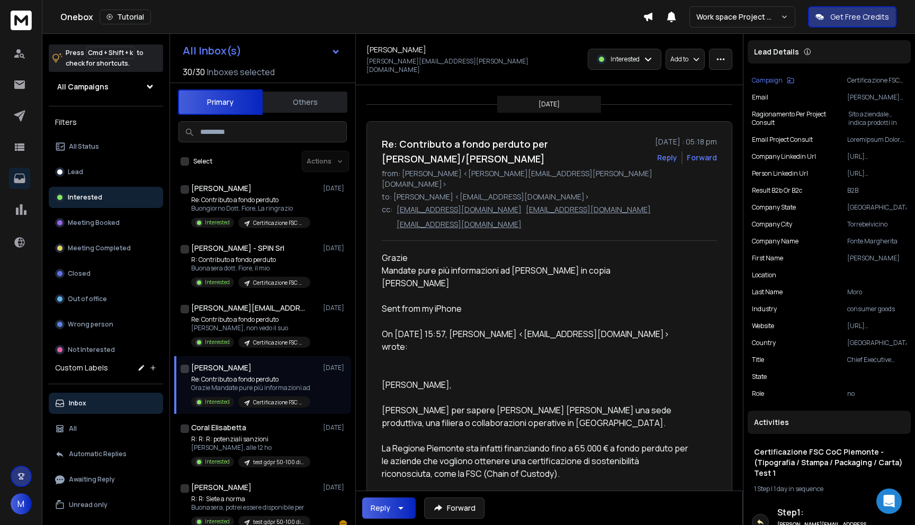
scroll to position [189, 0]
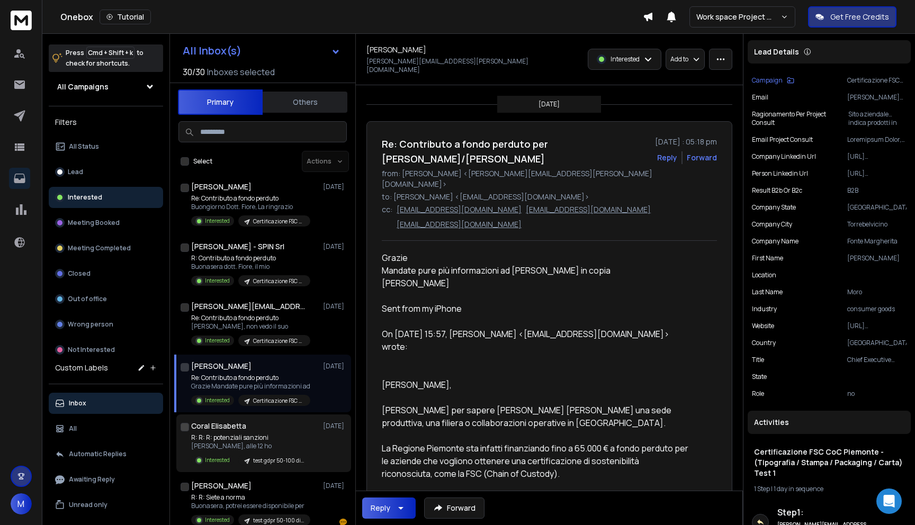
click at [253, 443] on p "[PERSON_NAME], alle 12 ho" at bounding box center [250, 446] width 119 height 8
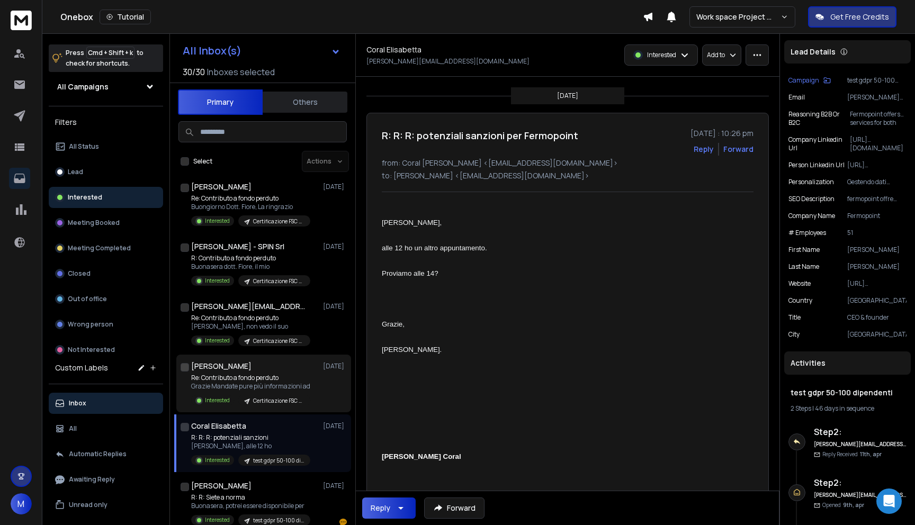
click at [255, 379] on p "Re: Contributo a fondo perduto" at bounding box center [250, 378] width 119 height 8
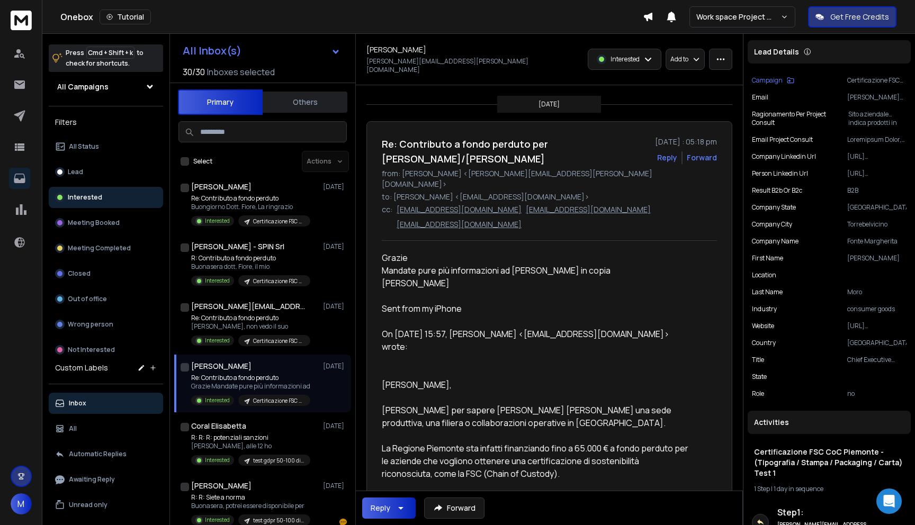
scroll to position [0, 0]
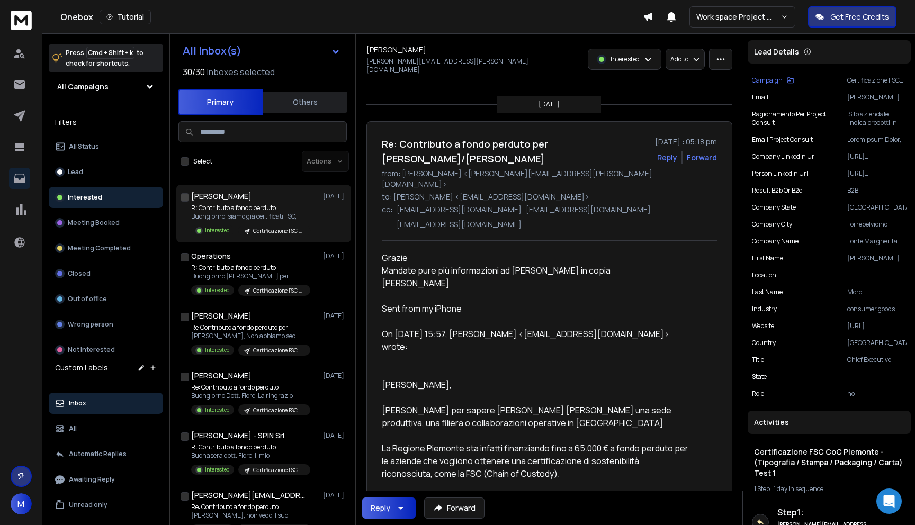
click at [266, 219] on p "Buongiorno, siamo già certificati FSC," at bounding box center [250, 216] width 119 height 8
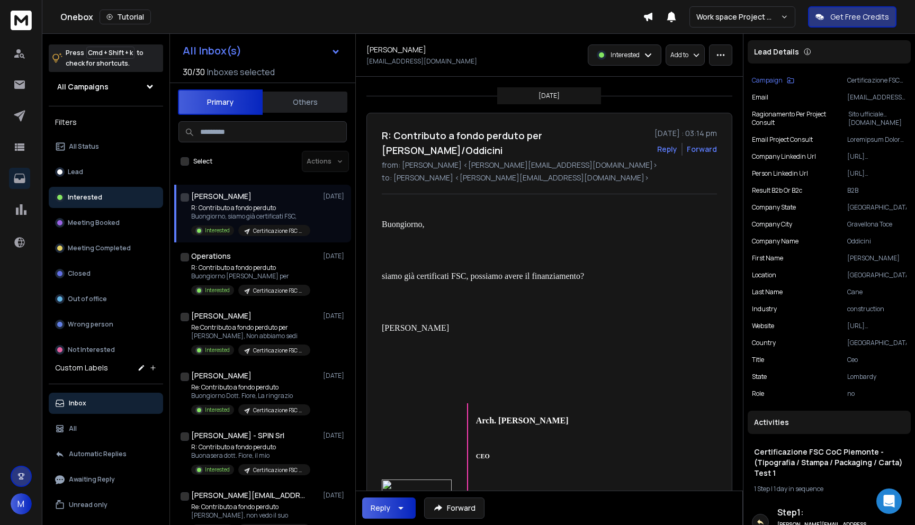
click at [326, 108] on button "Others" at bounding box center [305, 102] width 85 height 23
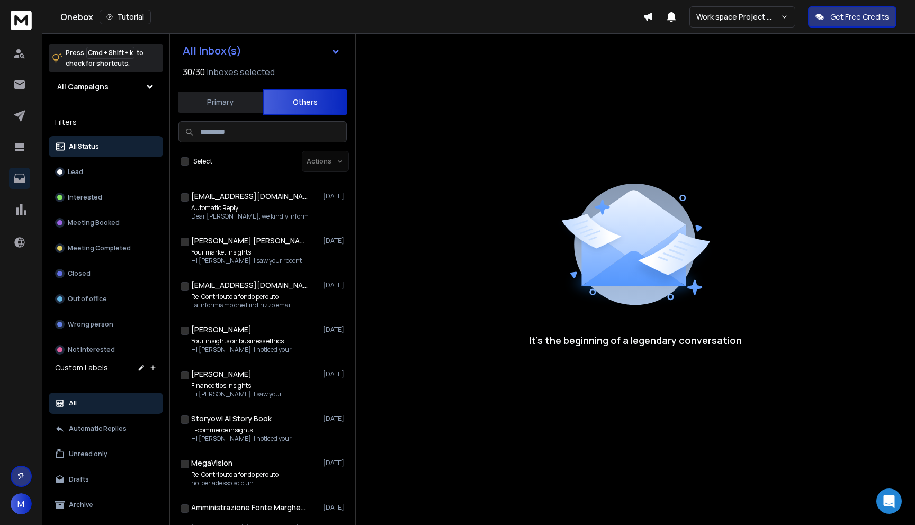
click at [238, 100] on button "Primary" at bounding box center [220, 102] width 85 height 23
